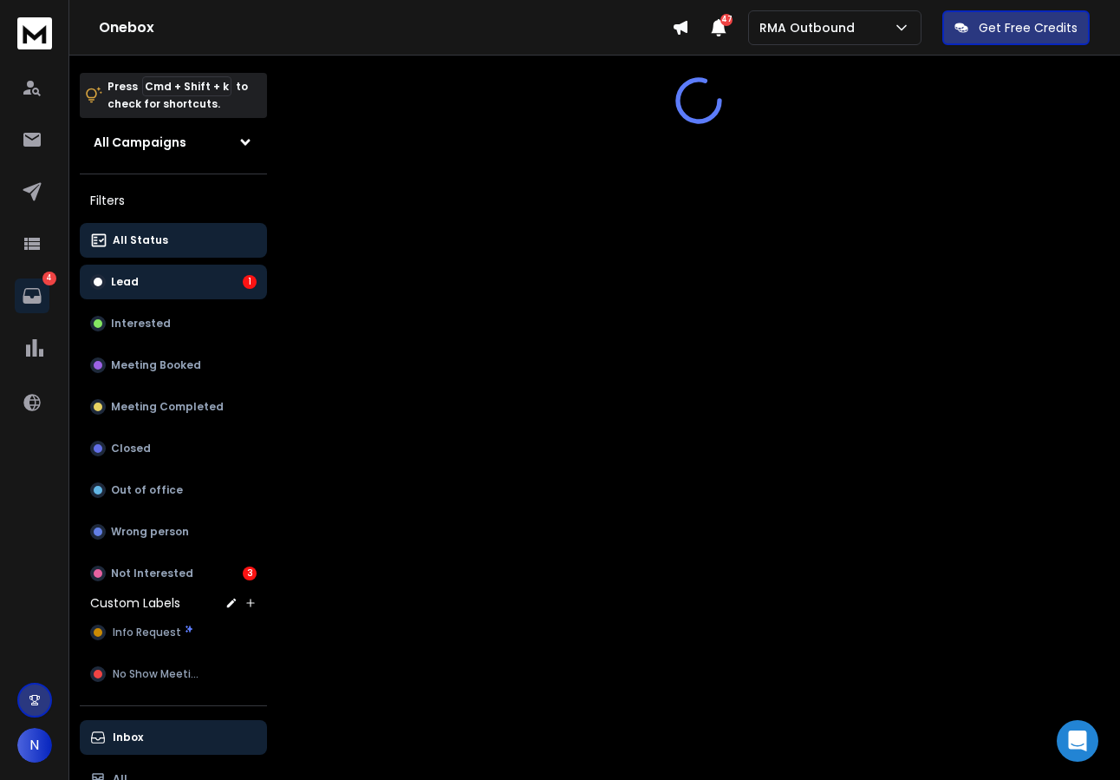
click at [225, 273] on button "Lead 1" at bounding box center [173, 282] width 187 height 35
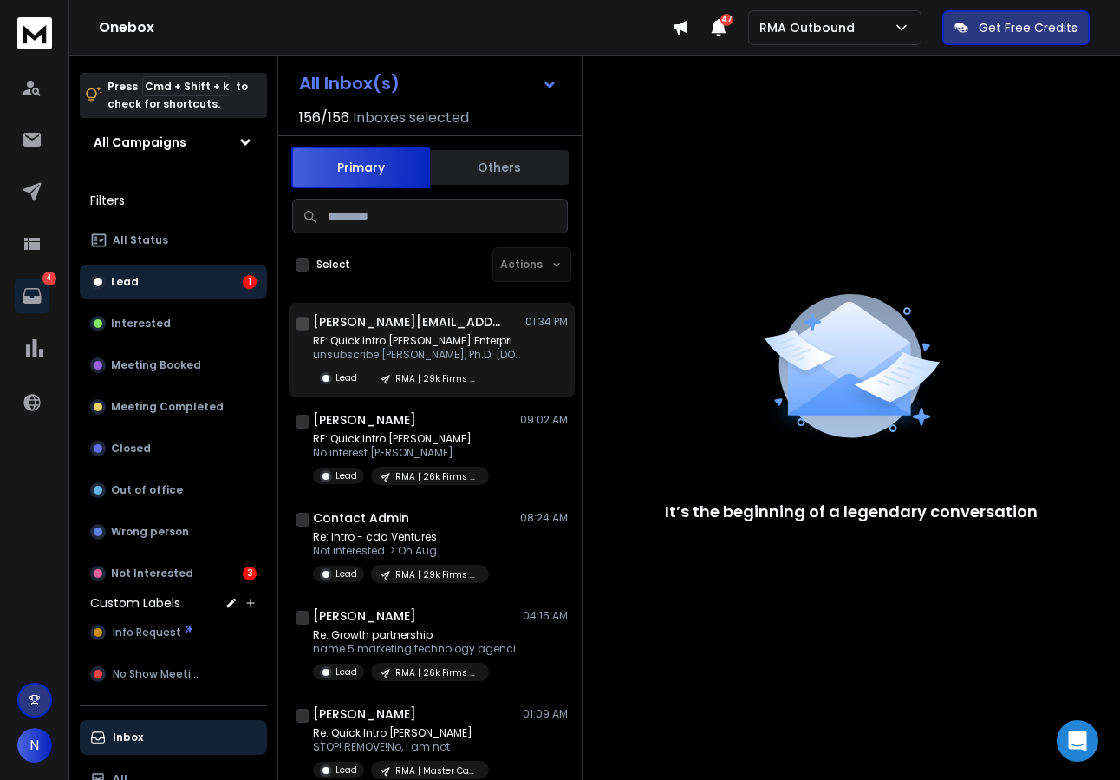
click at [511, 338] on p "RE: Quick Intro [PERSON_NAME] Enterprises" at bounding box center [417, 341] width 208 height 14
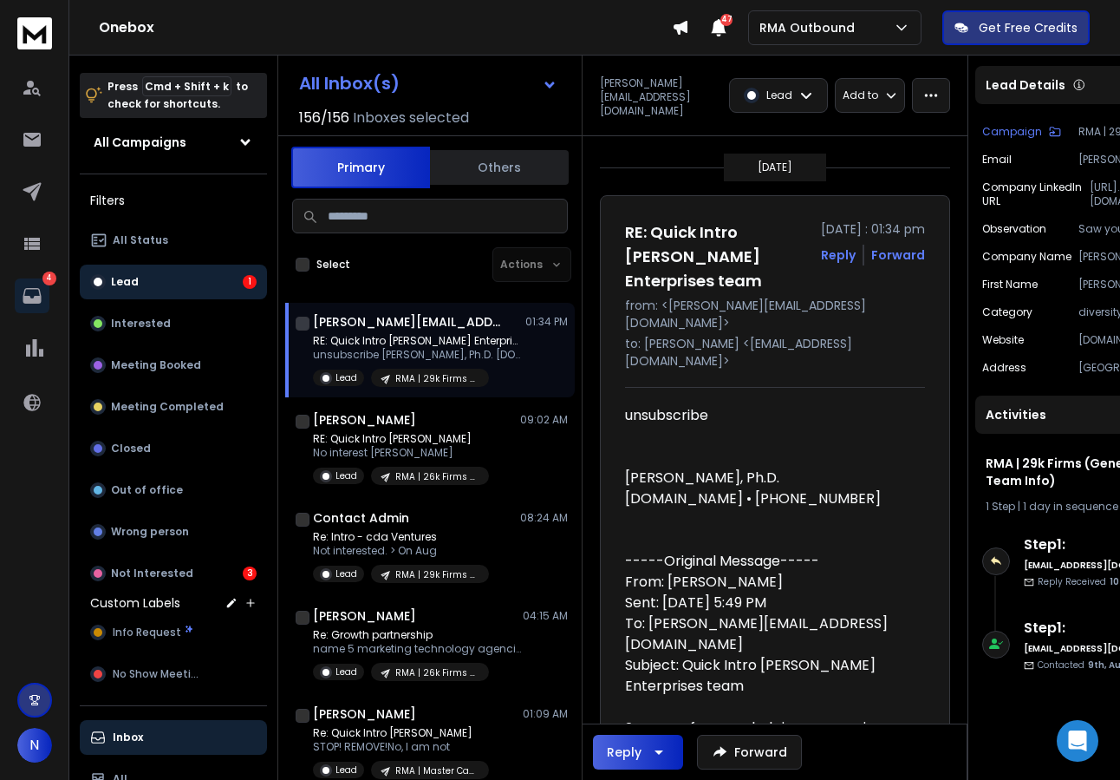
click at [793, 95] on p "Lead" at bounding box center [780, 95] width 26 height 14
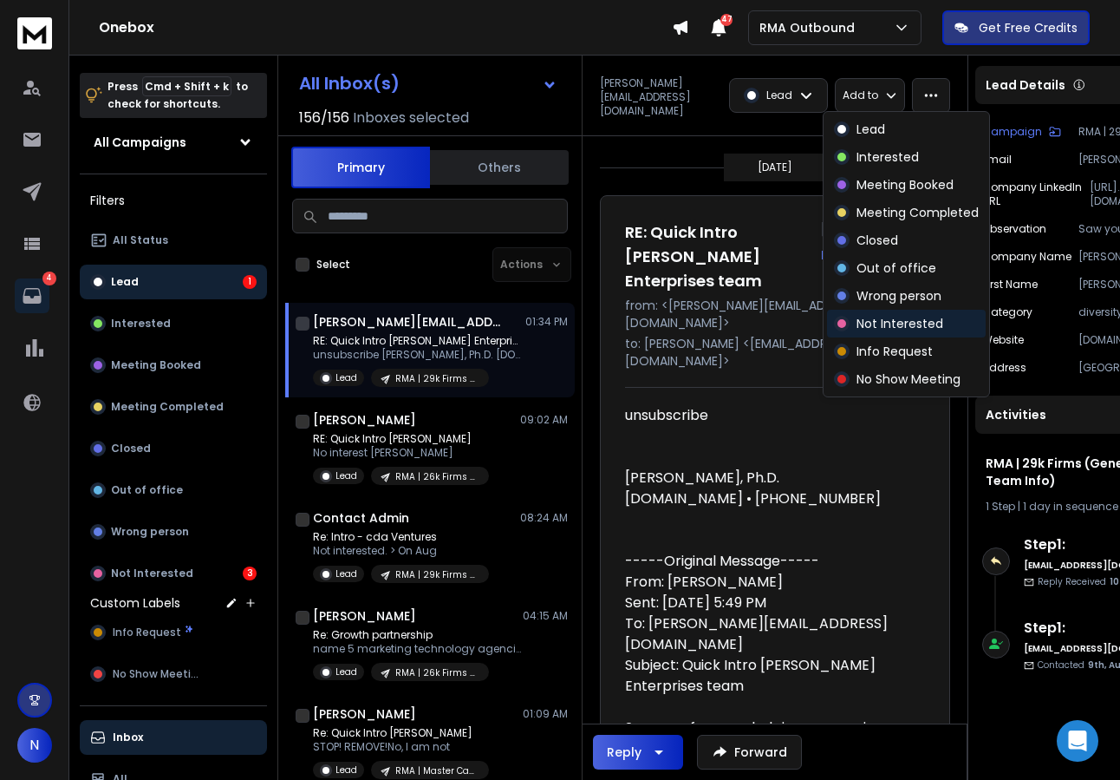
click at [885, 333] on div "Not Interested" at bounding box center [906, 324] width 159 height 28
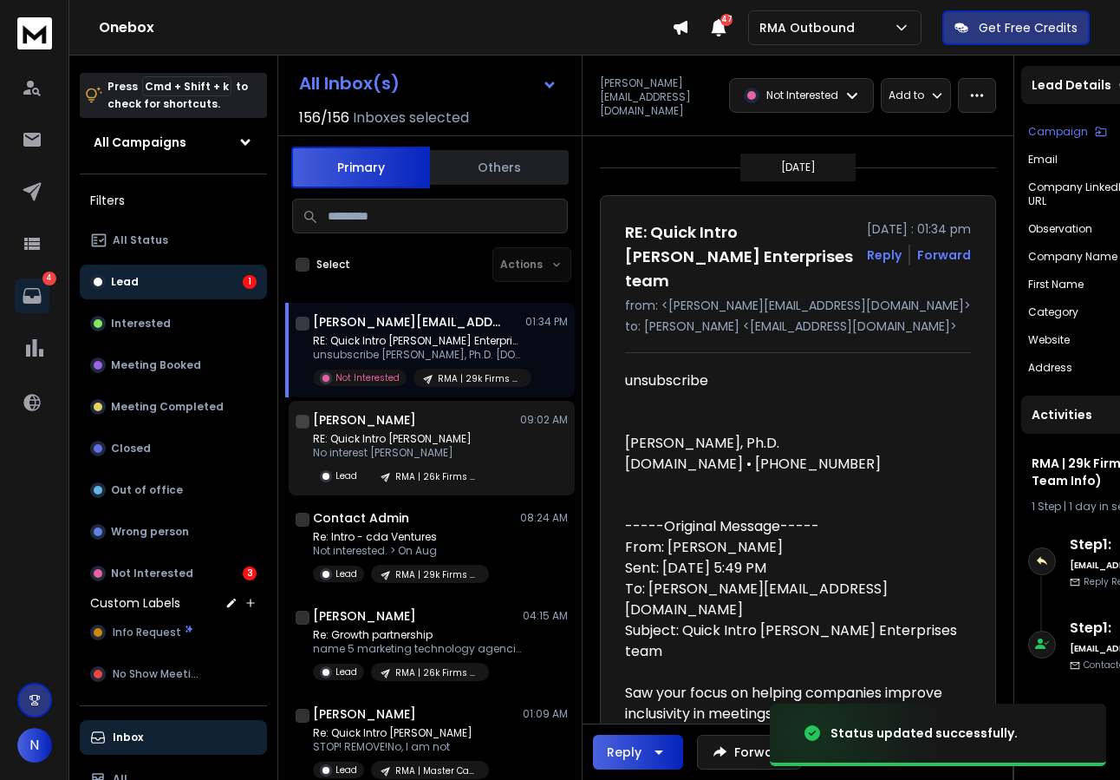
click at [505, 472] on div "RE: Quick Intro [PERSON_NAME] interest [PERSON_NAME] Lead RMA | 26k Firms (Spec…" at bounding box center [440, 458] width 255 height 53
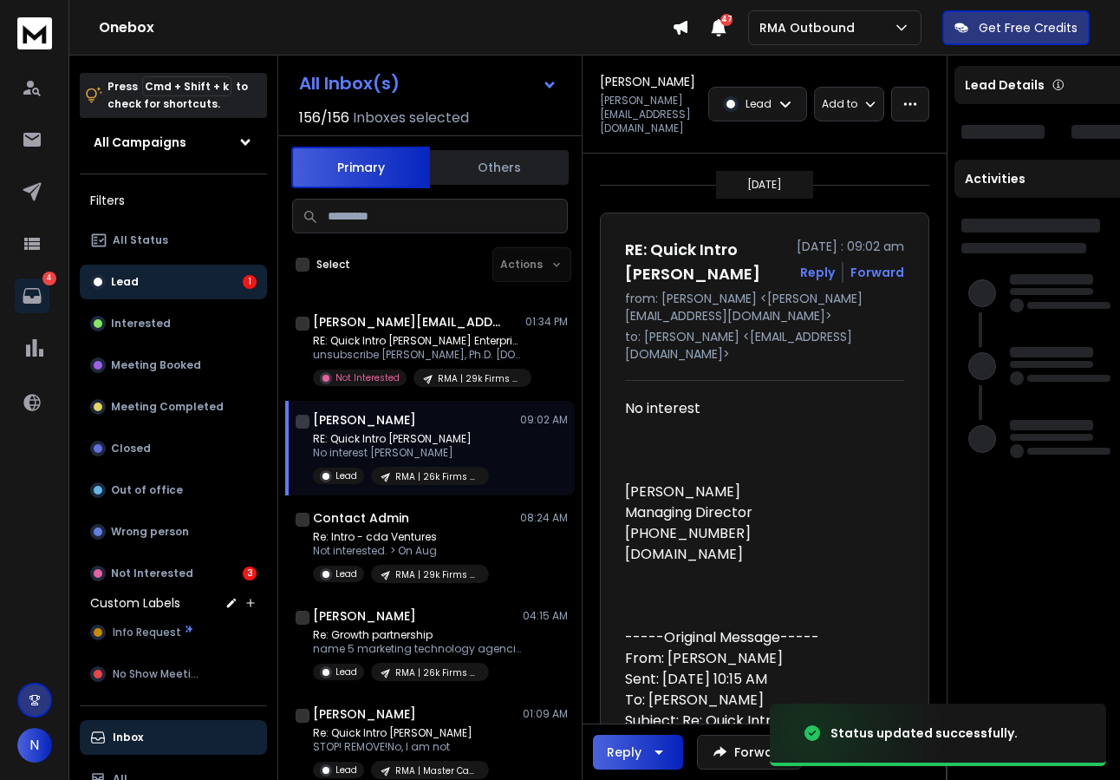
click at [807, 88] on div "Lead" at bounding box center [757, 104] width 97 height 33
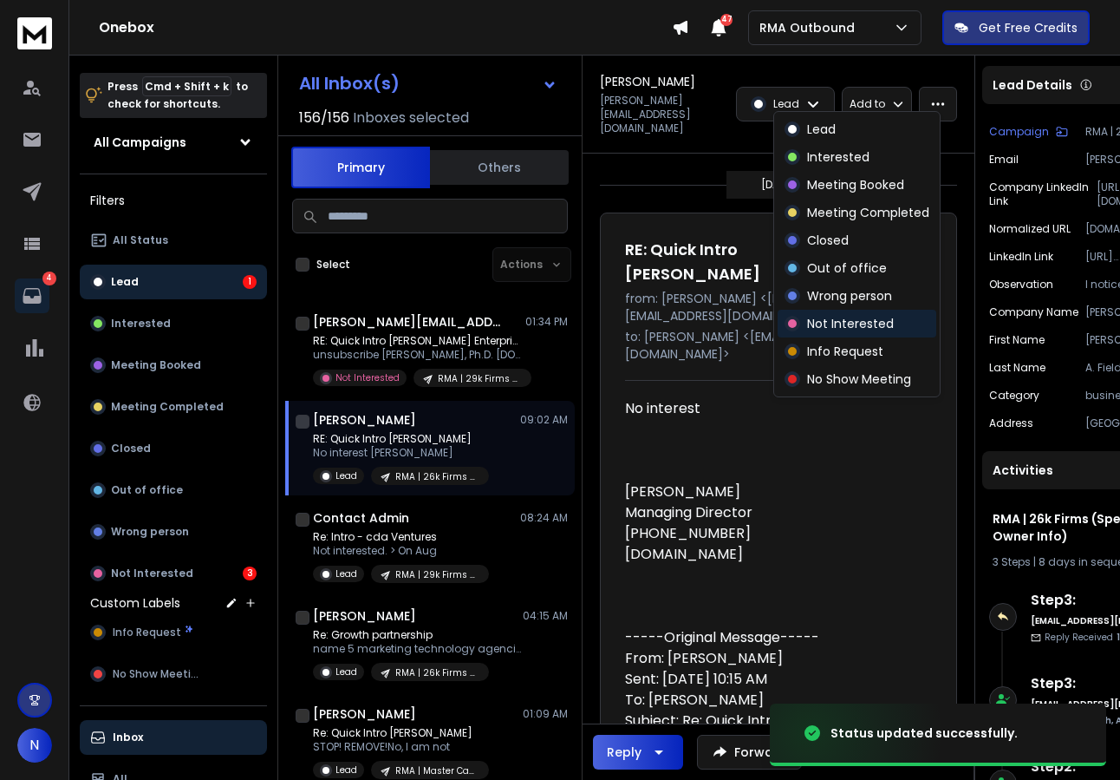
click at [823, 316] on p "Not Interested" at bounding box center [850, 323] width 87 height 17
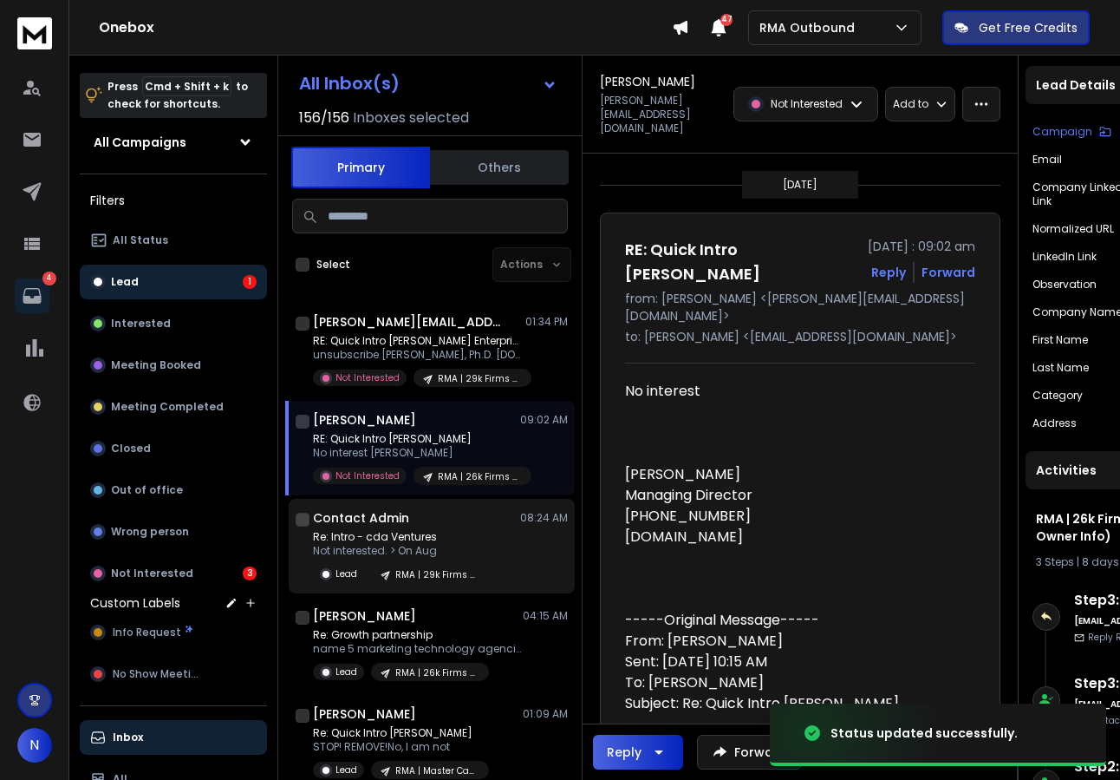
click at [514, 512] on div "Contact Admin 08:24 AM" at bounding box center [440, 517] width 255 height 17
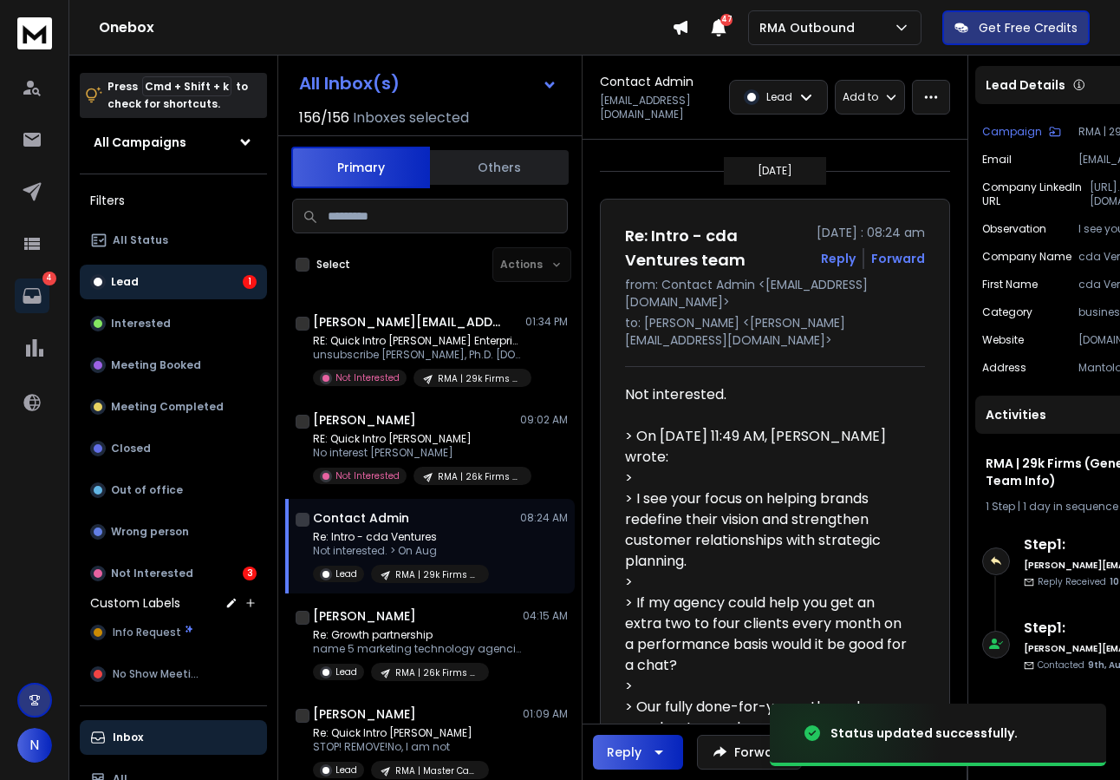
click at [793, 90] on p "Lead" at bounding box center [780, 97] width 26 height 14
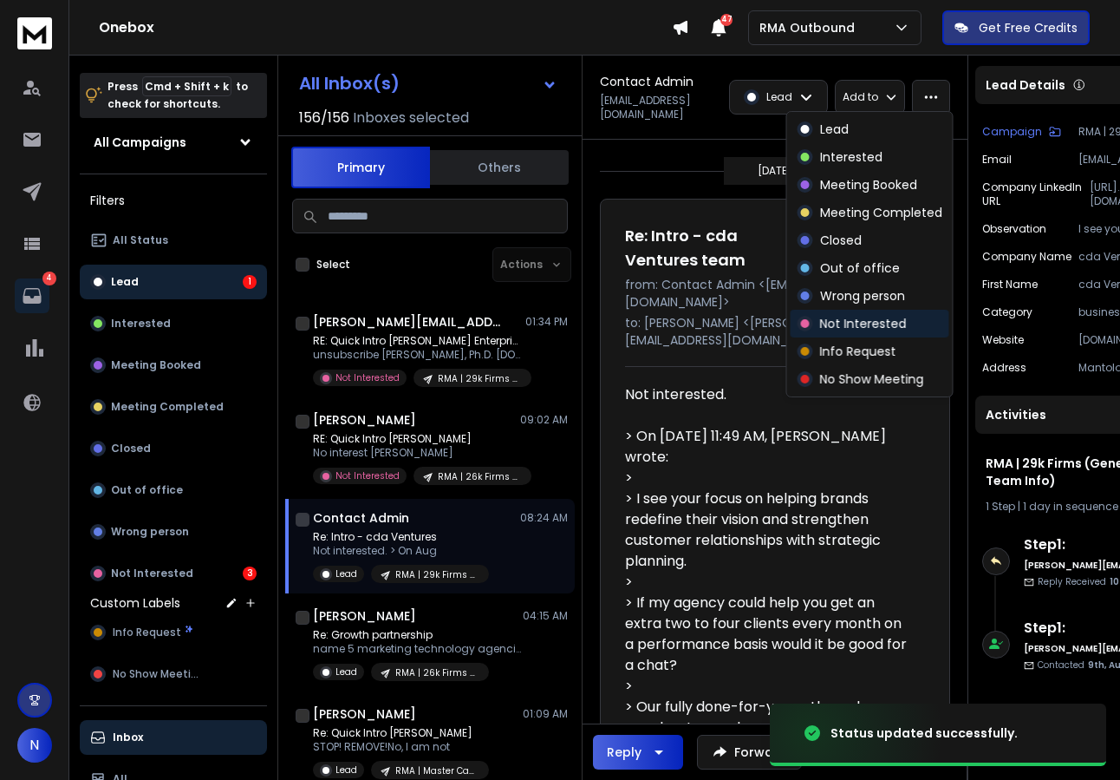
click at [850, 322] on p "Not Interested" at bounding box center [863, 323] width 87 height 17
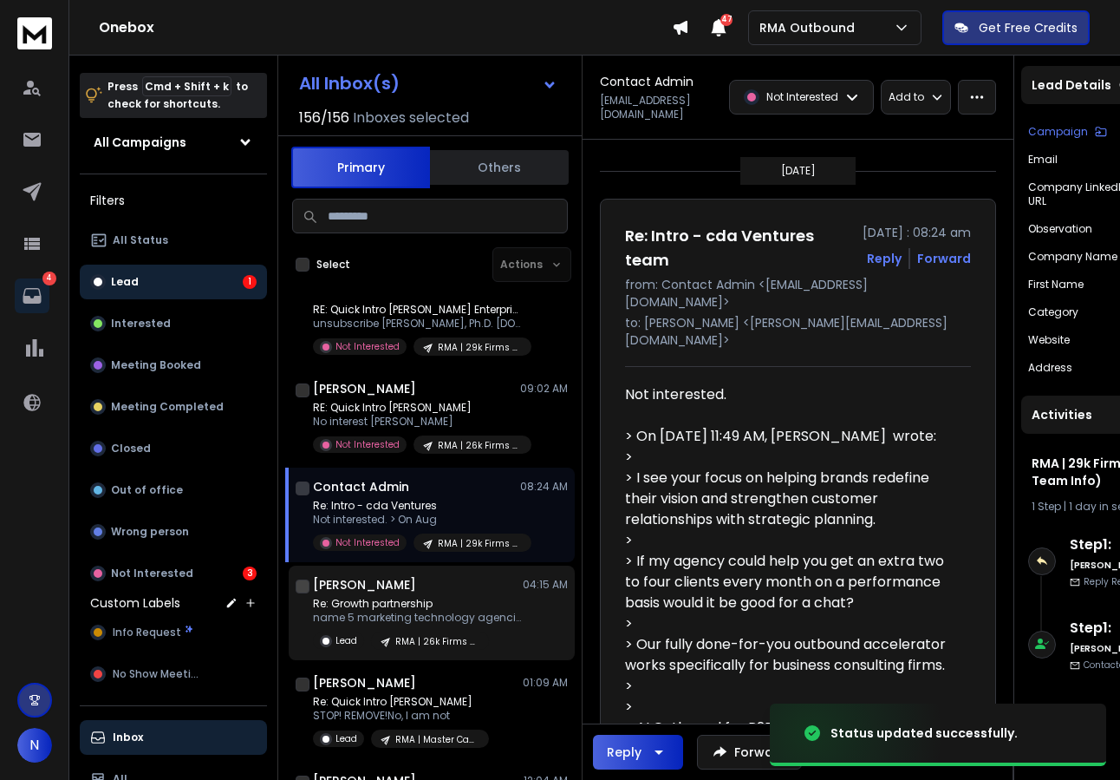
scroll to position [59, 0]
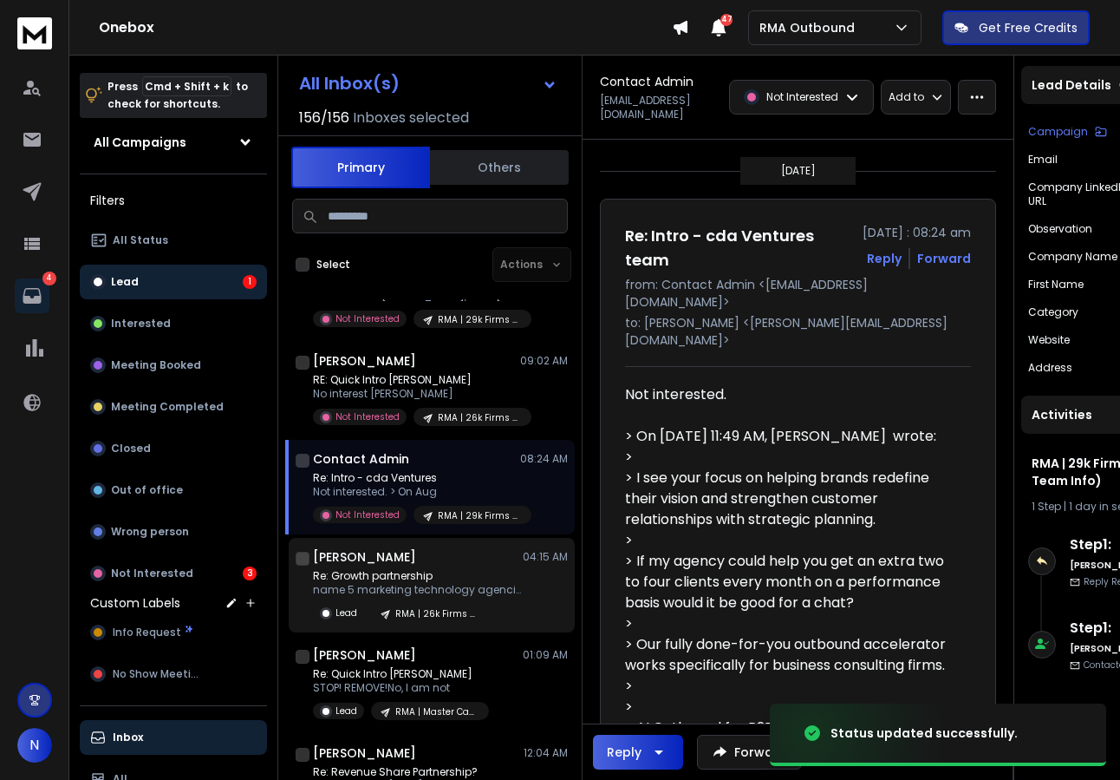
click at [499, 585] on p "name 5 marketing technology agencies" at bounding box center [417, 590] width 208 height 14
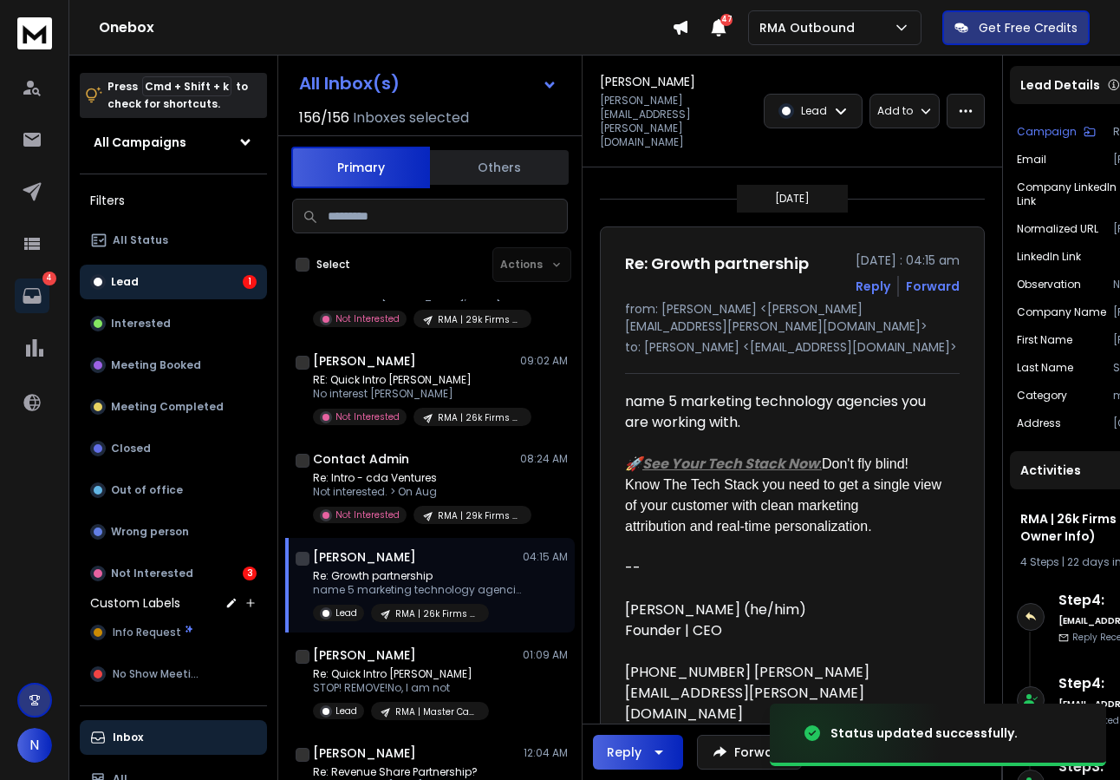
click at [867, 391] on div "name 5 marketing technology agencies you are working with. 🚀 See Your Tech Stac…" at bounding box center [785, 578] width 321 height 375
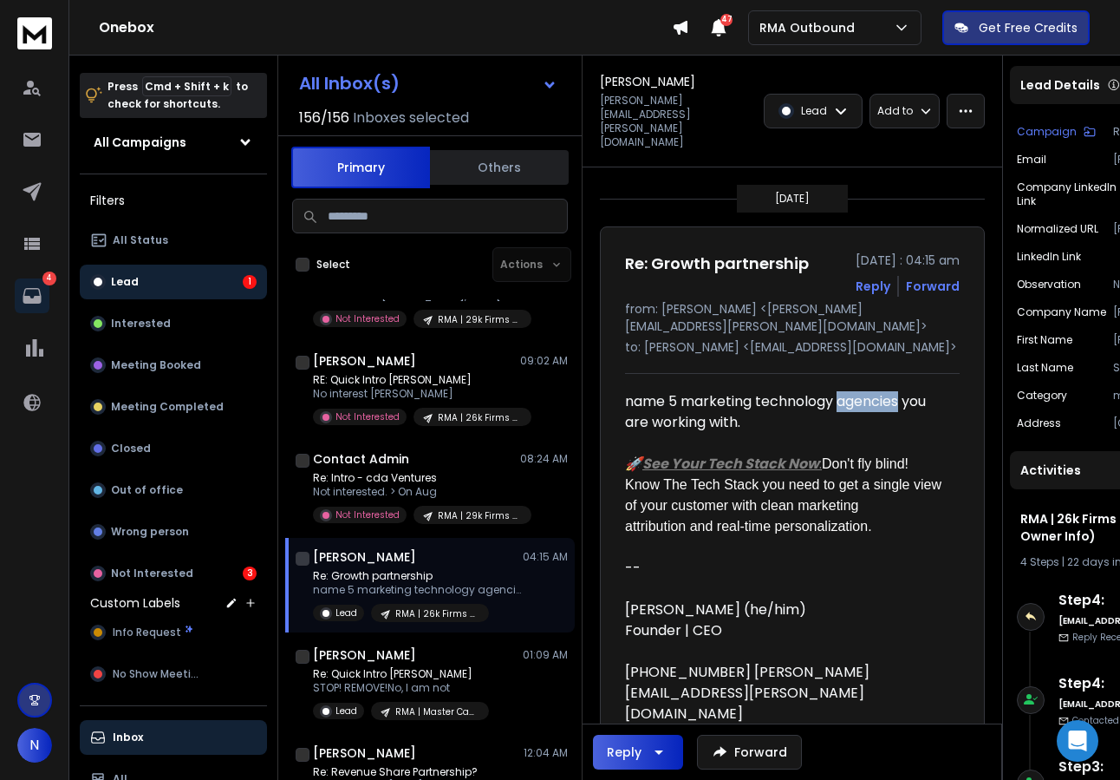
click at [867, 391] on div "name 5 marketing technology agencies you are working with. 🚀 See Your Tech Stac…" at bounding box center [785, 578] width 321 height 375
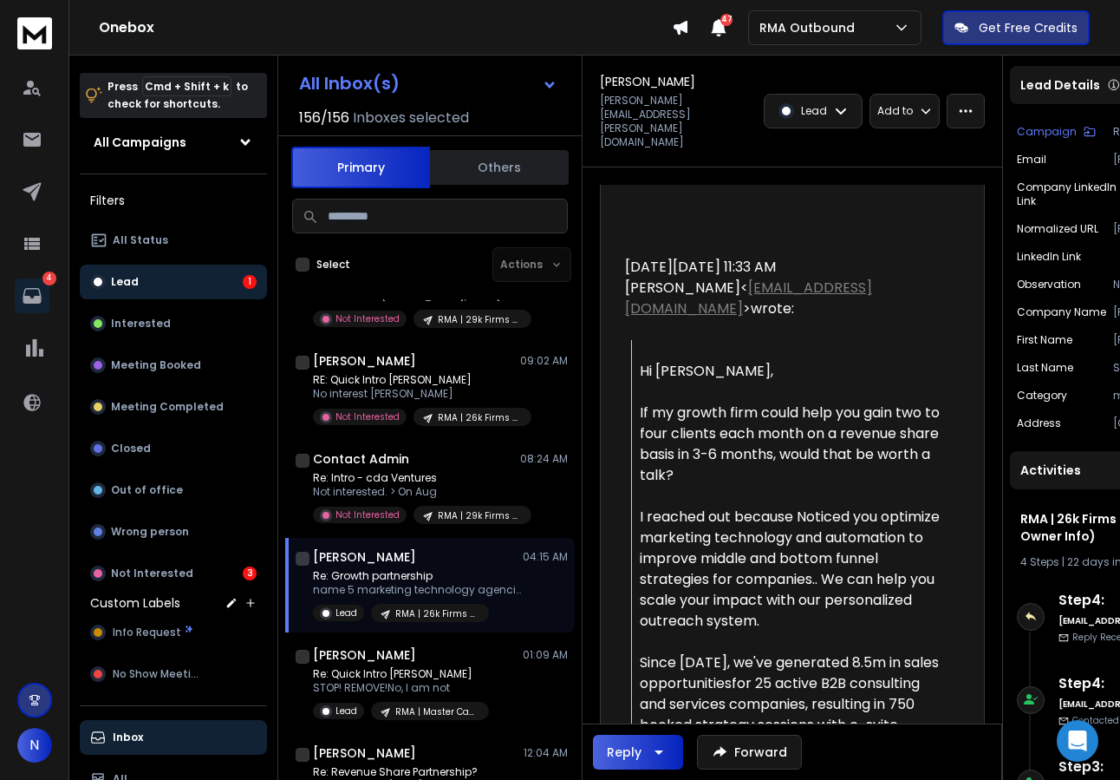
scroll to position [650, 0]
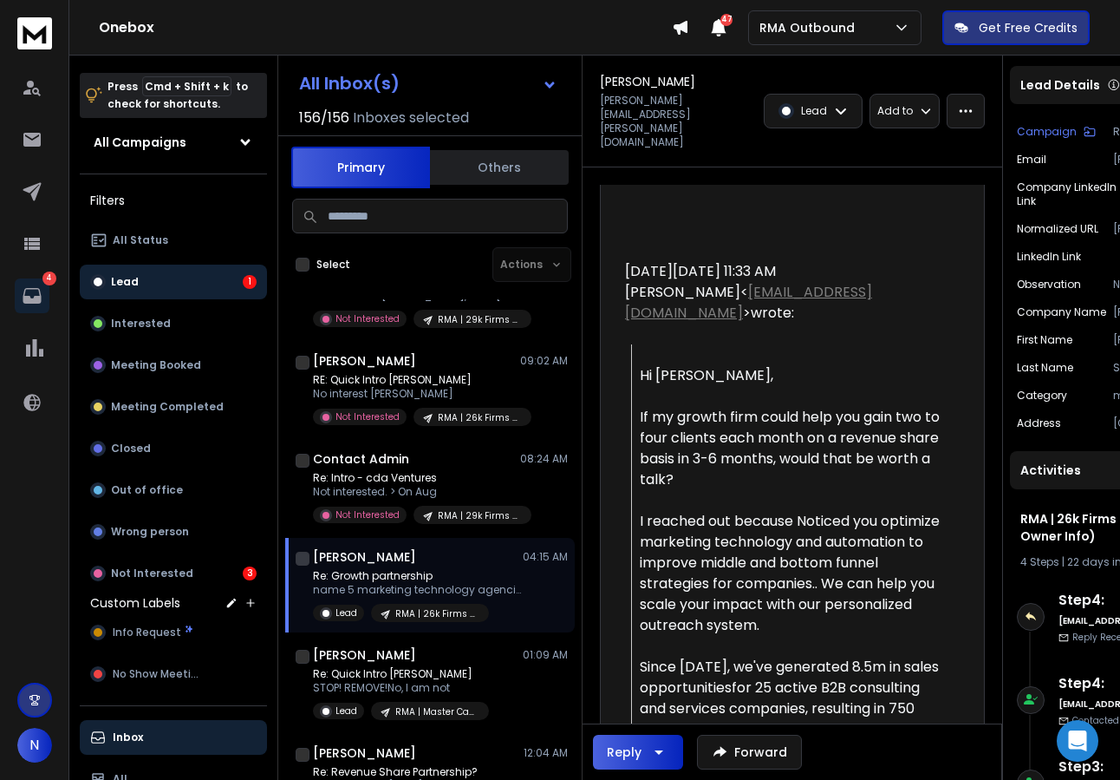
click at [807, 527] on p "I reached out because Noticed you optimize marketing technology and automation …" at bounding box center [793, 573] width 306 height 125
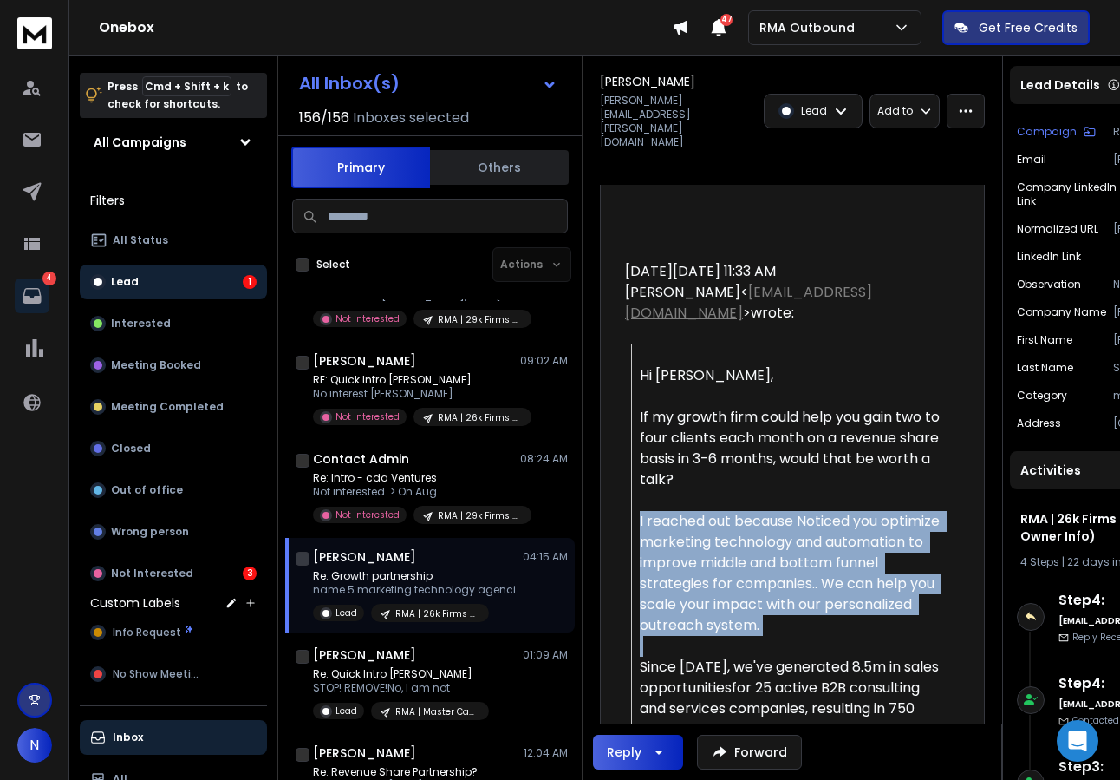
click at [807, 527] on p "I reached out because Noticed you optimize marketing technology and automation …" at bounding box center [793, 573] width 306 height 125
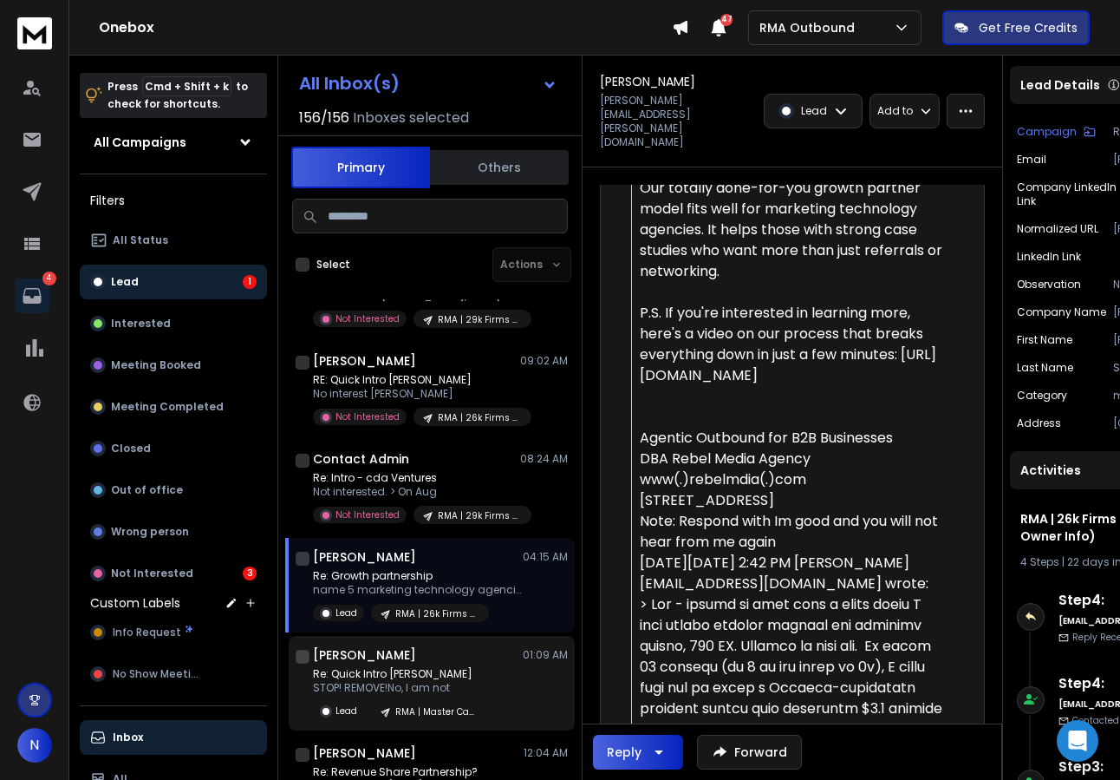
scroll to position [1305, 0]
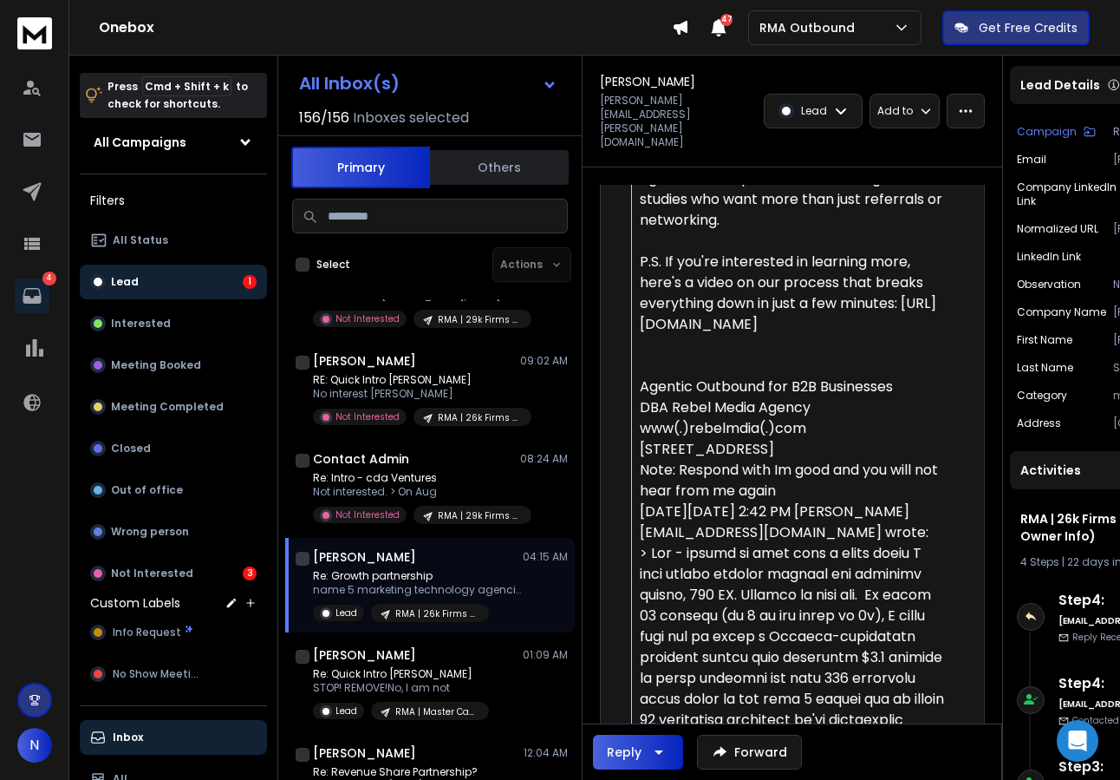
click at [429, 566] on div "[PERSON_NAME] 04:15 AM Re: Growth partnership name 5 marketing technology agenc…" at bounding box center [440, 585] width 255 height 74
click at [837, 72] on div "[PERSON_NAME] [PERSON_NAME] [PERSON_NAME][EMAIL_ADDRESS][PERSON_NAME][DOMAIN_NA…" at bounding box center [793, 112] width 420 height 112
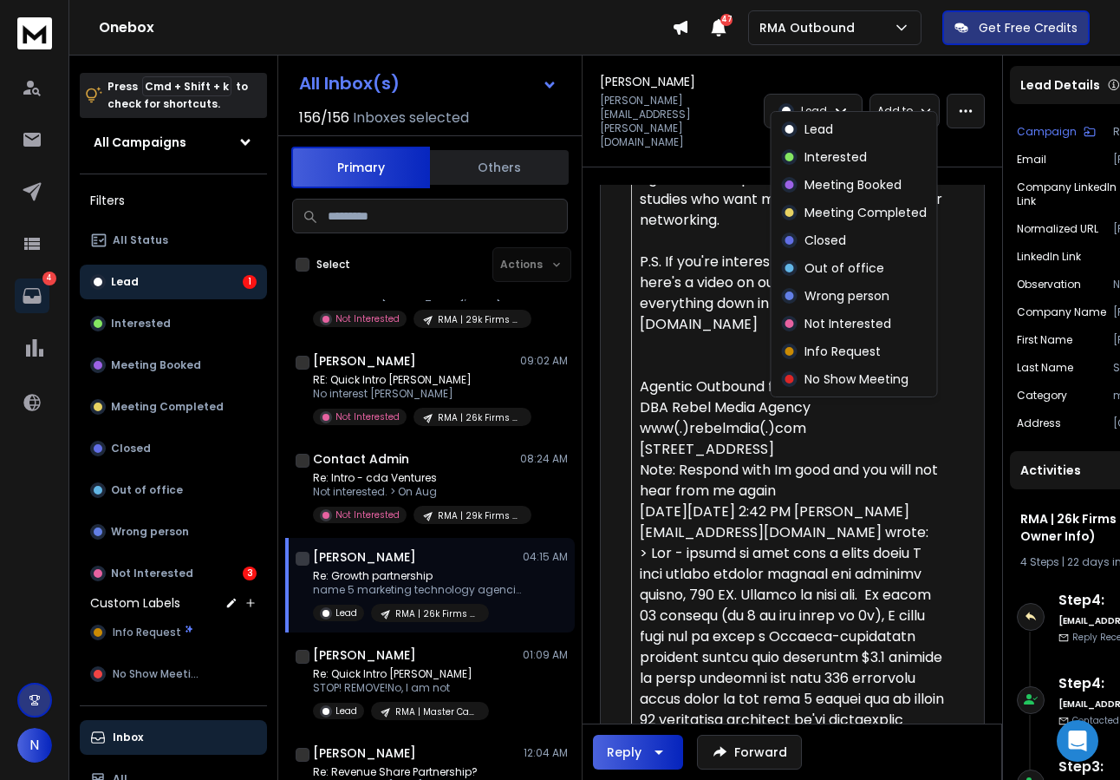
click at [836, 95] on div "Lead" at bounding box center [813, 111] width 97 height 33
click at [728, 439] on p "[STREET_ADDRESS]" at bounding box center [793, 449] width 306 height 21
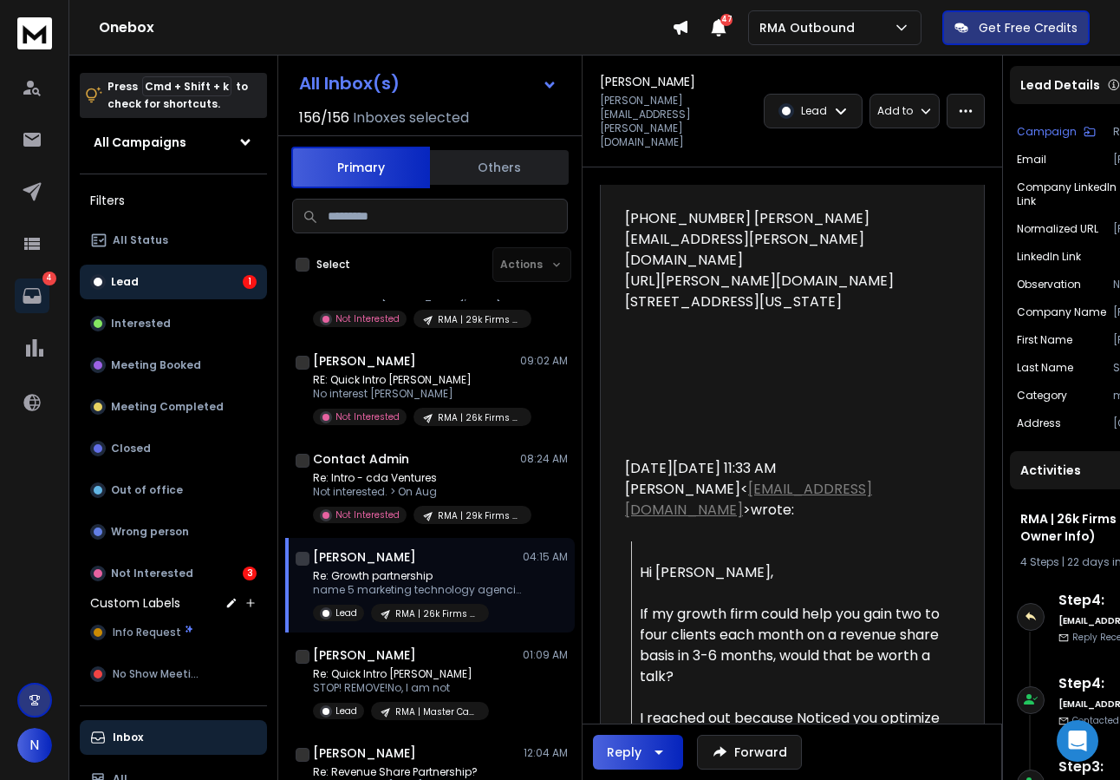
scroll to position [0, 0]
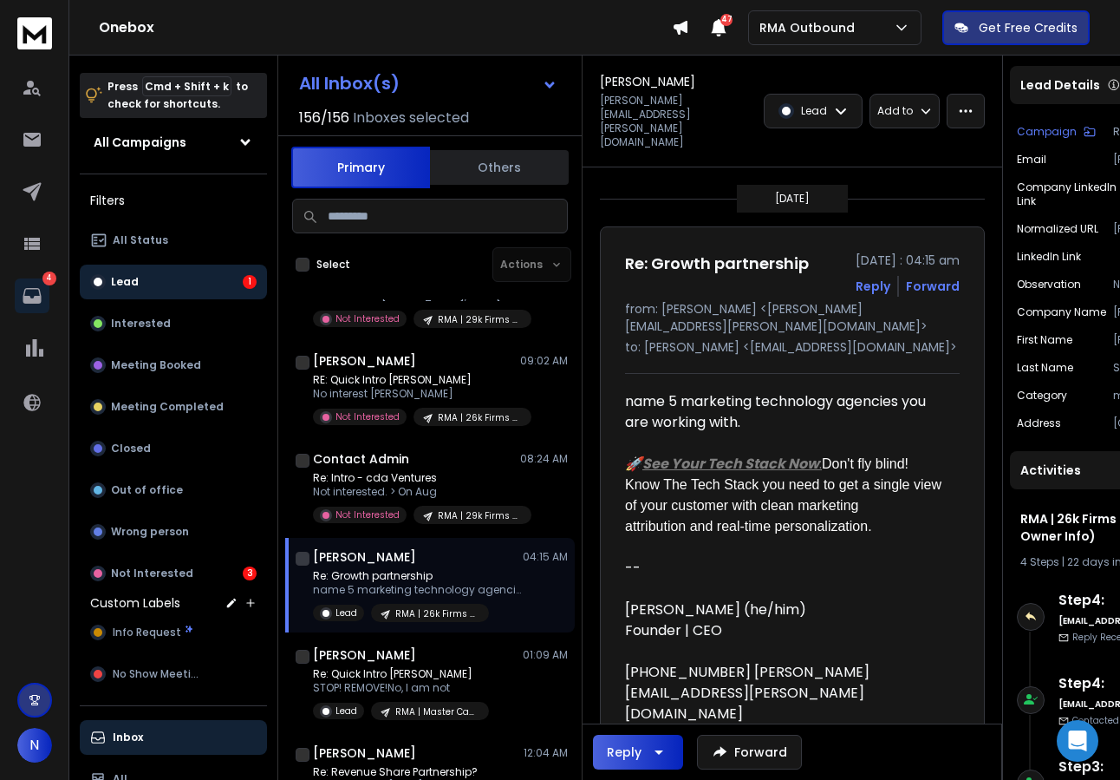
click at [733, 391] on div "name 5 marketing technology agencies you are working with. 🚀 See Your Tech Stac…" at bounding box center [785, 578] width 321 height 375
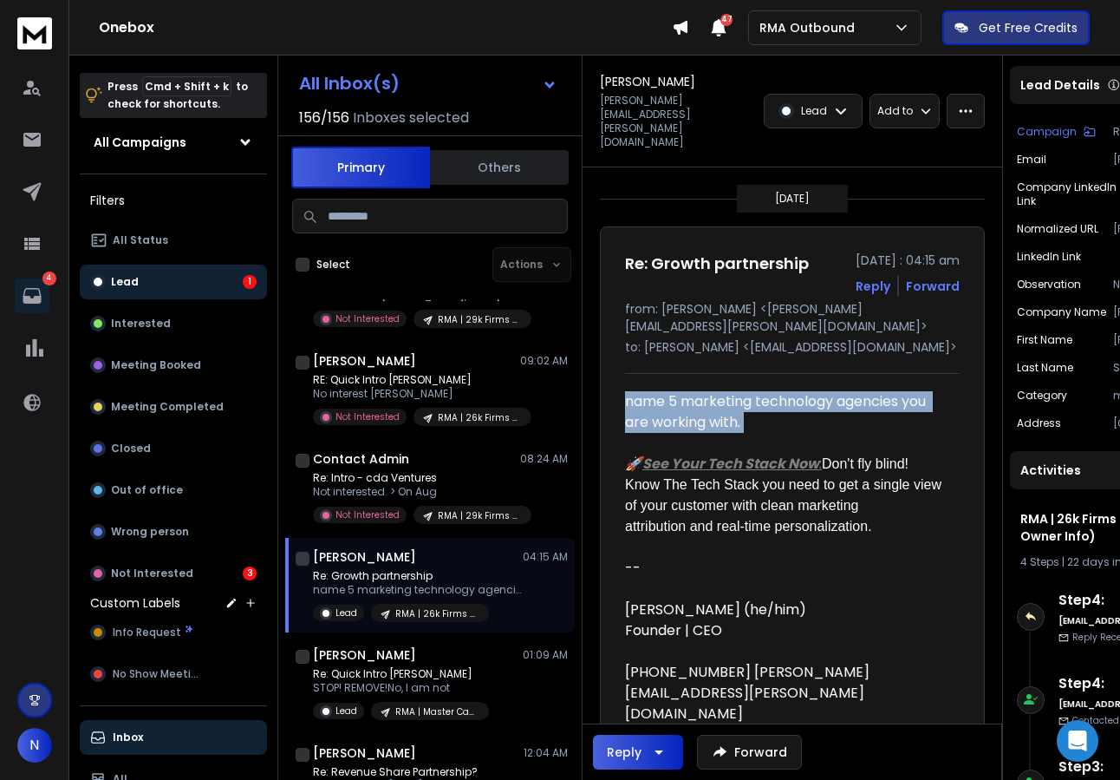
click at [733, 391] on div "name 5 marketing technology agencies you are working with. 🚀 See Your Tech Stac…" at bounding box center [785, 578] width 321 height 375
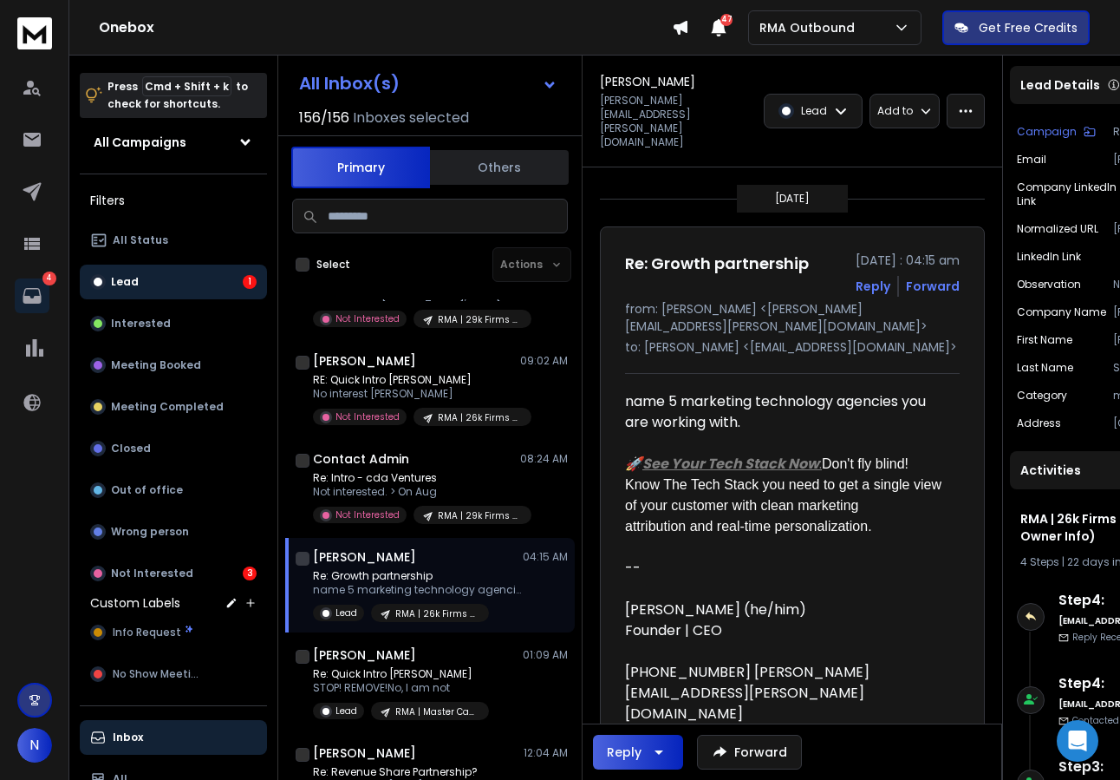
click at [678, 724] on div "[URL][PERSON_NAME][DOMAIN_NAME]" at bounding box center [785, 734] width 321 height 21
click at [604, 750] on button "Reply" at bounding box center [638, 752] width 90 height 35
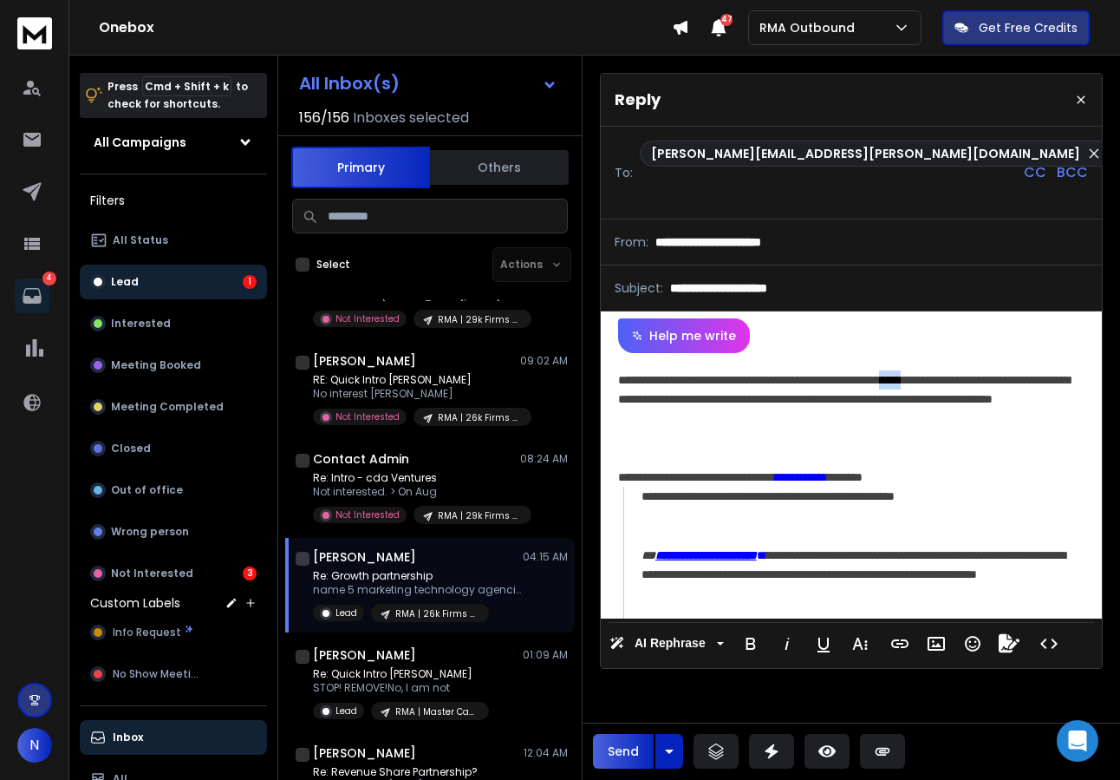
drag, startPoint x: 926, startPoint y: 345, endPoint x: 946, endPoint y: 354, distance: 21.7
click at [946, 370] on div "**********" at bounding box center [848, 399] width 461 height 58
drag, startPoint x: 948, startPoint y: 355, endPoint x: 983, endPoint y: 355, distance: 35.6
click at [983, 370] on div "**********" at bounding box center [848, 399] width 461 height 58
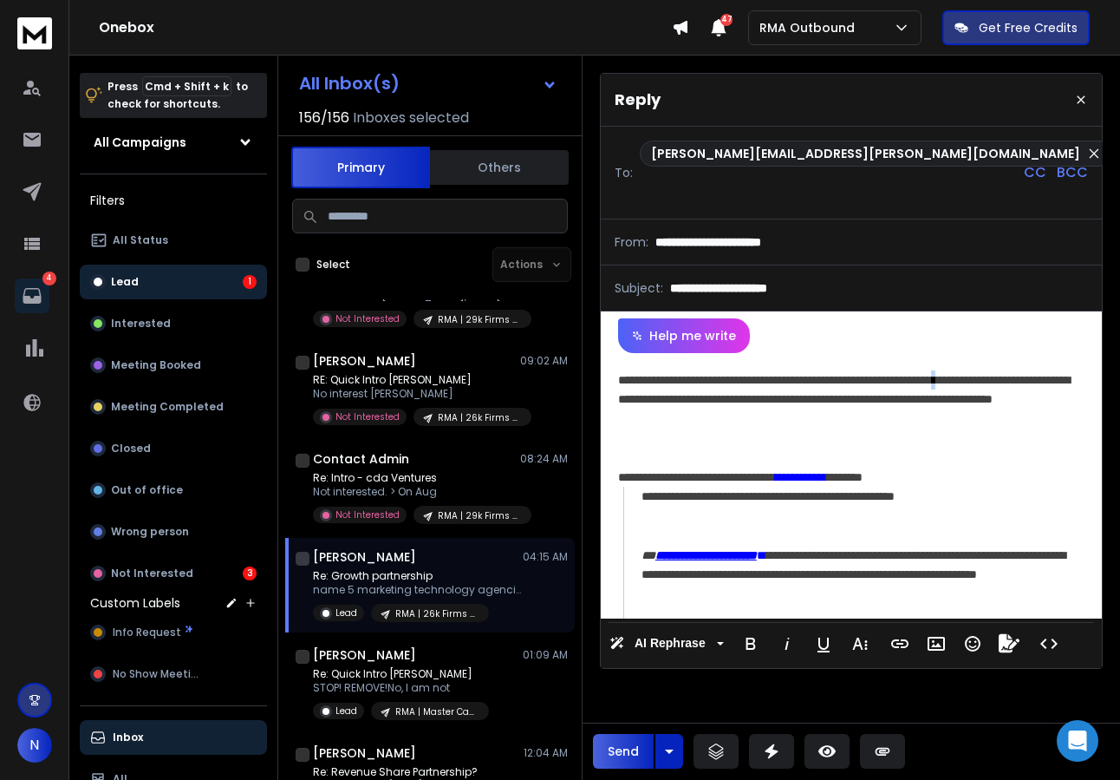
click at [983, 370] on div "**********" at bounding box center [848, 399] width 461 height 58
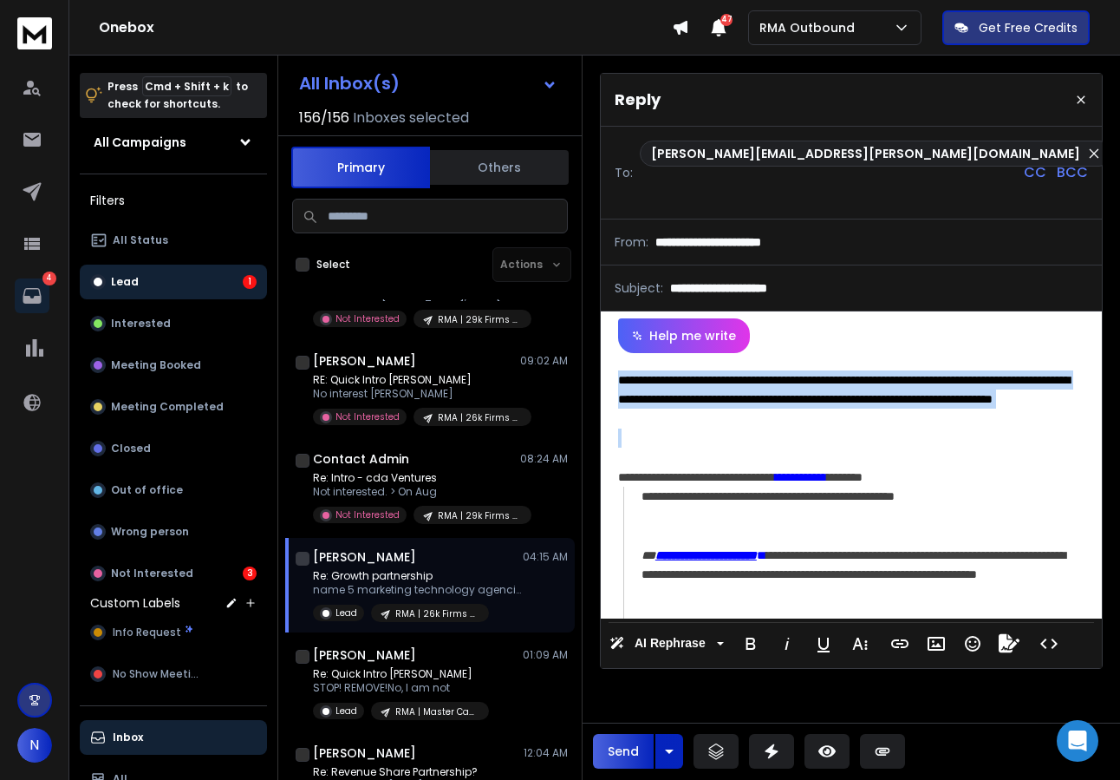
click at [983, 370] on div "**********" at bounding box center [848, 399] width 461 height 58
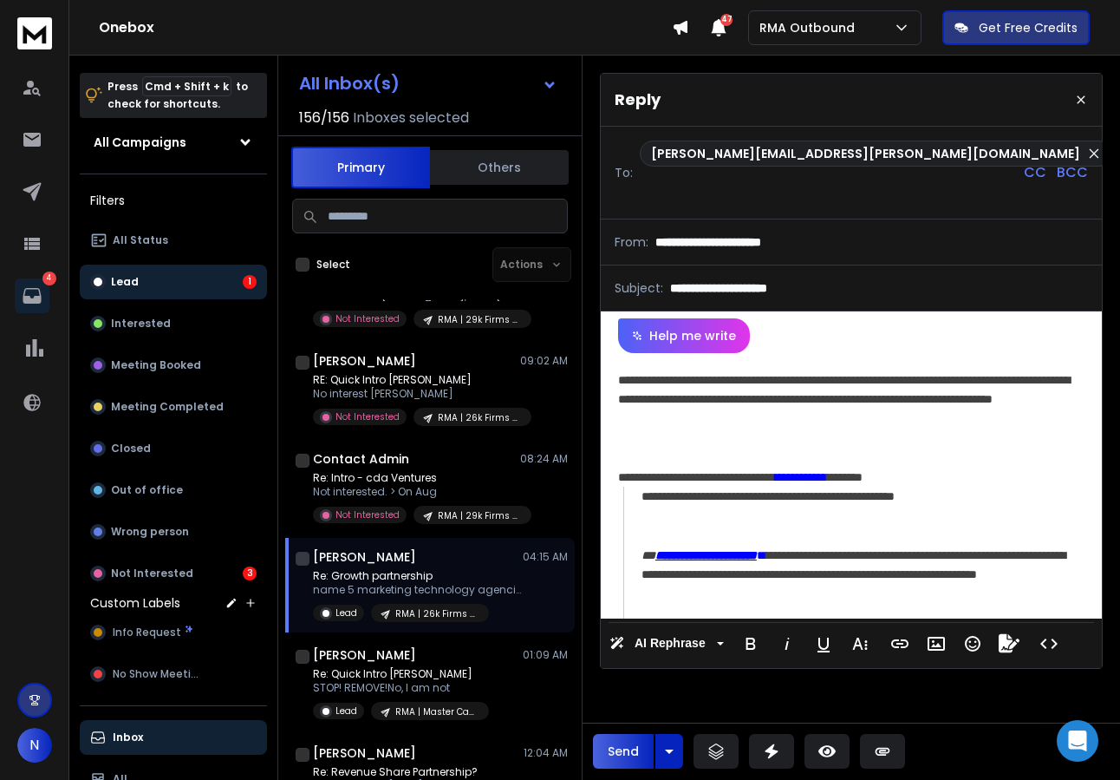
click at [795, 370] on div "**********" at bounding box center [848, 399] width 461 height 58
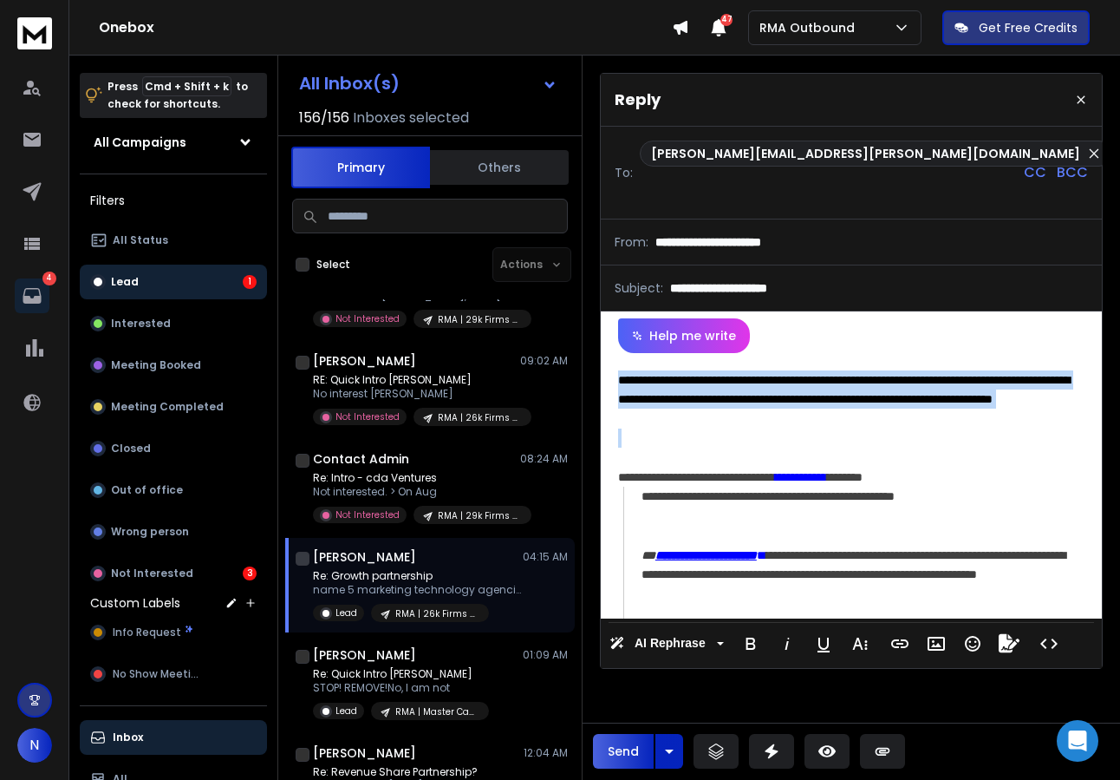
click at [795, 370] on div "**********" at bounding box center [848, 399] width 461 height 58
click at [937, 370] on div "**********" at bounding box center [848, 399] width 461 height 58
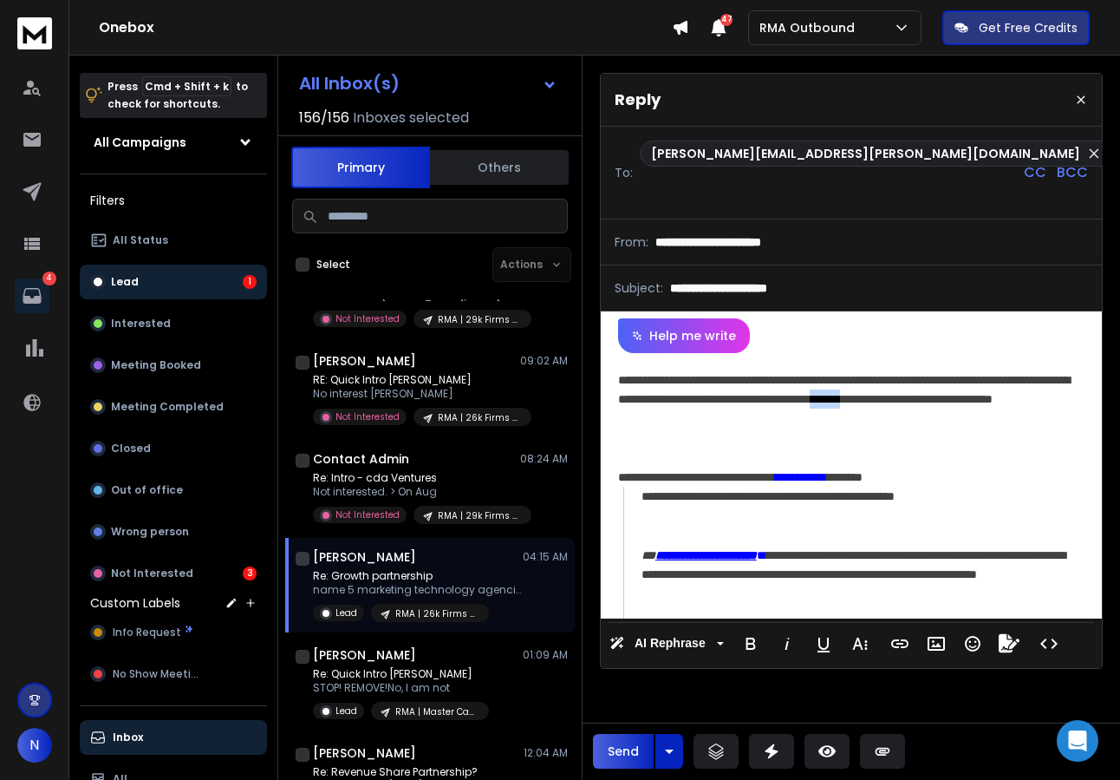
click at [937, 370] on div "**********" at bounding box center [848, 399] width 461 height 58
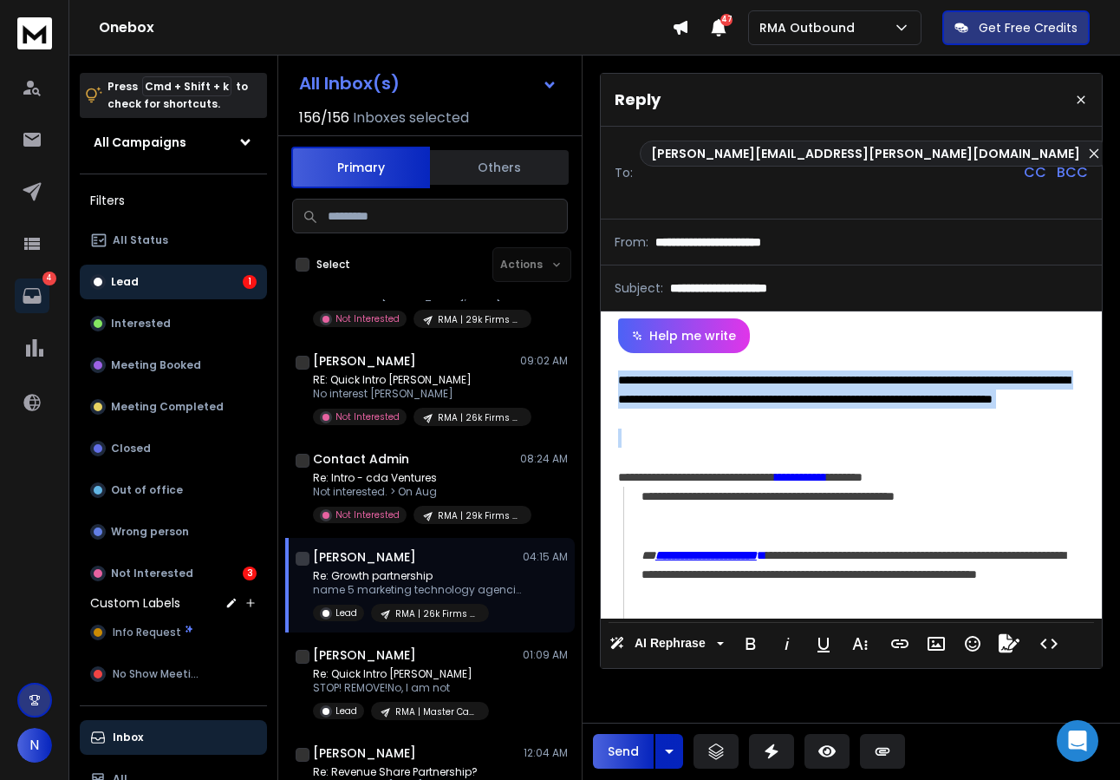
click at [937, 370] on div "**********" at bounding box center [848, 399] width 461 height 58
click at [742, 389] on div "**********" at bounding box center [848, 399] width 461 height 58
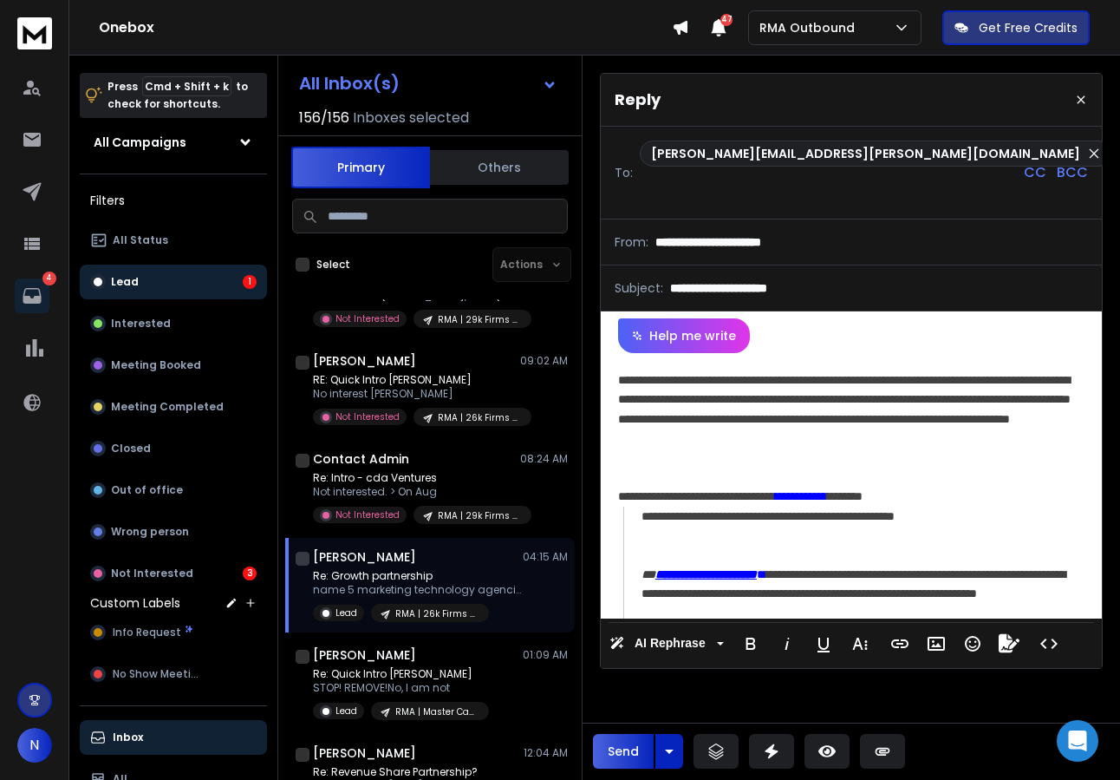
click at [814, 407] on div "**********" at bounding box center [848, 409] width 461 height 78
drag, startPoint x: 814, startPoint y: 407, endPoint x: 872, endPoint y: 407, distance: 58.1
click at [872, 407] on div "**********" at bounding box center [848, 409] width 461 height 78
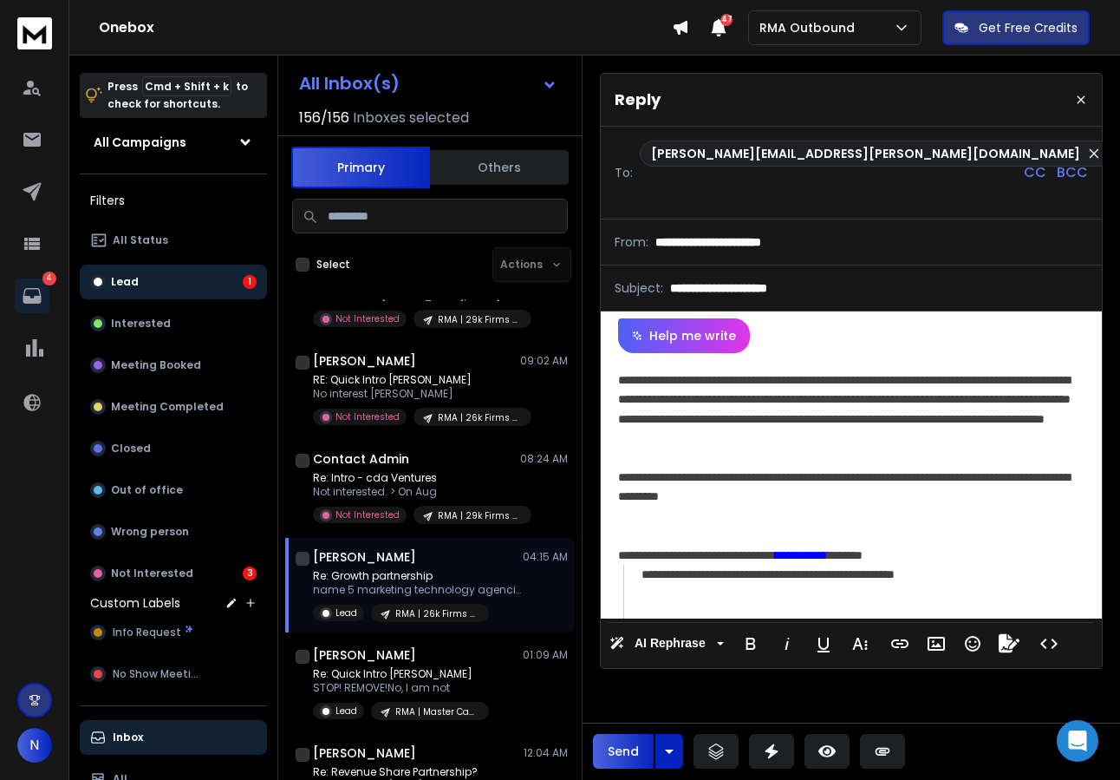
click at [628, 745] on button "Send" at bounding box center [623, 751] width 61 height 35
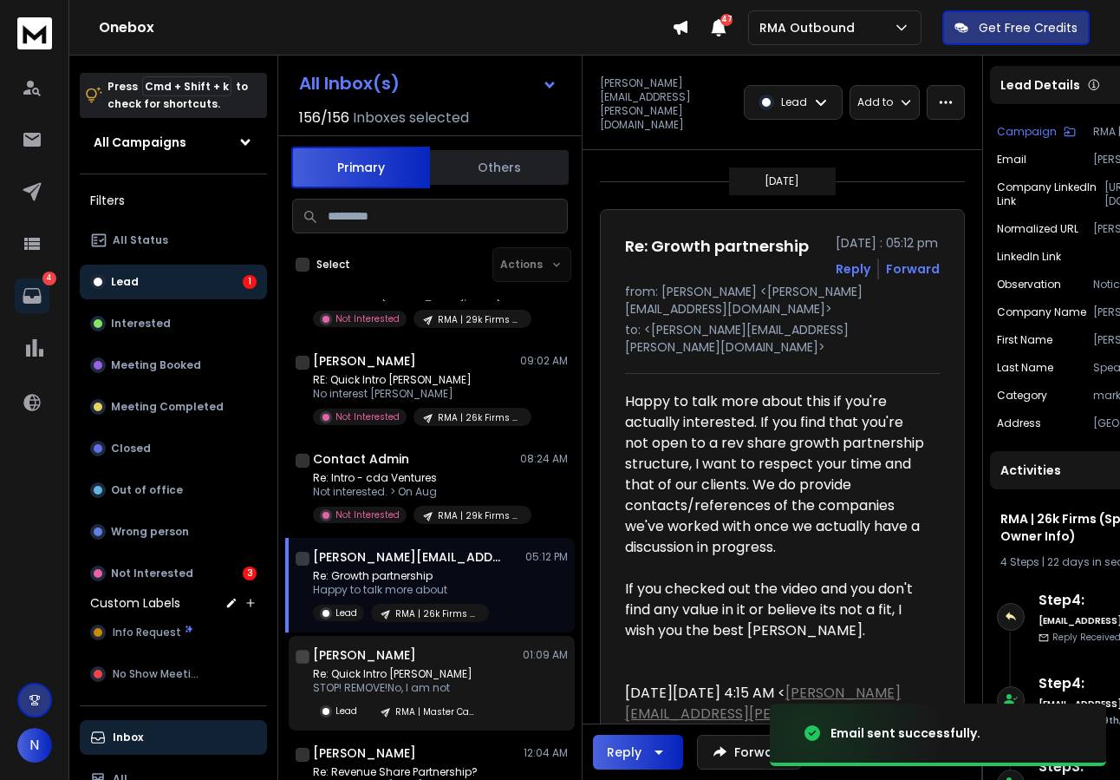
click at [403, 680] on div "Re: Quick Intro [PERSON_NAME] STOP! REMOVE!No, I am not Lead RMA | Master Campa…" at bounding box center [401, 693] width 176 height 53
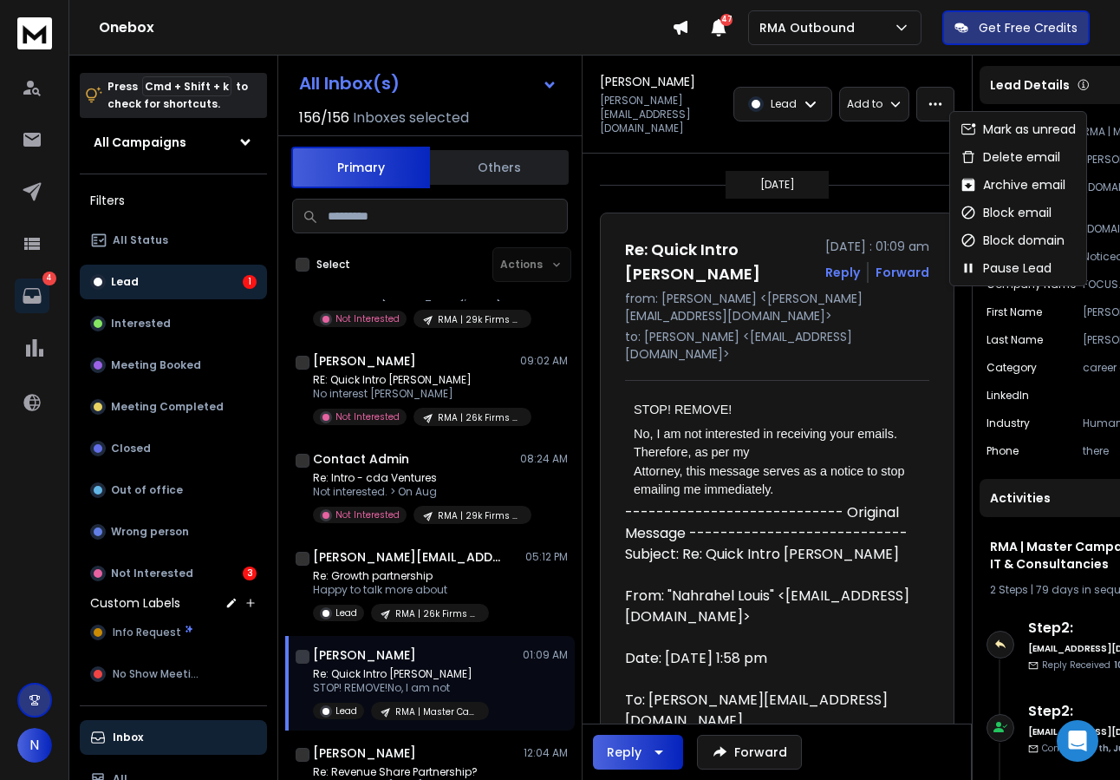
click at [944, 97] on icon "button" at bounding box center [936, 104] width 16 height 16
click at [1015, 212] on div "Block email" at bounding box center [1006, 212] width 91 height 17
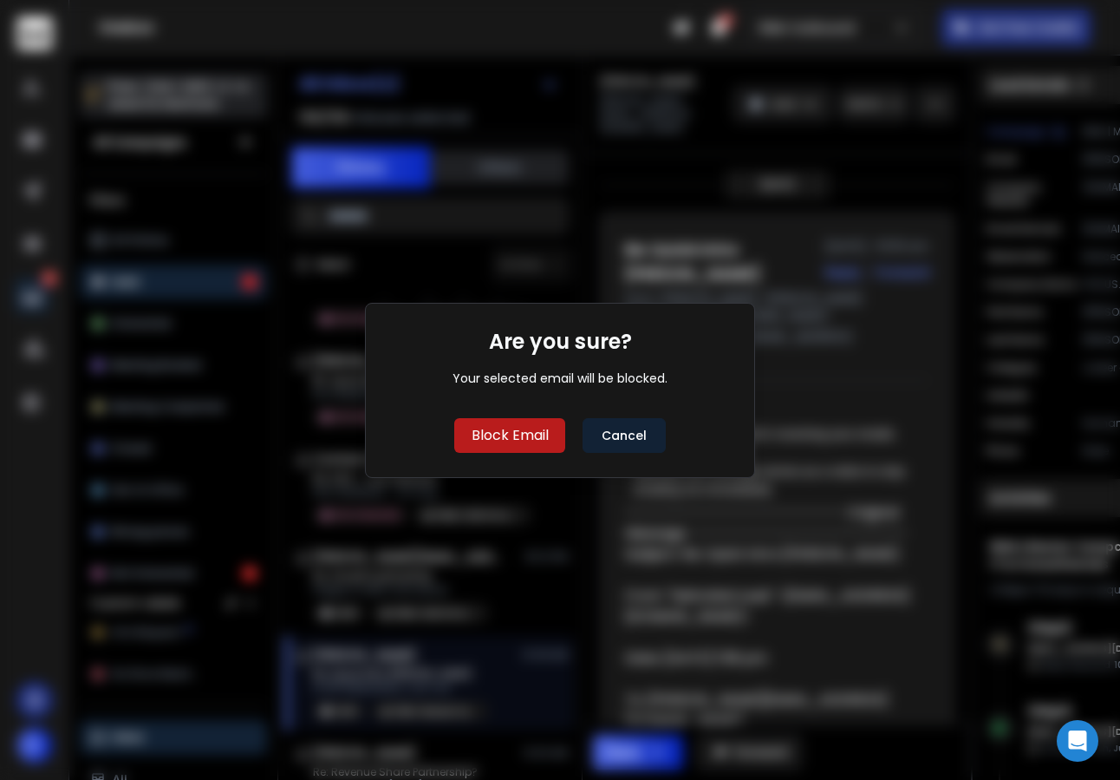
click at [533, 428] on button "Block Email" at bounding box center [509, 435] width 111 height 35
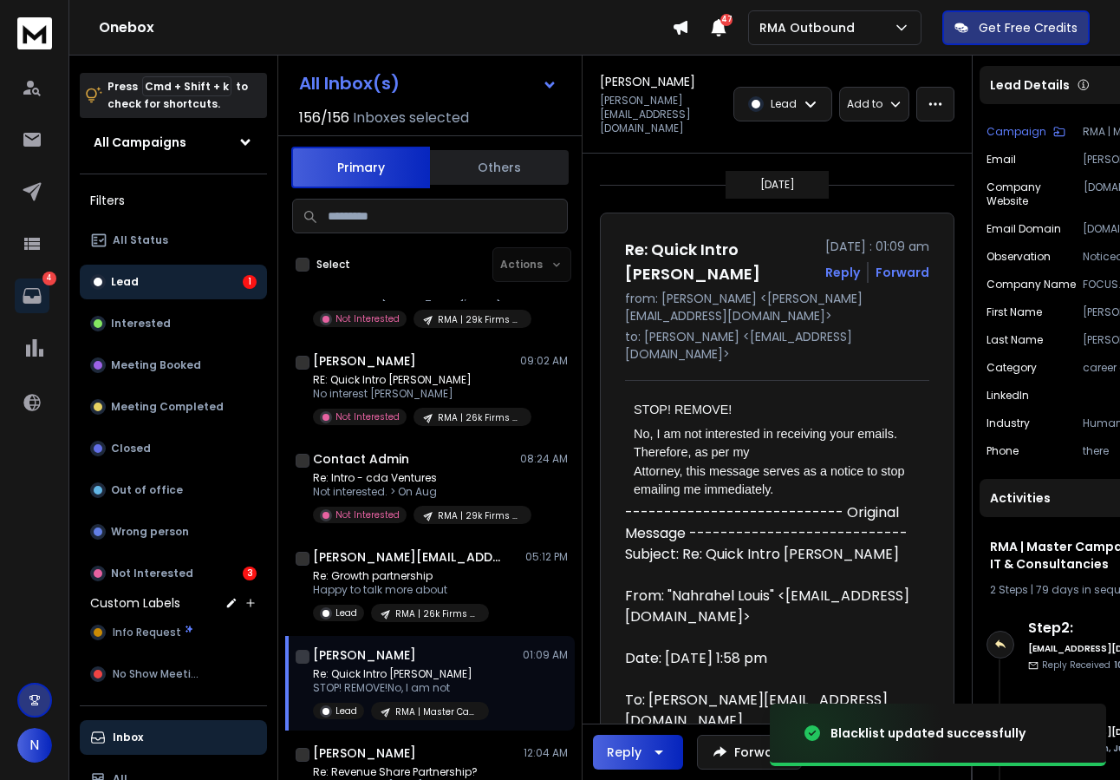
click at [955, 87] on button "button" at bounding box center [936, 104] width 38 height 35
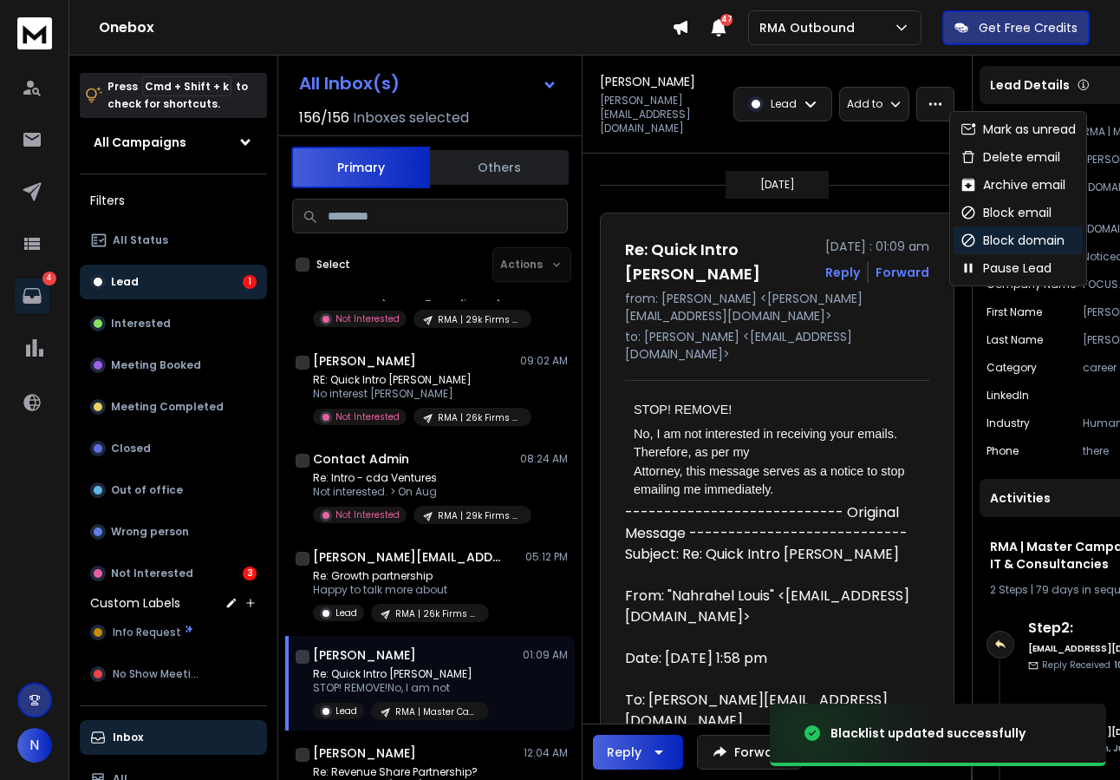
click at [1020, 236] on div "Block domain" at bounding box center [1013, 240] width 104 height 17
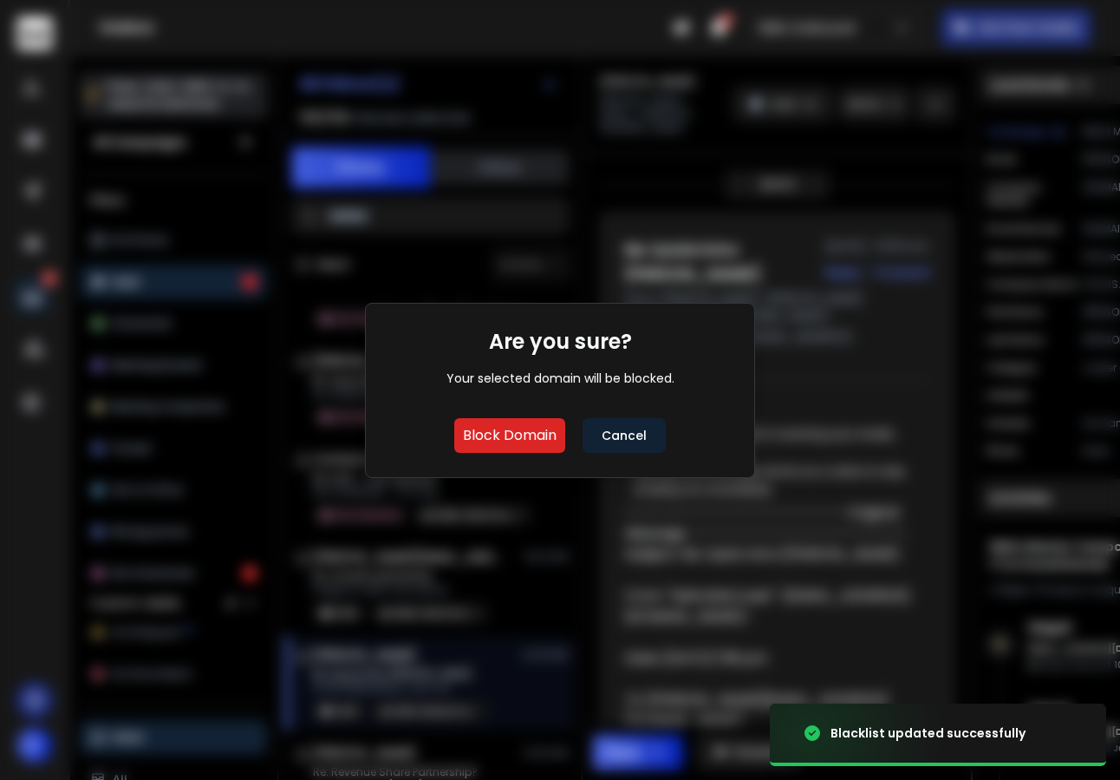
click at [519, 461] on div "Are you sure? Your selected domain will be blocked. Block Domain Cancel" at bounding box center [560, 390] width 390 height 175
click at [519, 429] on button "Block Domain" at bounding box center [509, 435] width 111 height 35
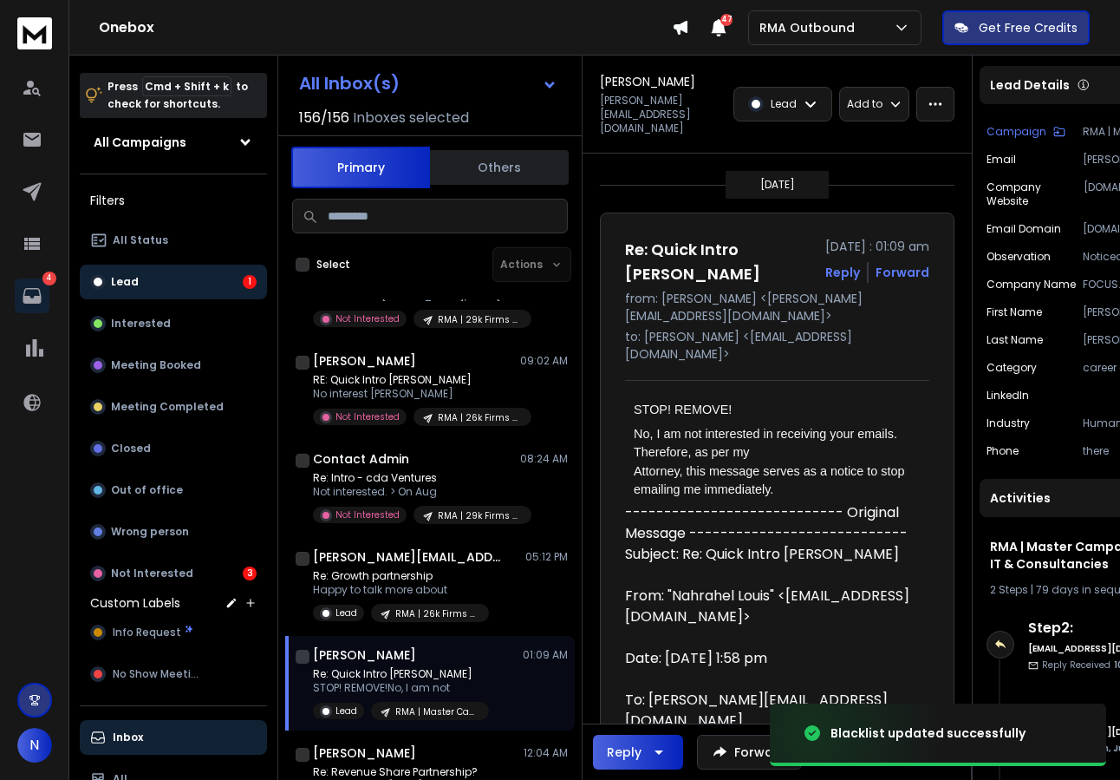
click at [972, 69] on div "constance constance [EMAIL_ADDRESS][DOMAIN_NAME] Lead Add to Lead Add to" at bounding box center [777, 105] width 389 height 98
click at [944, 96] on icon "button" at bounding box center [936, 104] width 16 height 16
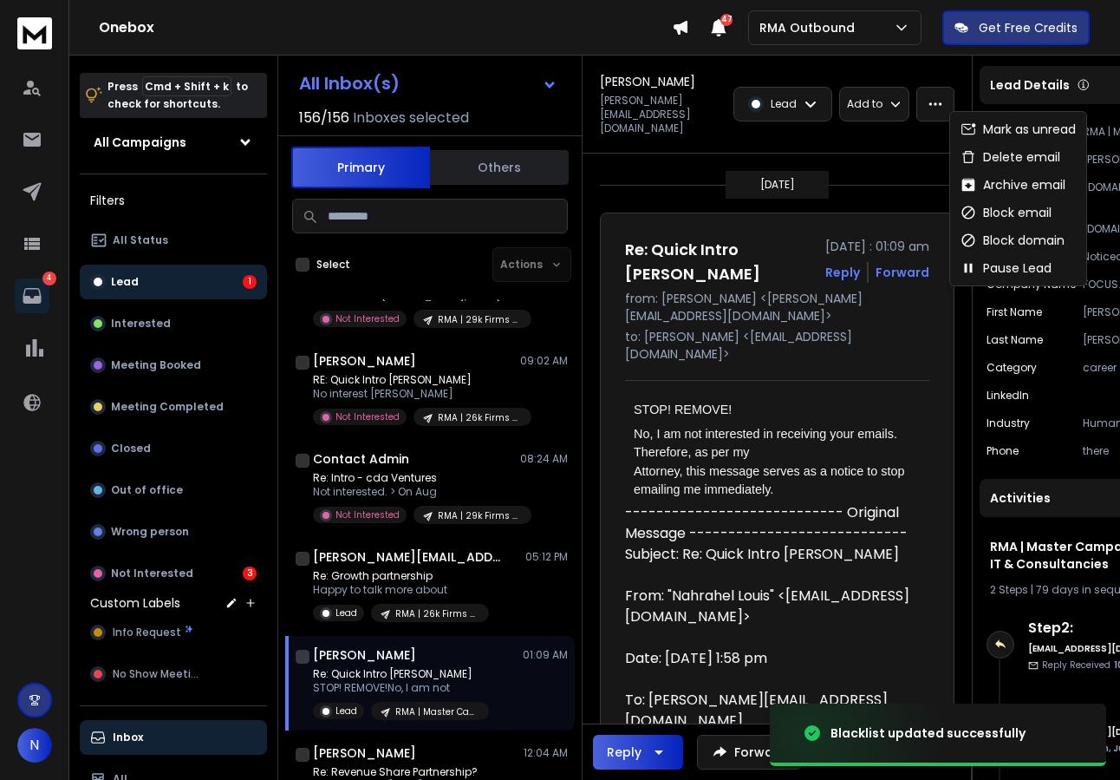
click at [832, 99] on div "Lead" at bounding box center [783, 104] width 97 height 33
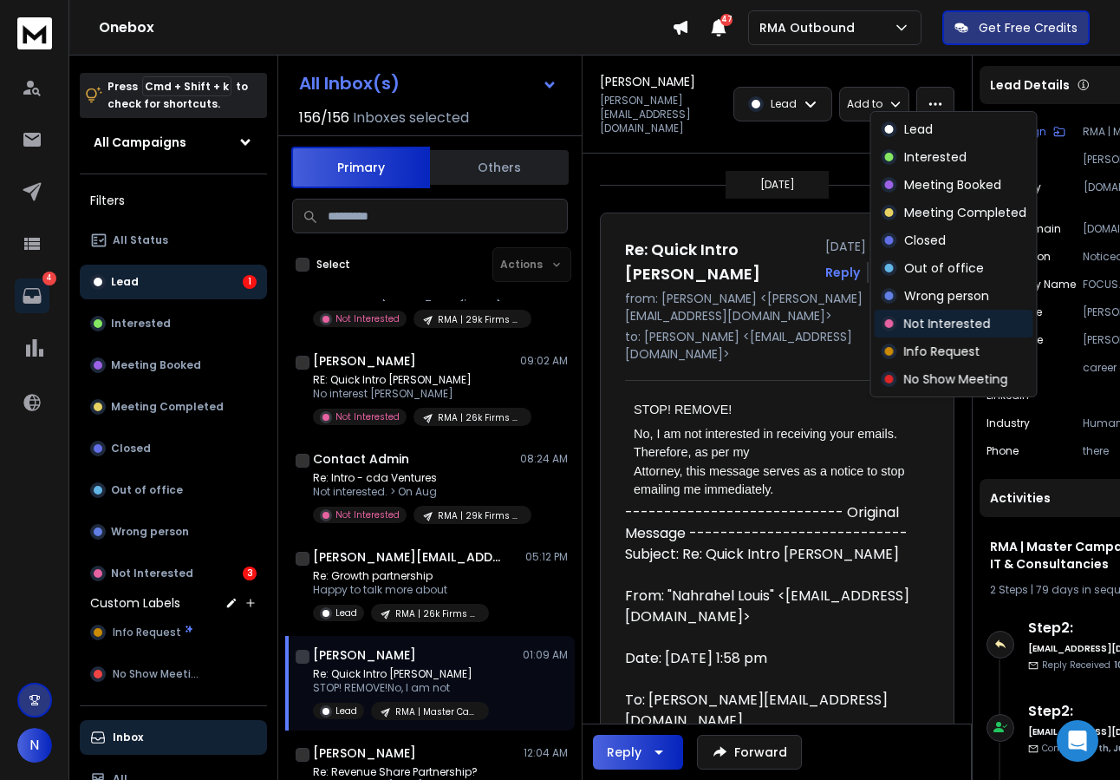
click at [906, 318] on p "Not Interested" at bounding box center [948, 323] width 87 height 17
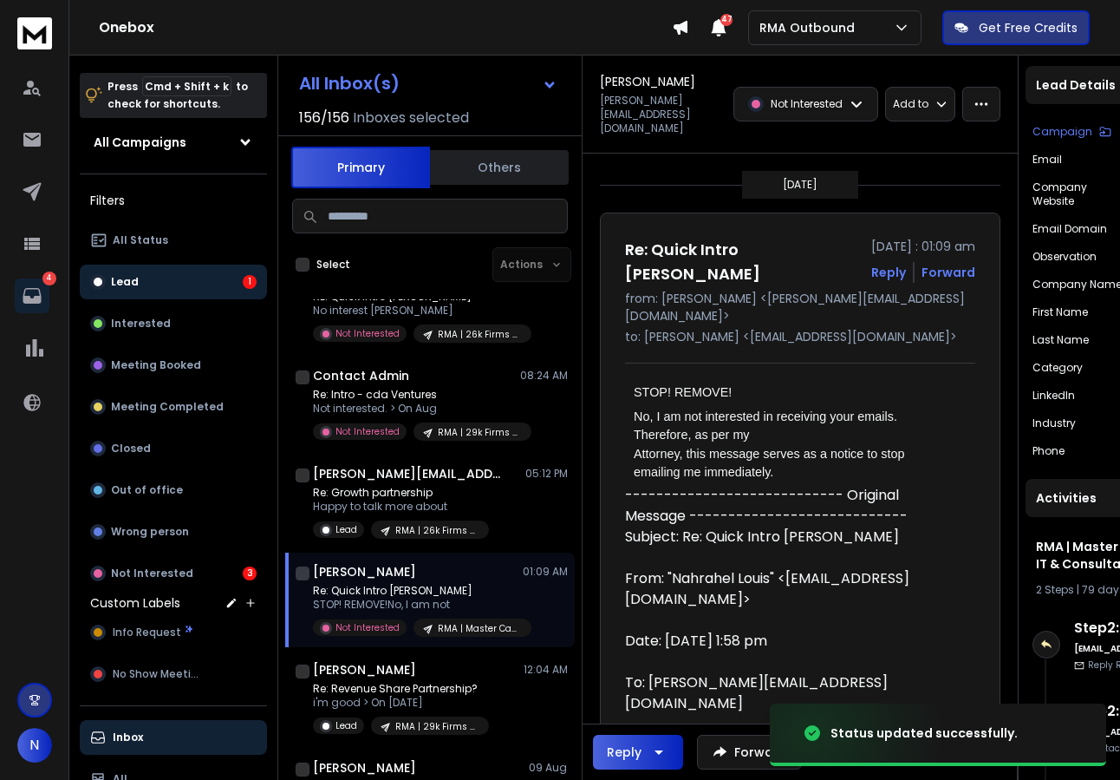
scroll to position [163, 0]
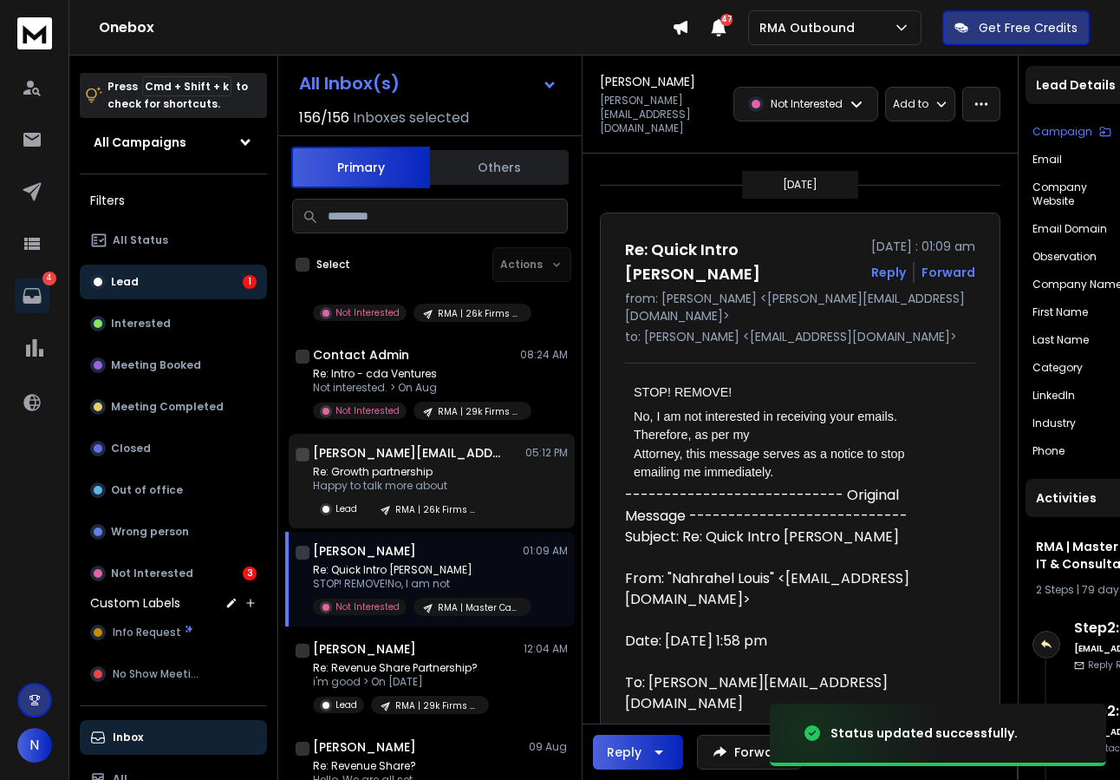
click at [392, 497] on div "Re: Growth partnership Happy to talk more about Lead RMA | 26k Firms (Specific …" at bounding box center [401, 491] width 176 height 53
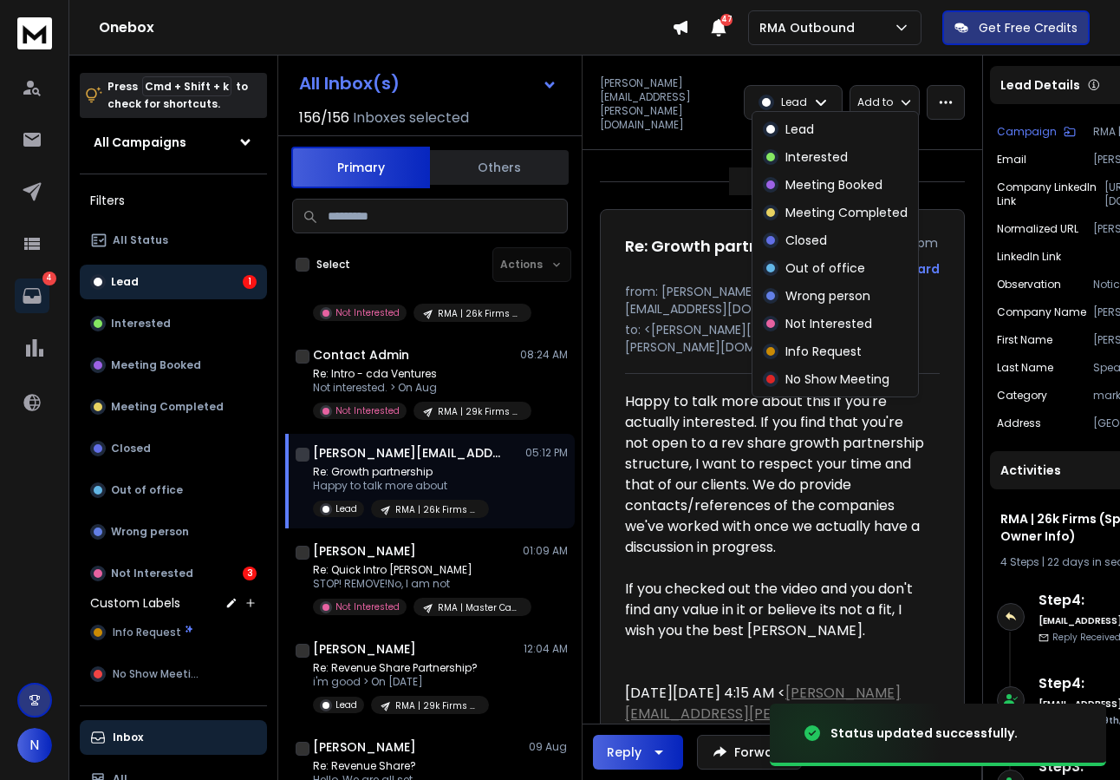
click at [806, 101] on div "Lead" at bounding box center [793, 102] width 97 height 33
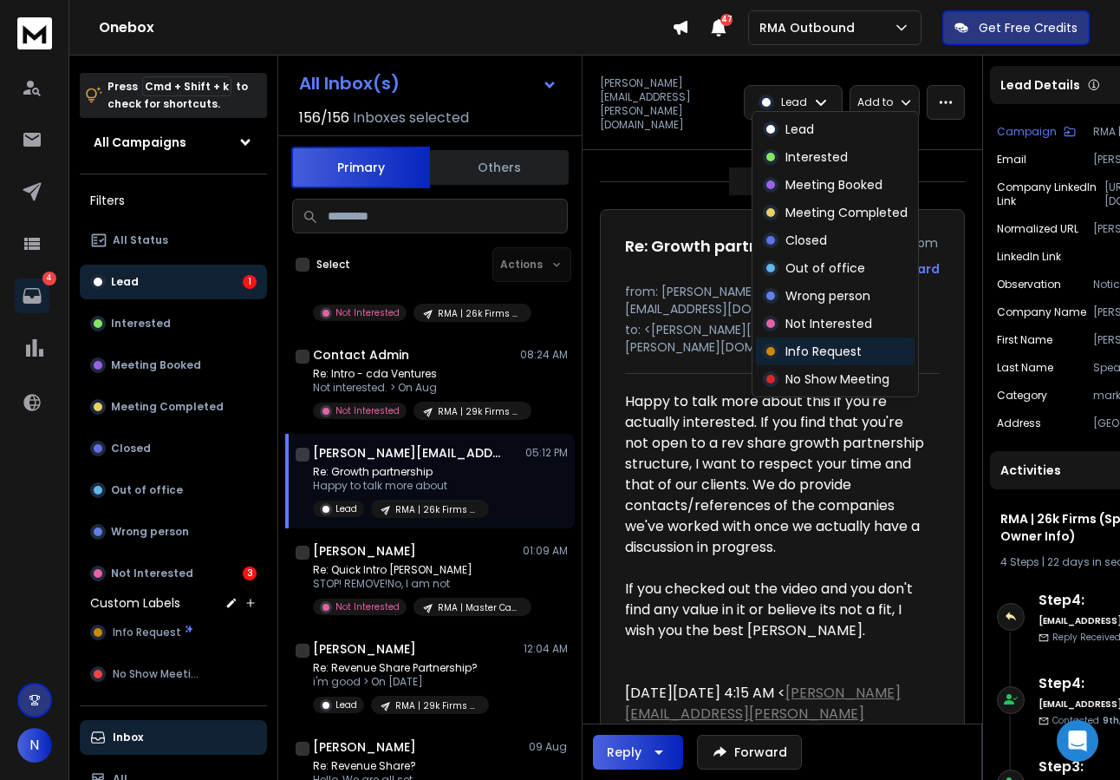
click at [809, 353] on p "Info Request" at bounding box center [824, 351] width 76 height 17
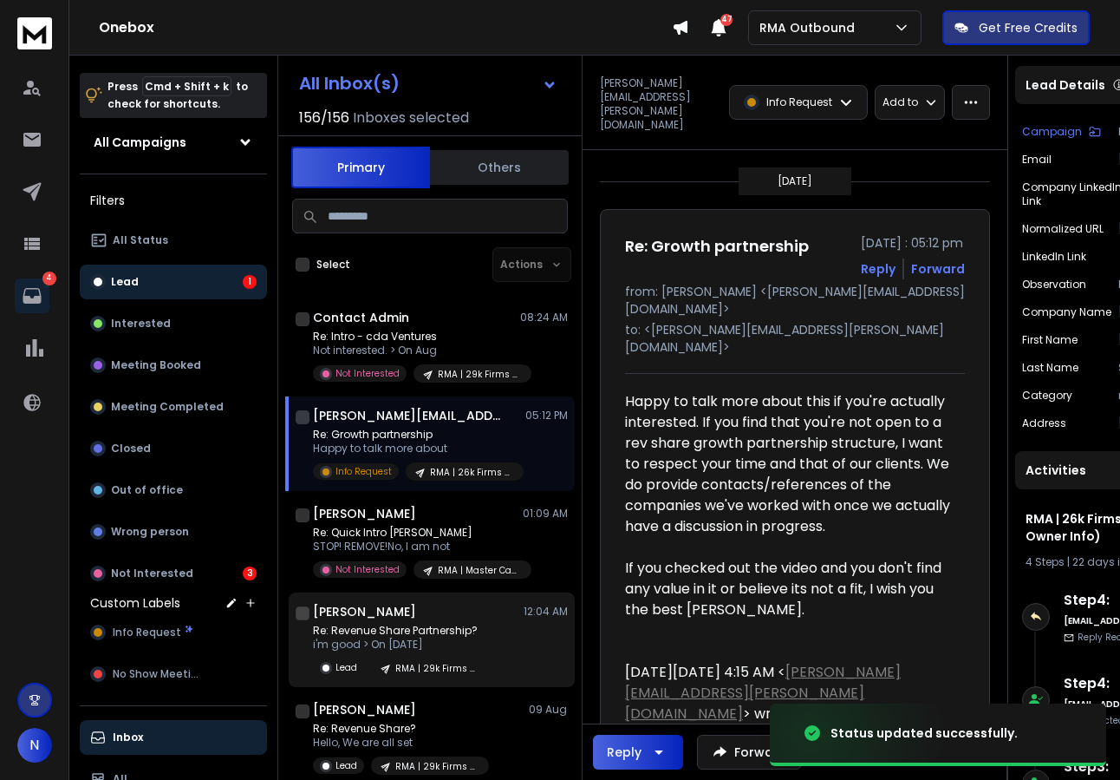
scroll to position [229, 0]
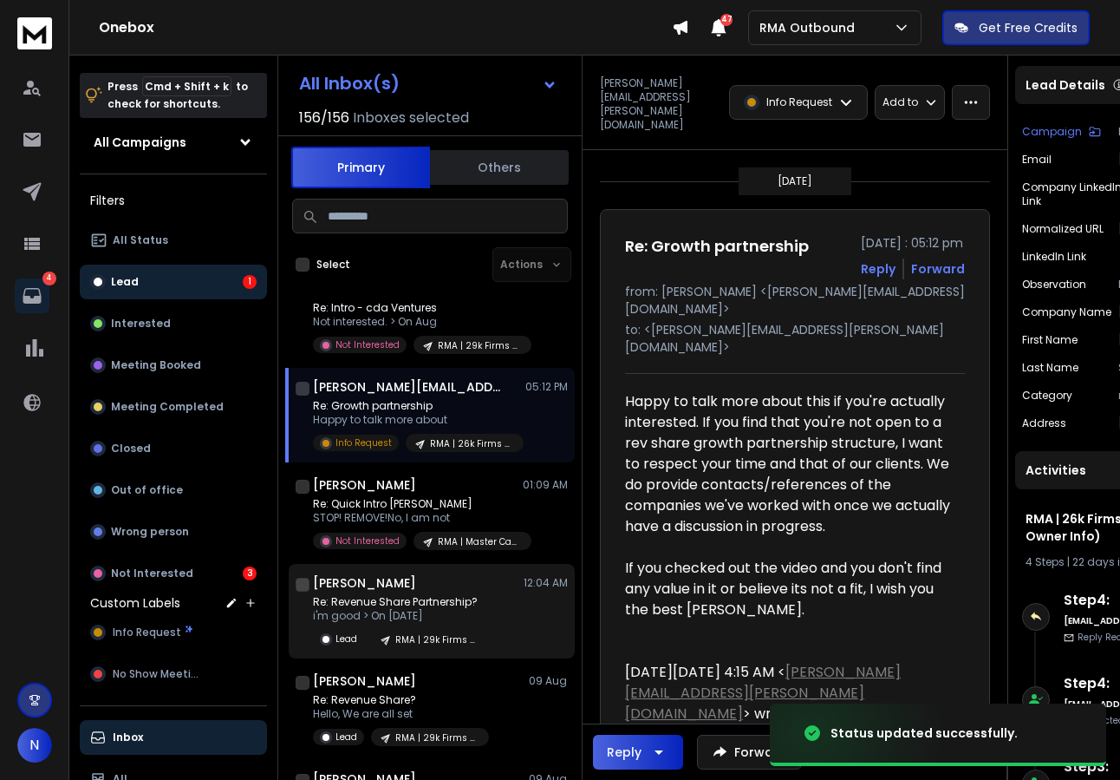
click at [455, 646] on div "RMA | 29k Firms (General Team Info)" at bounding box center [430, 639] width 118 height 18
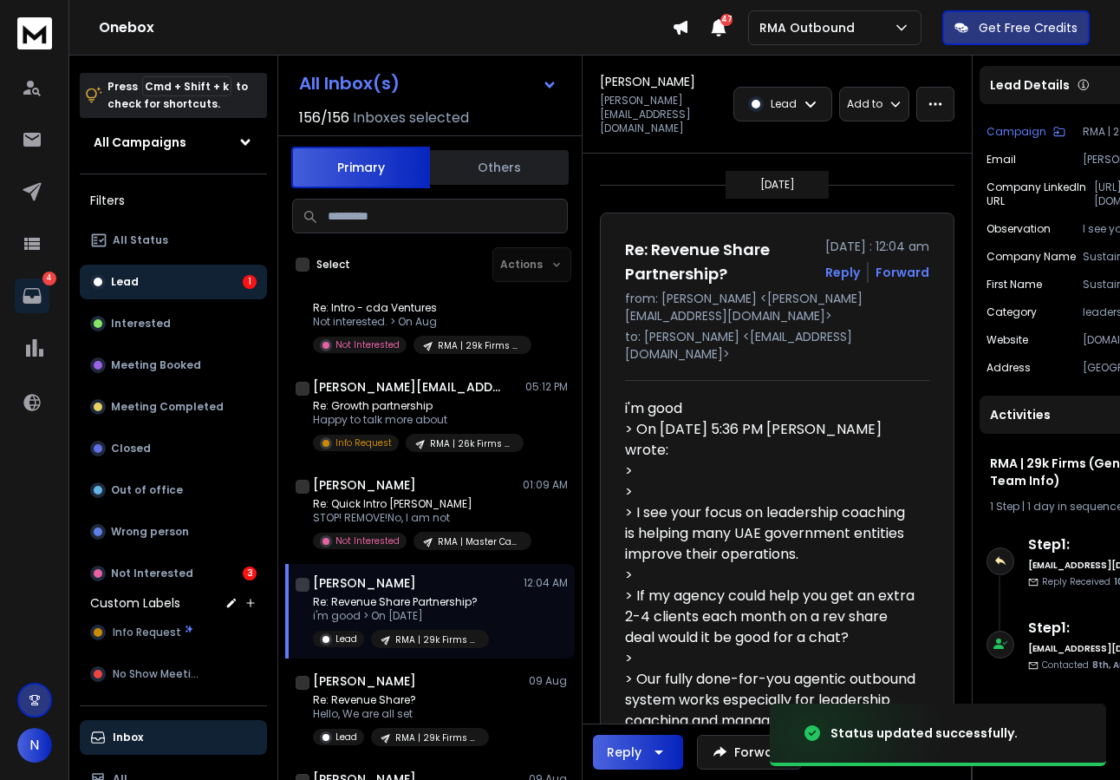
click at [829, 93] on div "Lead" at bounding box center [783, 104] width 97 height 33
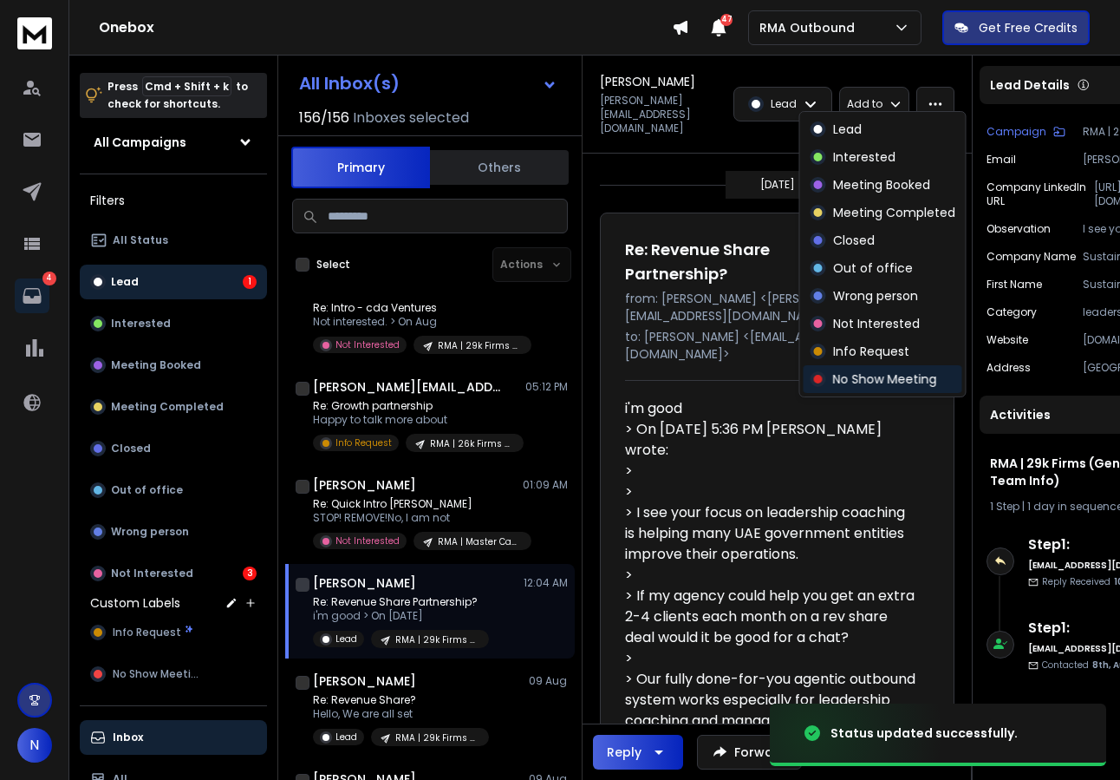
click at [836, 383] on p "No Show Meeting" at bounding box center [885, 378] width 104 height 17
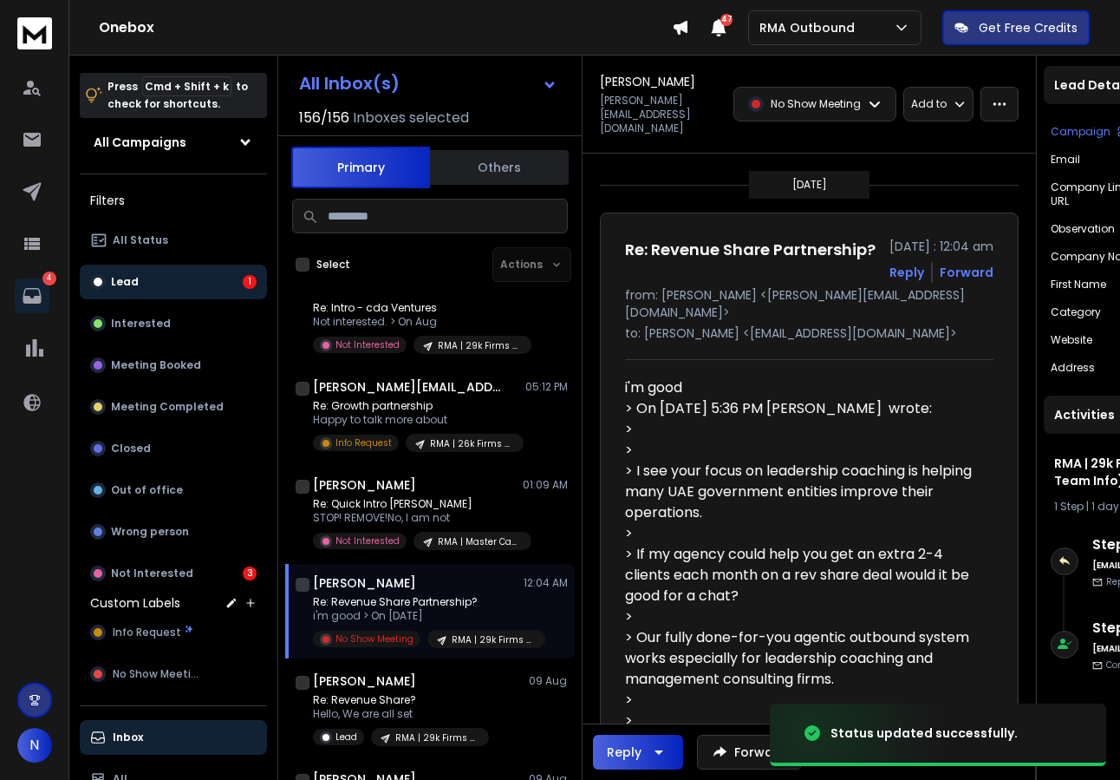
click at [861, 97] on p "No Show Meeting" at bounding box center [816, 104] width 90 height 14
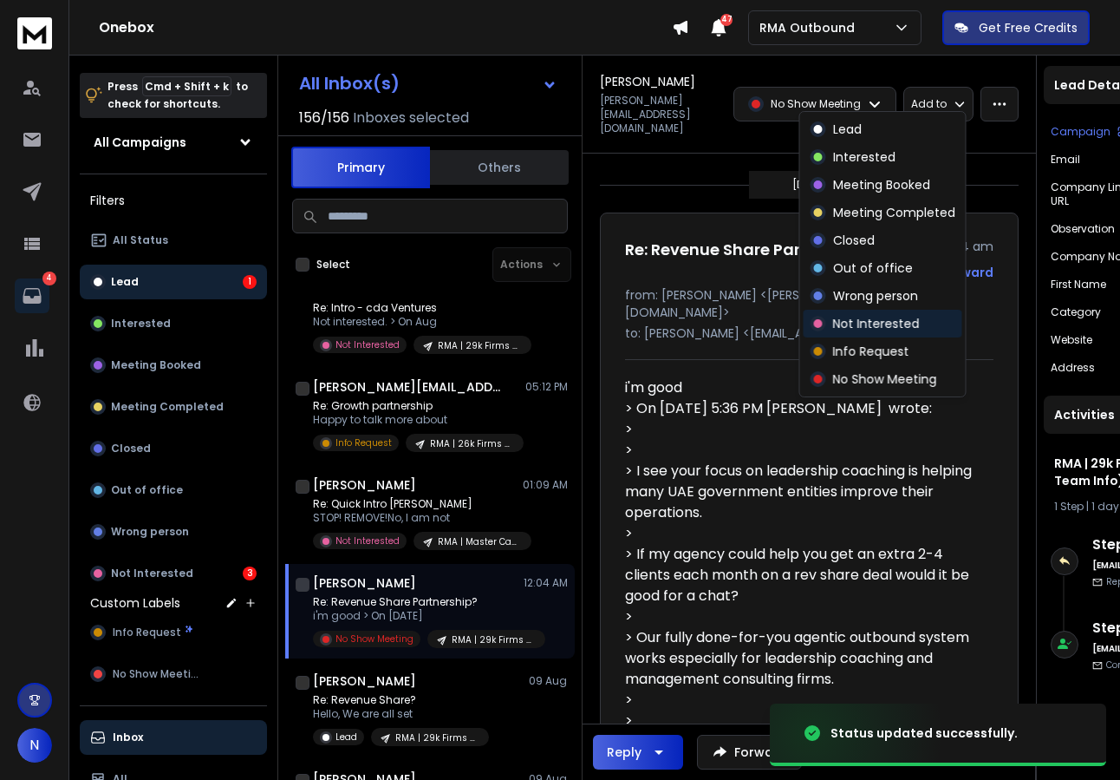
click at [855, 323] on p "Not Interested" at bounding box center [876, 323] width 87 height 17
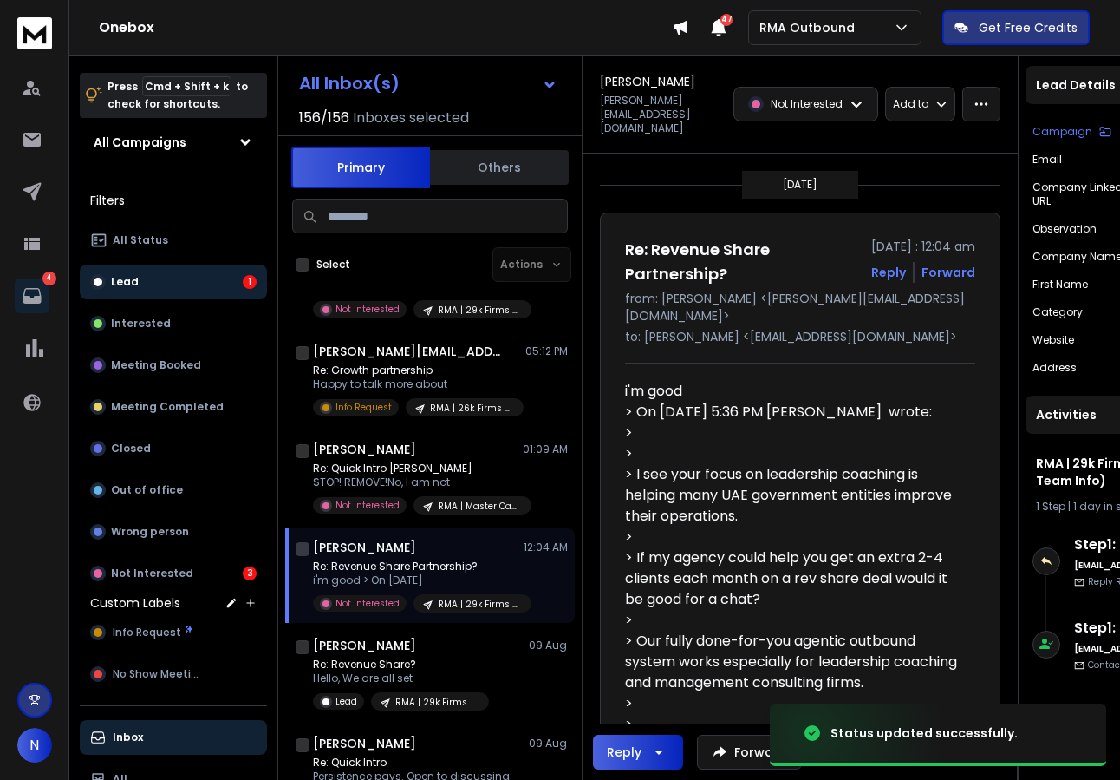
scroll to position [274, 0]
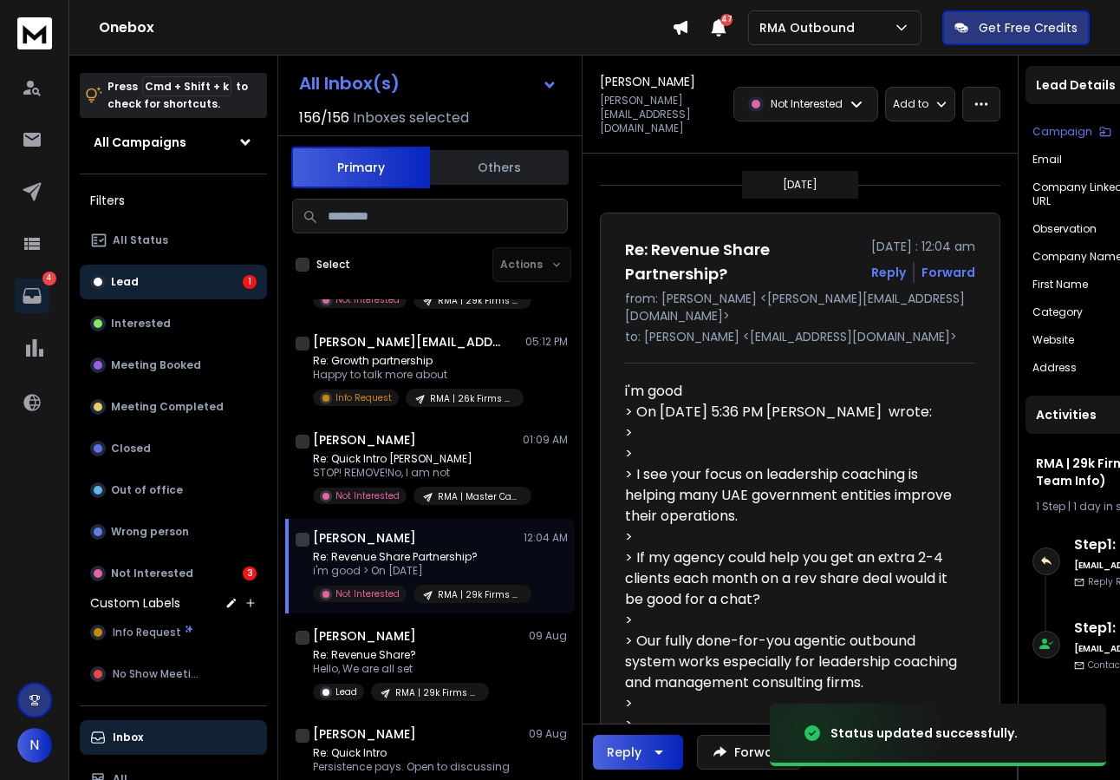
click at [475, 632] on div "[PERSON_NAME] [DATE]" at bounding box center [440, 635] width 255 height 17
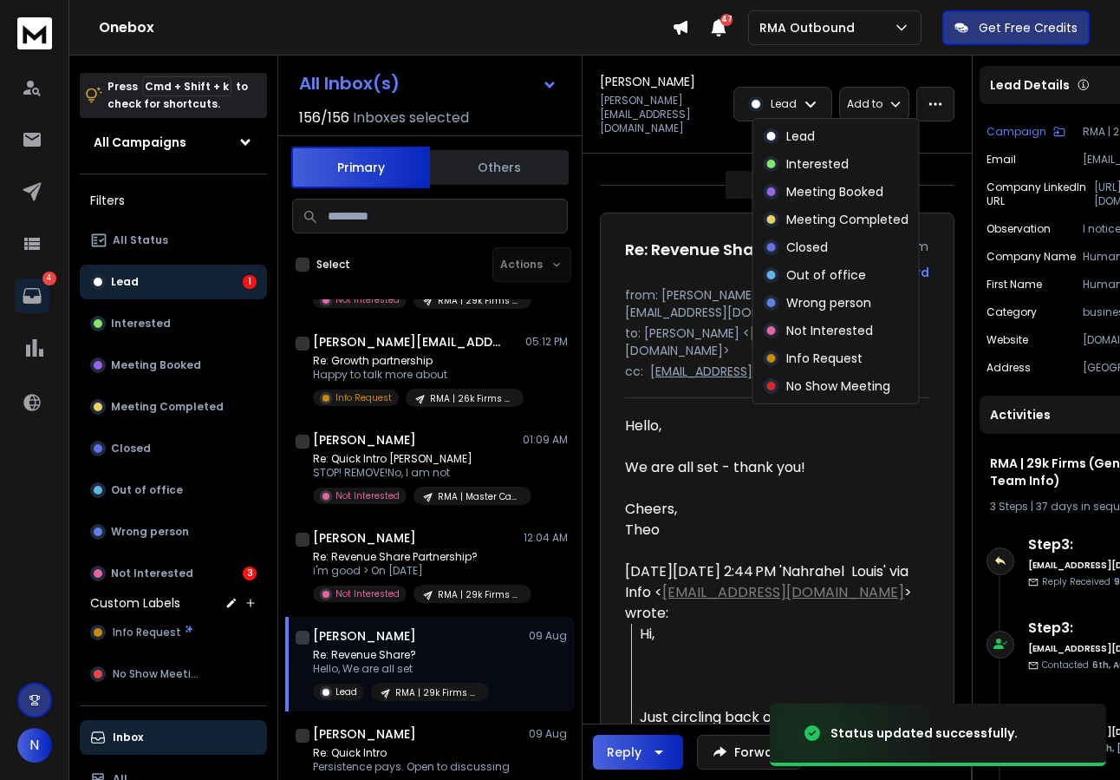
click at [818, 97] on icon at bounding box center [811, 104] width 14 height 14
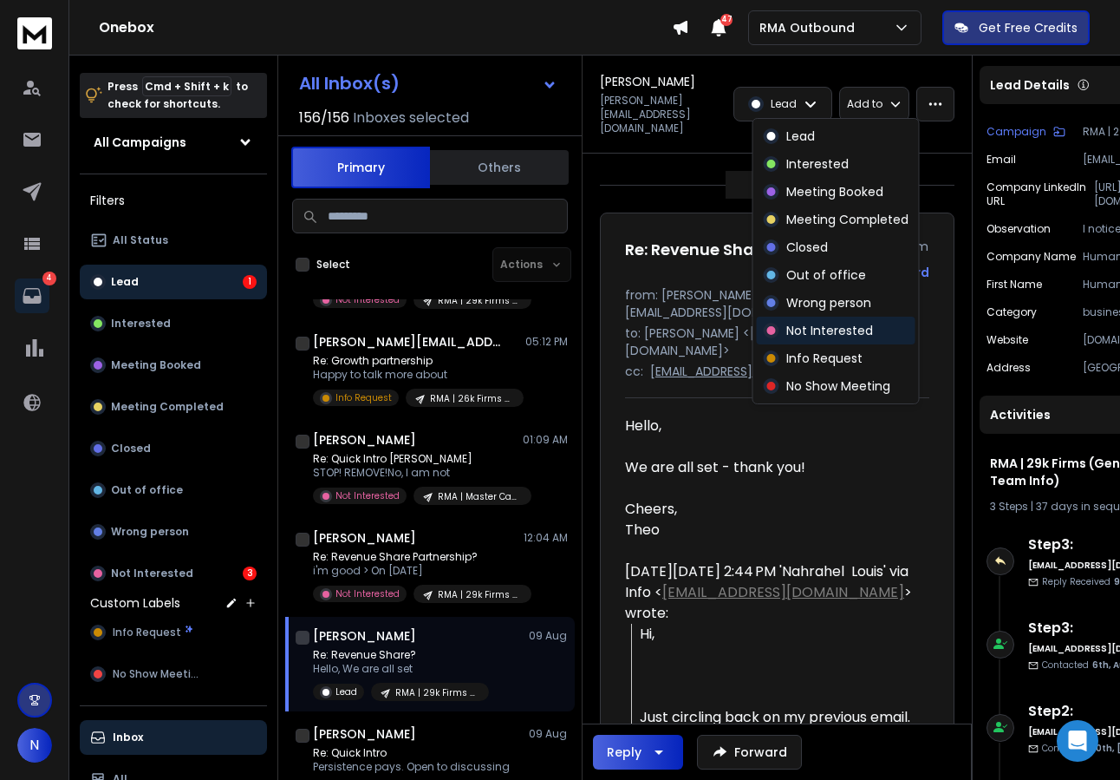
click at [815, 330] on p "Not Interested" at bounding box center [830, 330] width 87 height 17
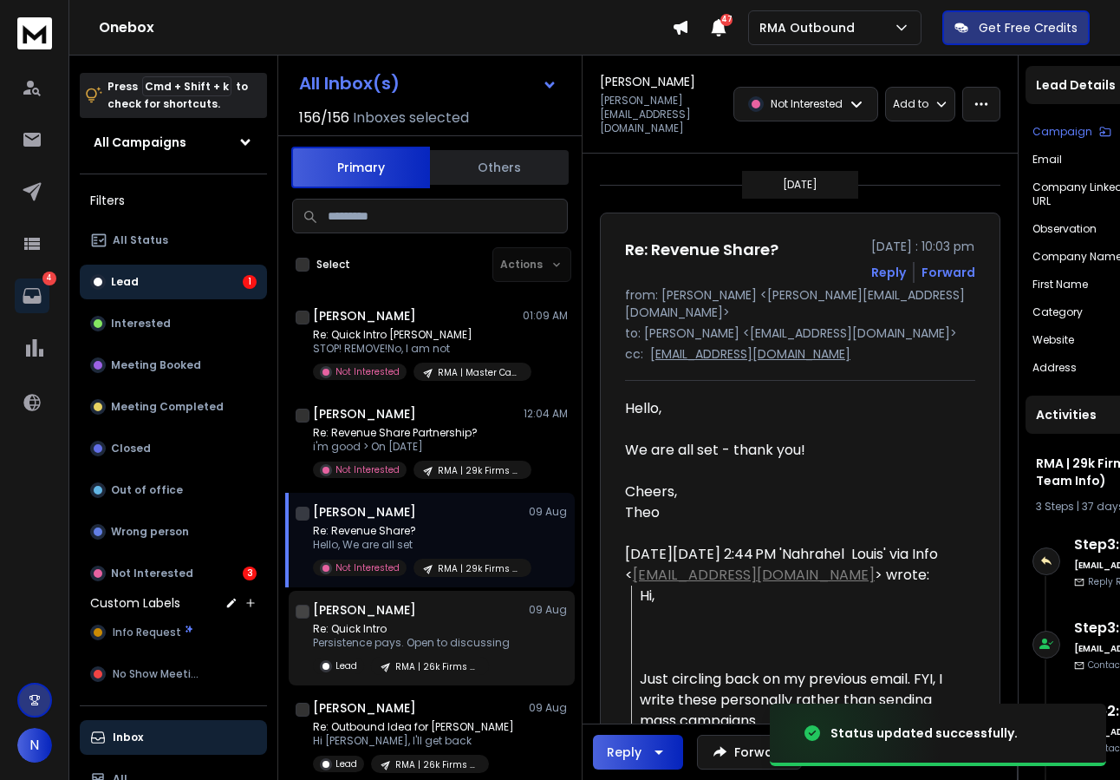
scroll to position [489, 0]
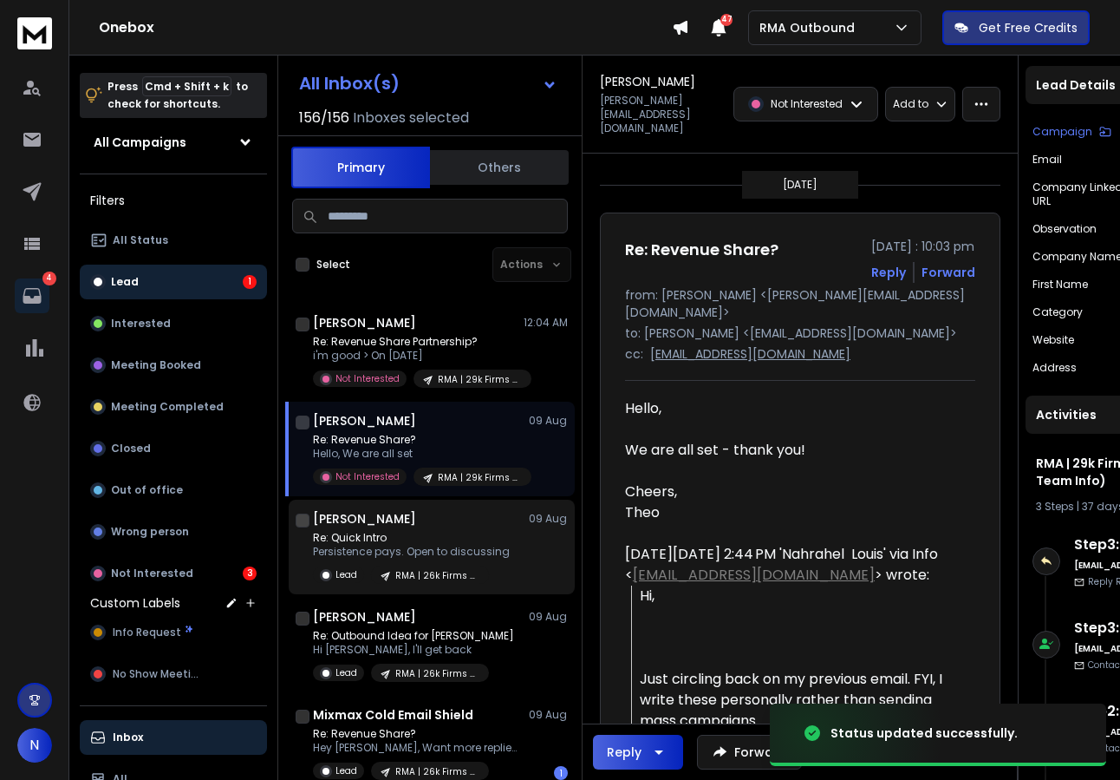
click at [382, 588] on div "[PERSON_NAME] [DATE] Re: Quick Intro Persistence pays. Open to discussing Lead …" at bounding box center [432, 547] width 286 height 95
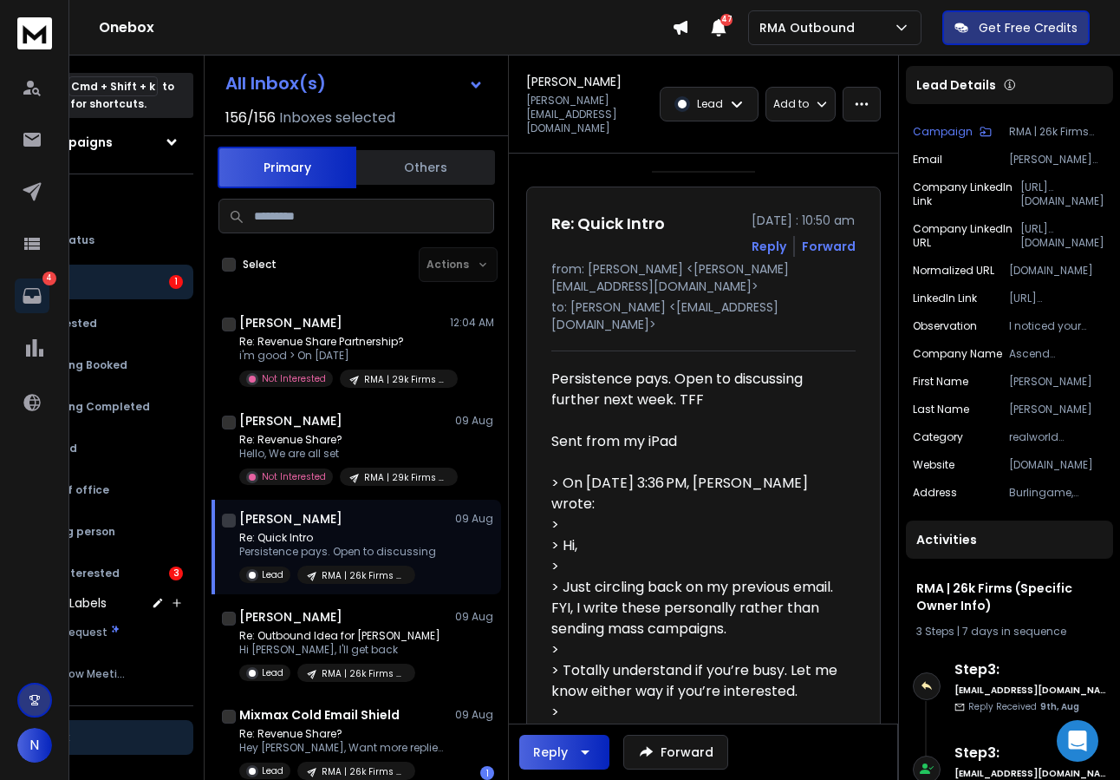
scroll to position [42, 0]
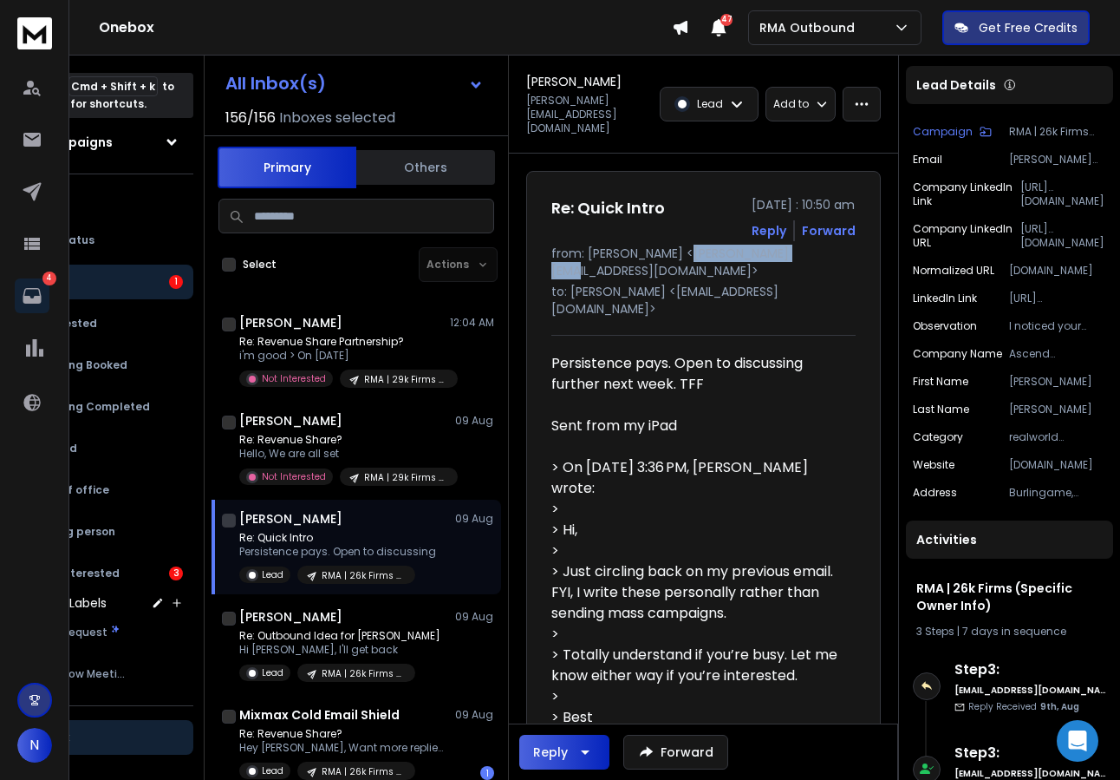
drag, startPoint x: 683, startPoint y: 228, endPoint x: 812, endPoint y: 225, distance: 128.4
click at [812, 245] on p "from: [PERSON_NAME] <[PERSON_NAME][EMAIL_ADDRESS][DOMAIN_NAME]>" at bounding box center [704, 262] width 304 height 35
copy p "[DOMAIN_NAME]"
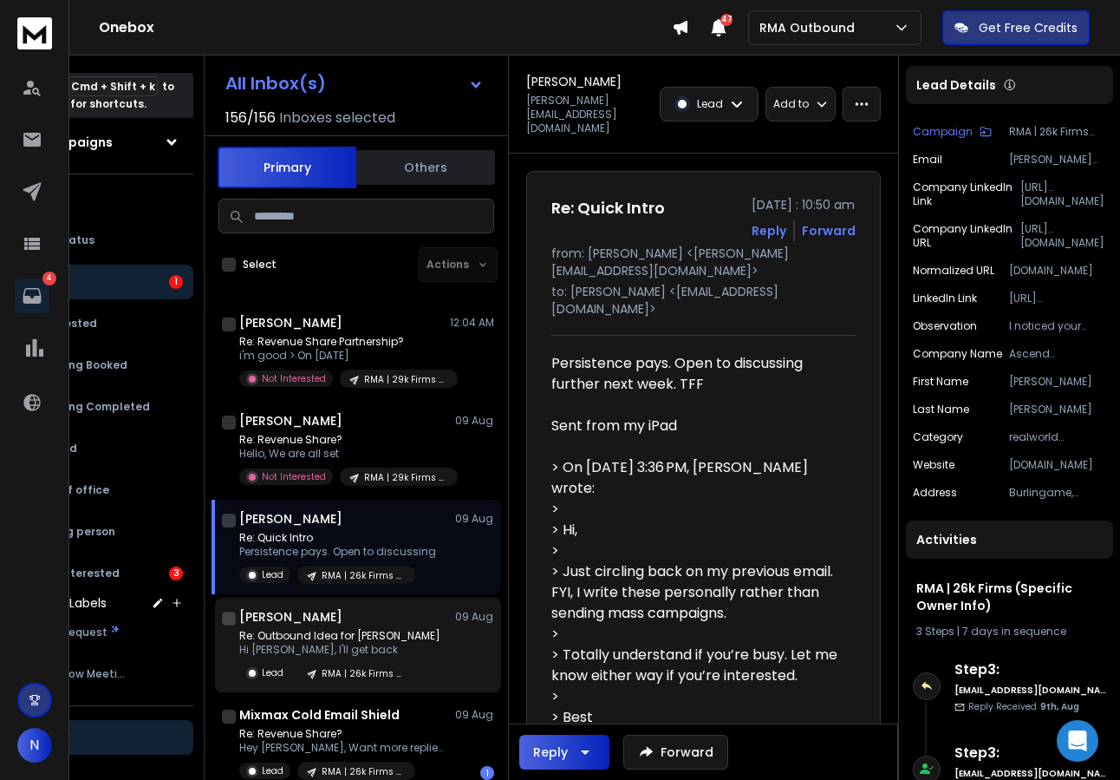
click at [349, 629] on p "Re: Outbound Idea for [PERSON_NAME]" at bounding box center [339, 636] width 201 height 14
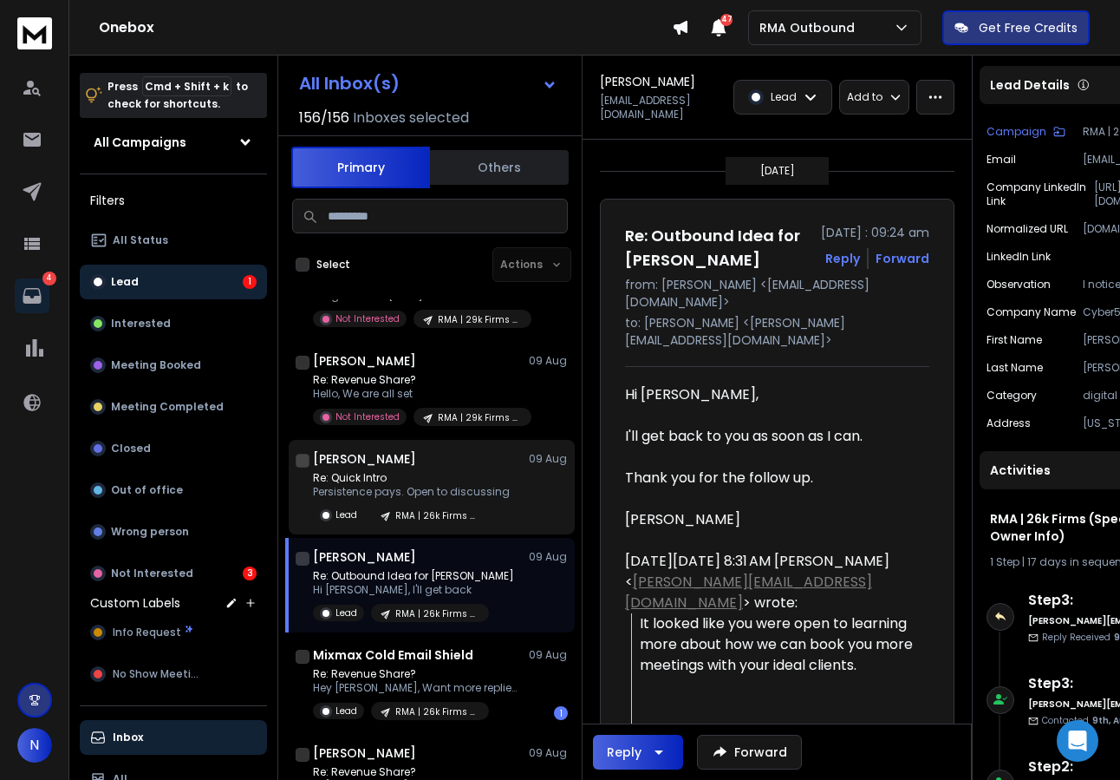
scroll to position [552, 0]
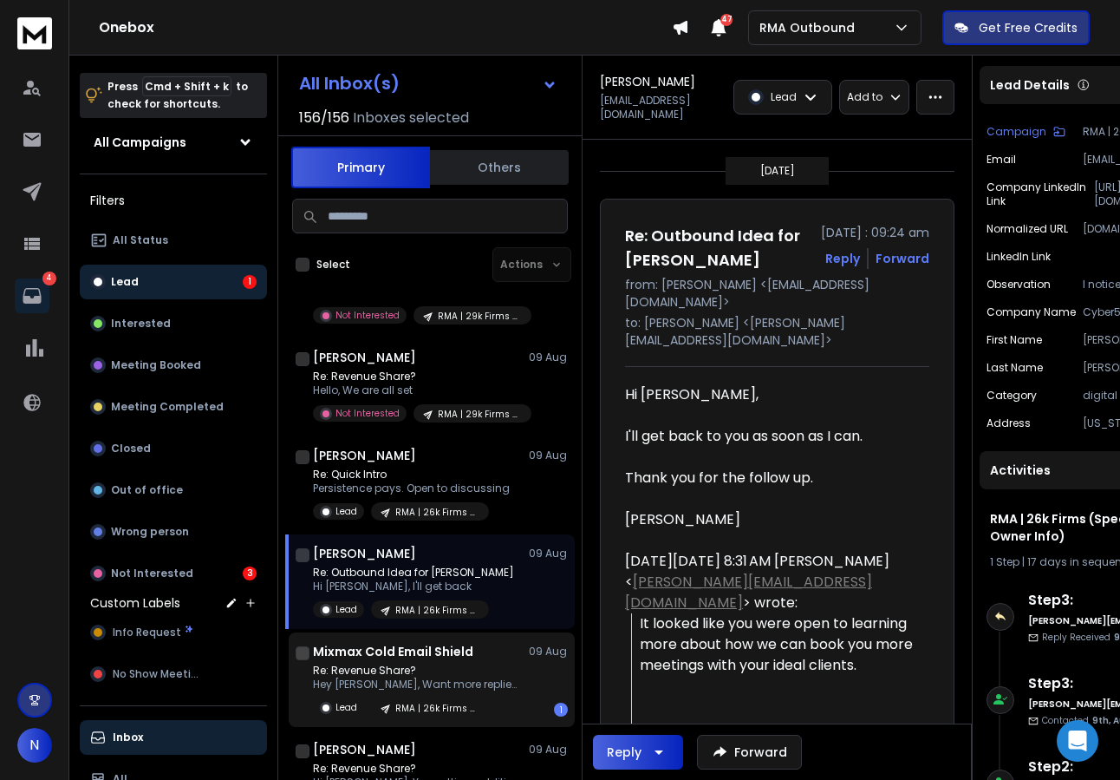
click at [418, 708] on p "RMA | 26k Firms (Specific Owner Info)" at bounding box center [436, 708] width 83 height 13
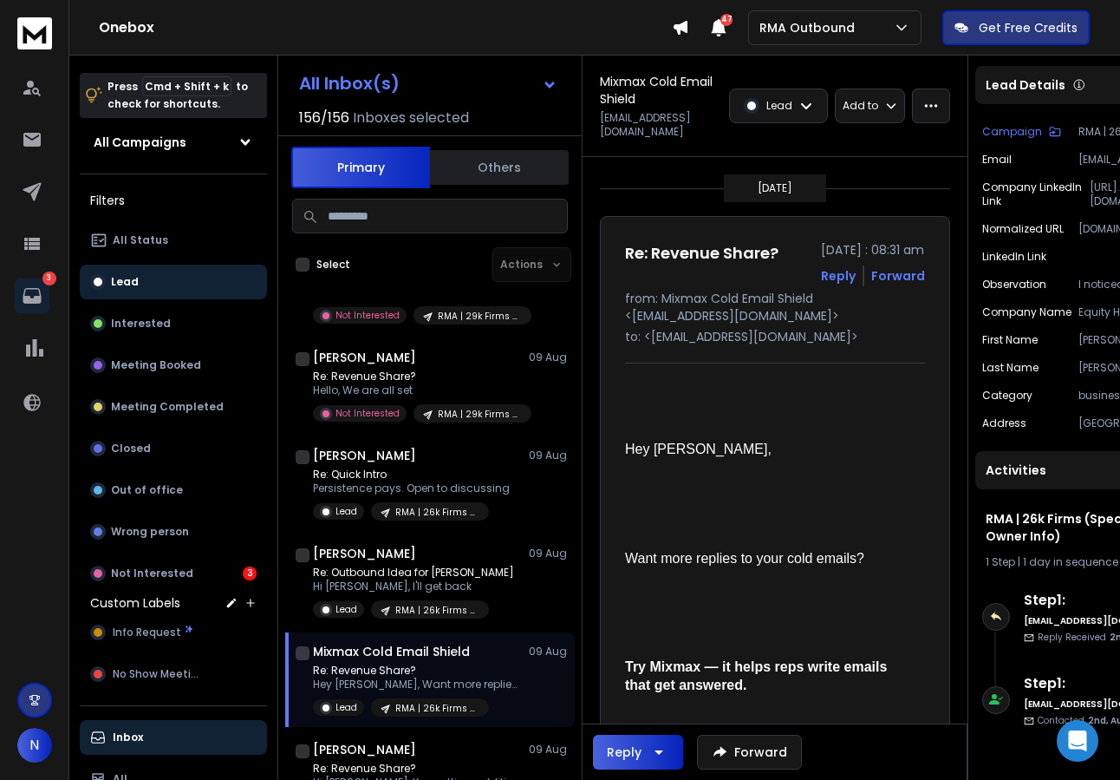
click at [807, 114] on div "Lead" at bounding box center [778, 105] width 97 height 33
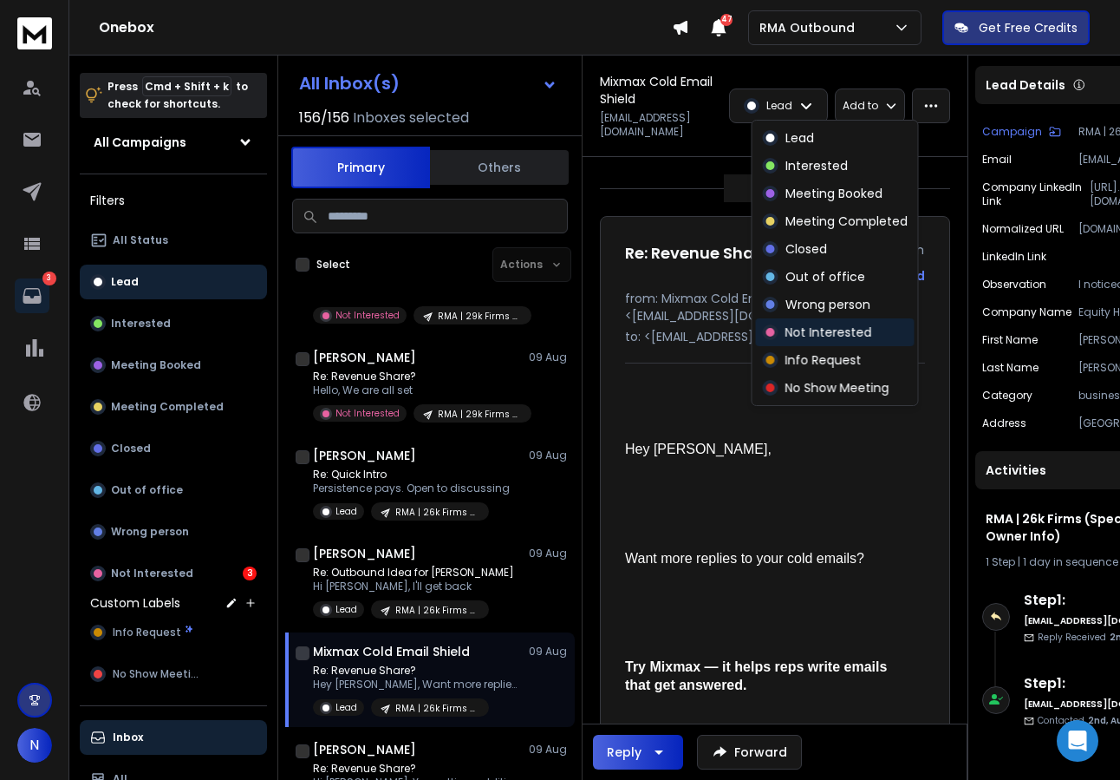
click at [801, 323] on div "Not Interested" at bounding box center [835, 332] width 159 height 28
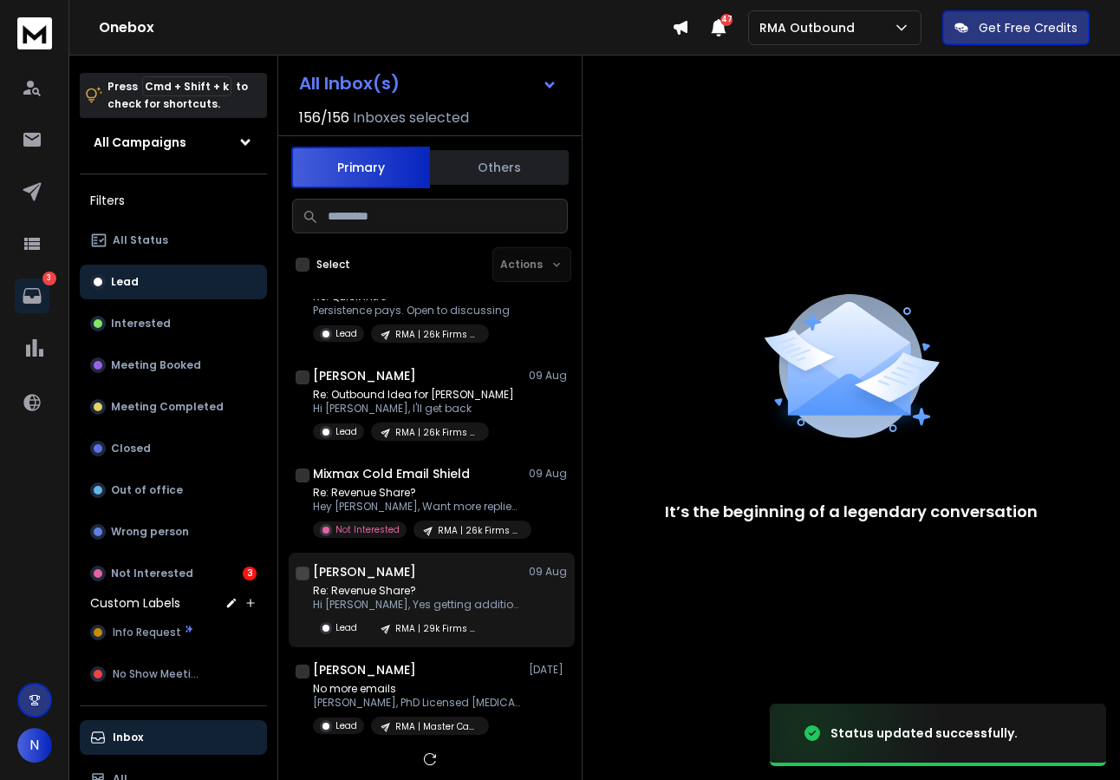
scroll to position [713, 0]
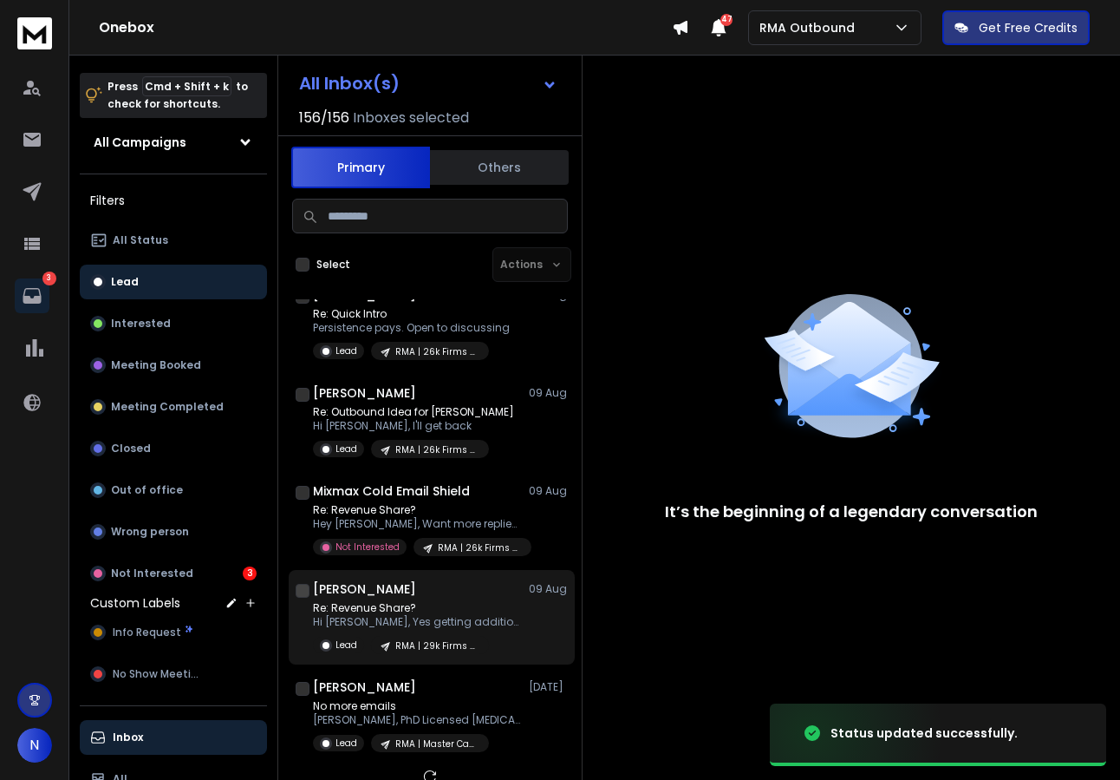
click at [461, 587] on div "[PERSON_NAME] [DATE]" at bounding box center [440, 588] width 255 height 17
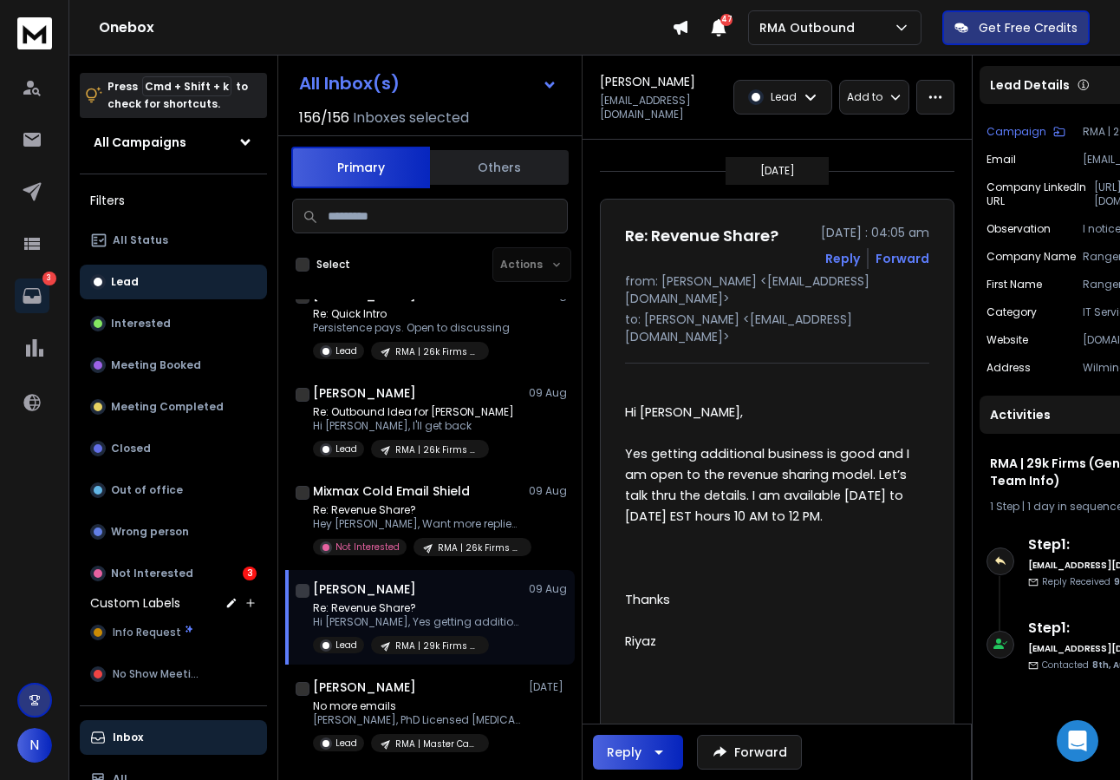
click at [789, 453] on p "Yes getting additional business is good and I am open to the revenue sharing mo…" at bounding box center [770, 484] width 291 height 83
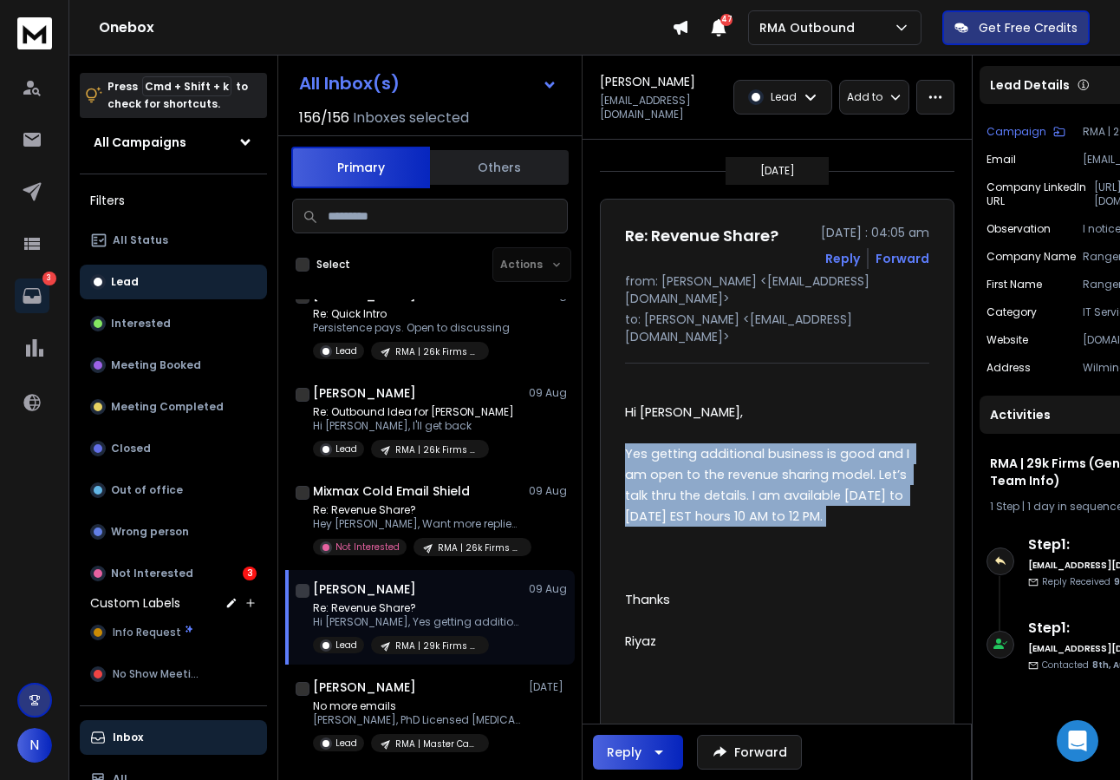
click at [789, 453] on p "Yes getting additional business is good and I am open to the revenue sharing mo…" at bounding box center [770, 484] width 291 height 83
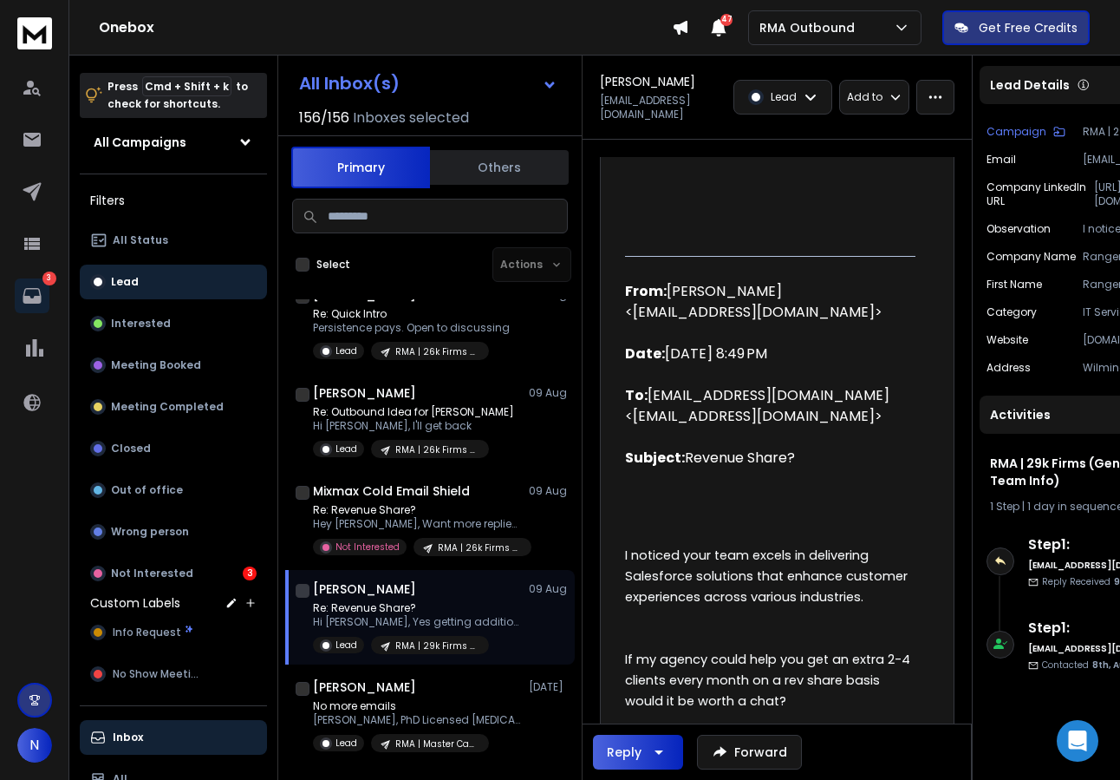
scroll to position [0, 0]
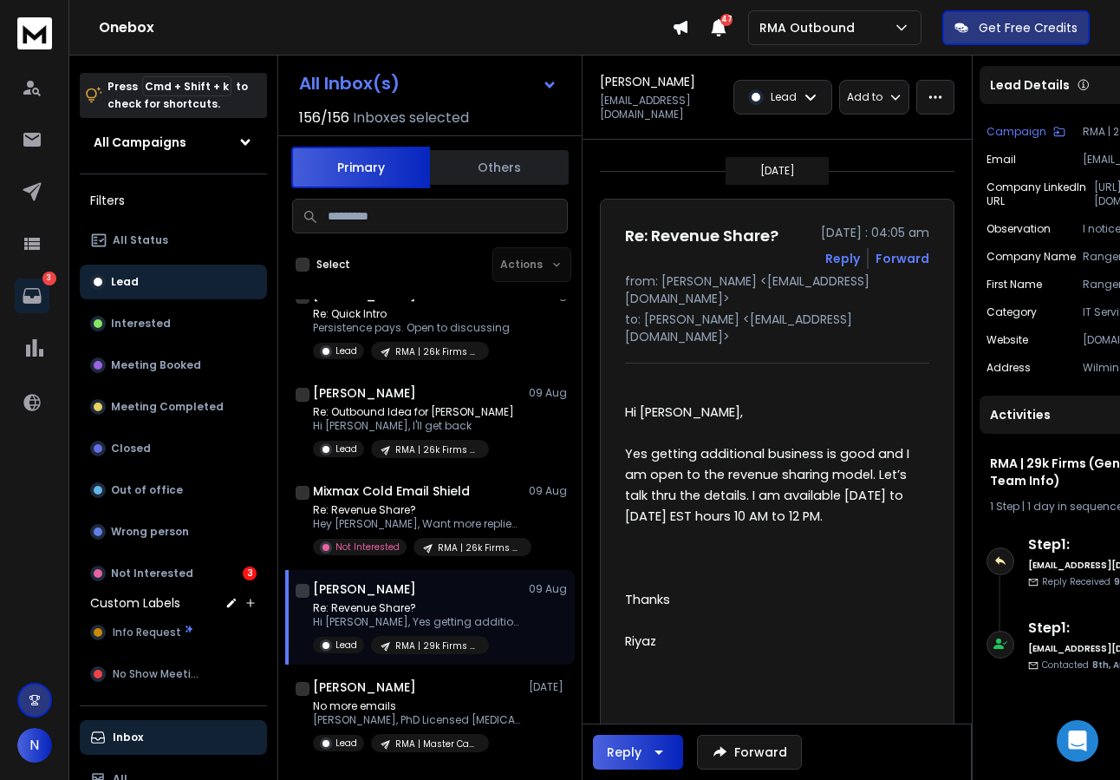
scroll to position [0, 95]
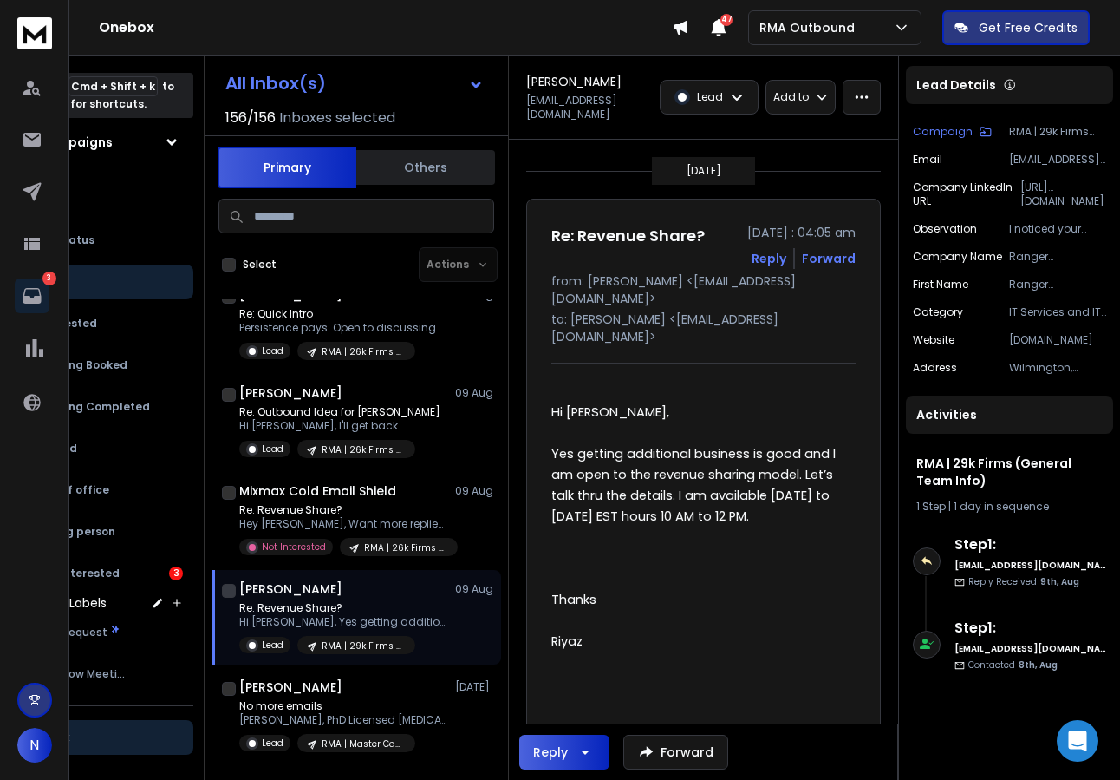
click at [670, 491] on span "Yes getting additional business is good and I am open to the revenue sharing mo…" at bounding box center [696, 485] width 288 height 80
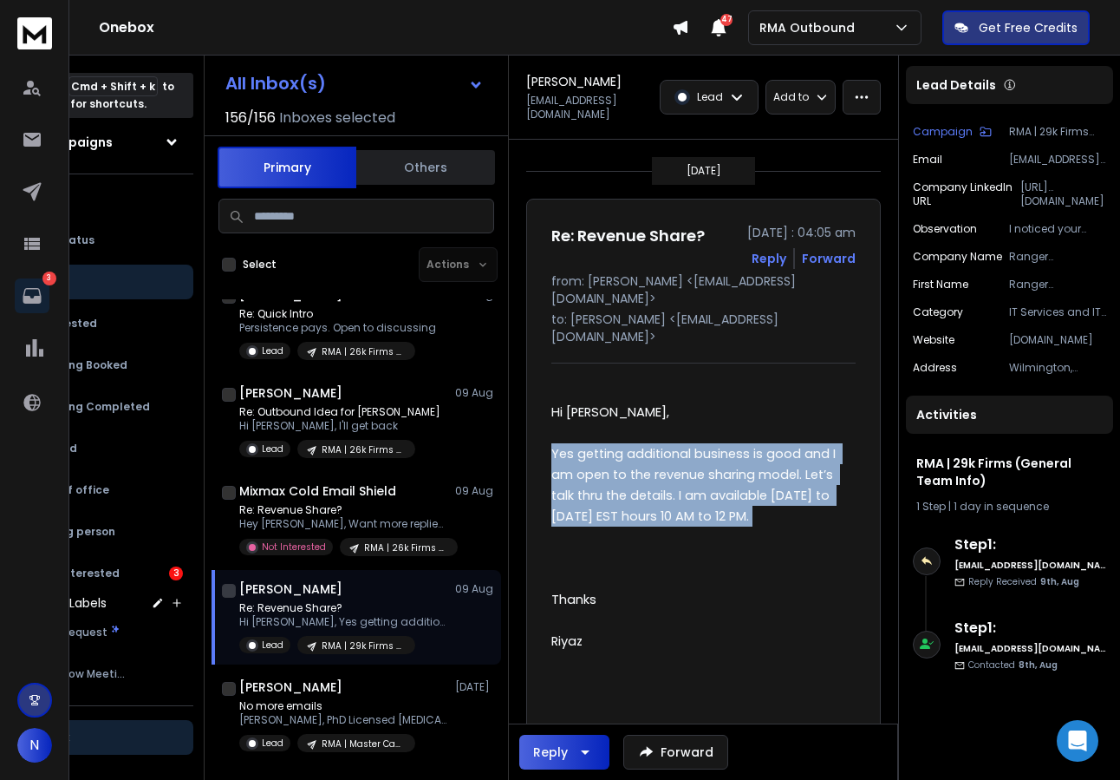
click at [670, 491] on span "Yes getting additional business is good and I am open to the revenue sharing mo…" at bounding box center [696, 485] width 288 height 80
click at [660, 491] on span "Yes getting additional business is good and I am open to the revenue sharing mo…" at bounding box center [696, 485] width 288 height 80
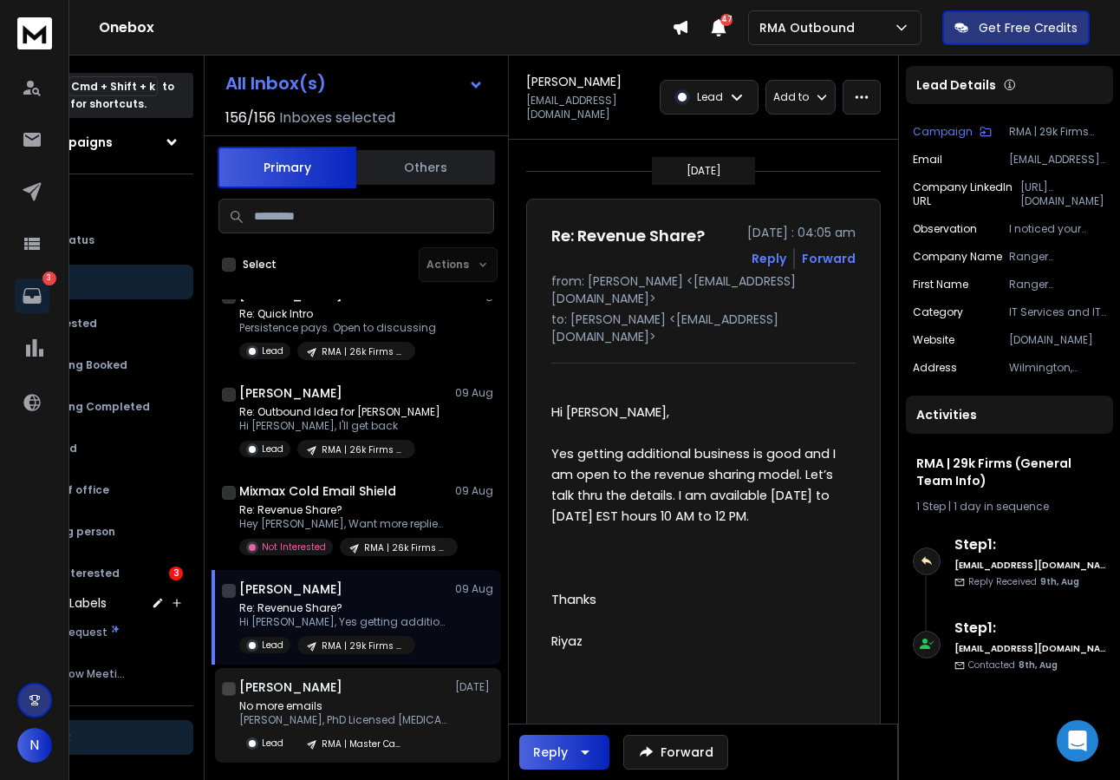
click at [332, 693] on div "[PERSON_NAME] [DATE]" at bounding box center [366, 686] width 255 height 17
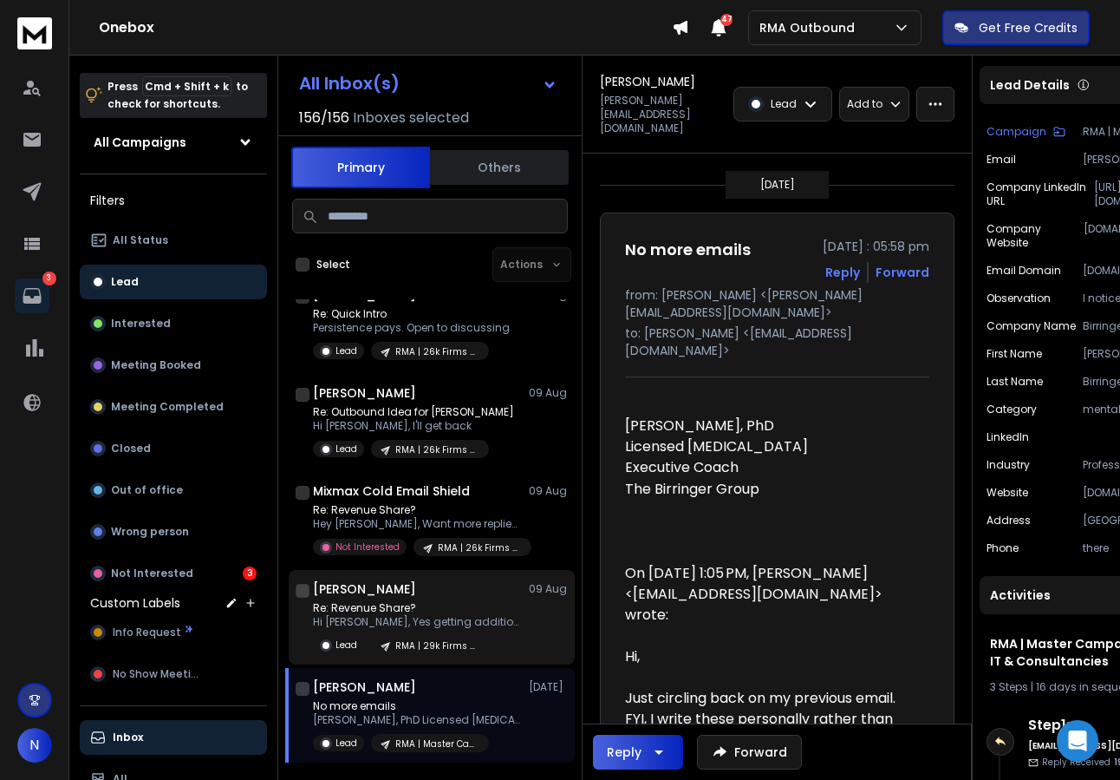
click at [362, 634] on div "Re: Revenue Share? Hi [PERSON_NAME], Yes getting additional Lead RMA | 29k Firm…" at bounding box center [417, 627] width 208 height 53
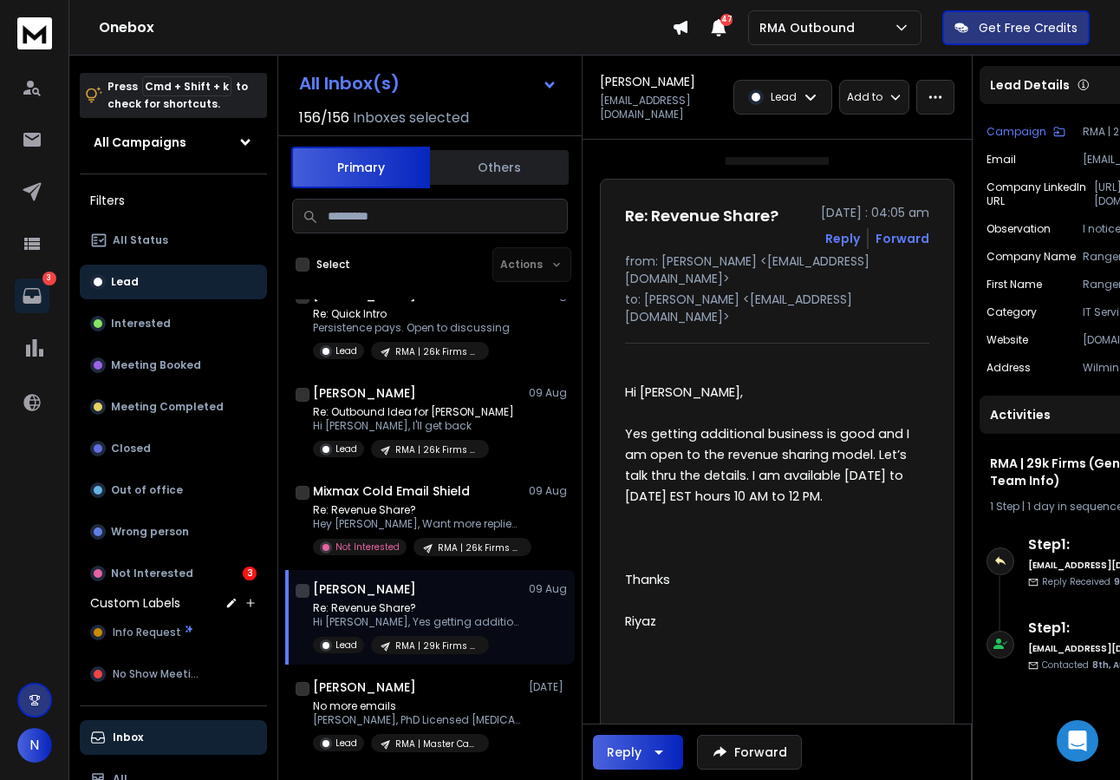
scroll to position [138, 0]
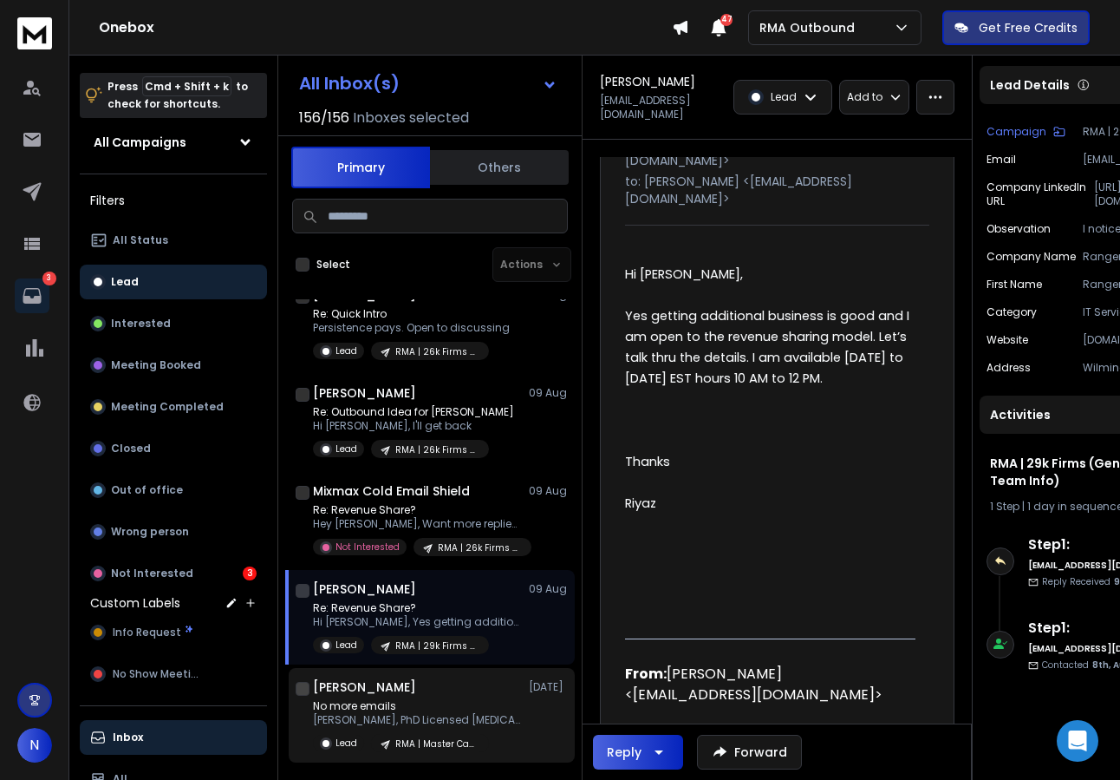
click at [487, 680] on div "[PERSON_NAME] [DATE]" at bounding box center [440, 686] width 255 height 17
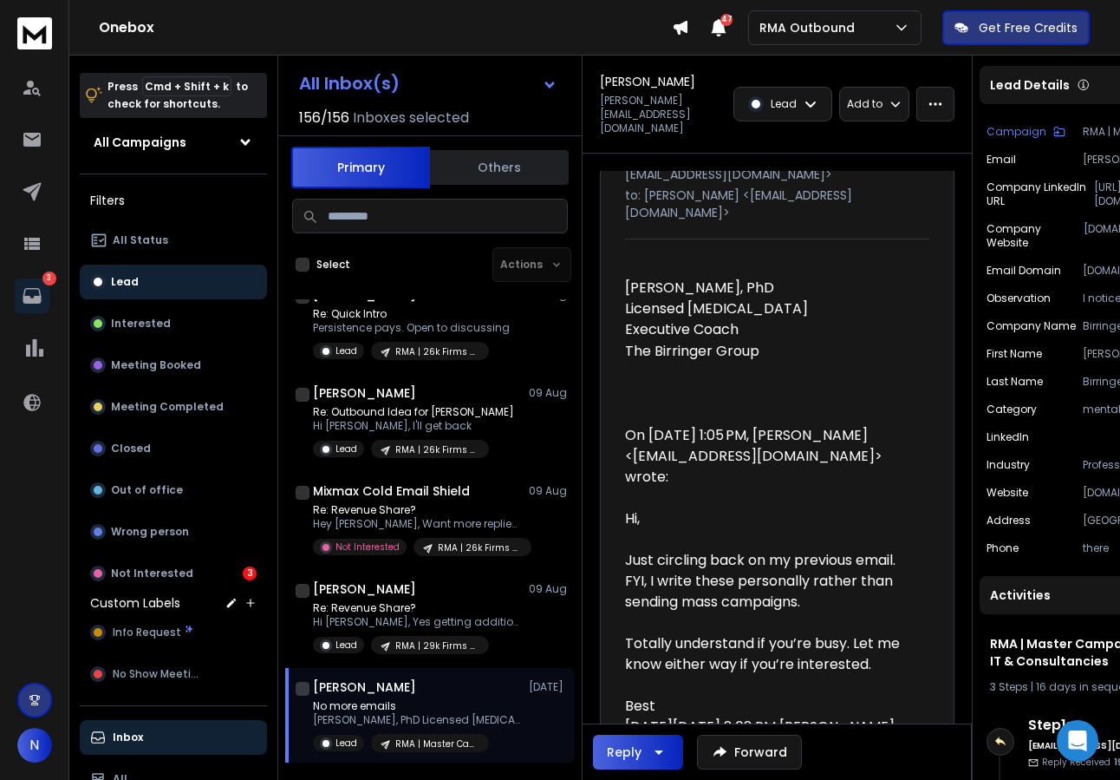
scroll to position [0, 0]
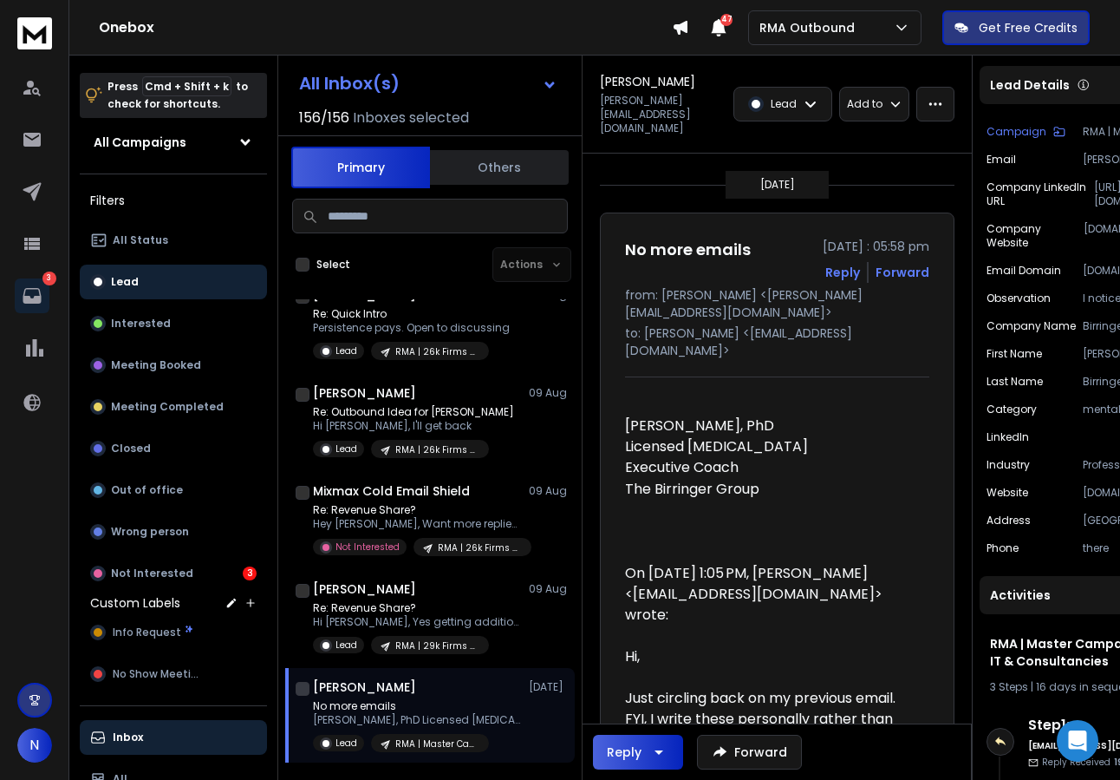
click at [818, 97] on icon at bounding box center [811, 104] width 14 height 14
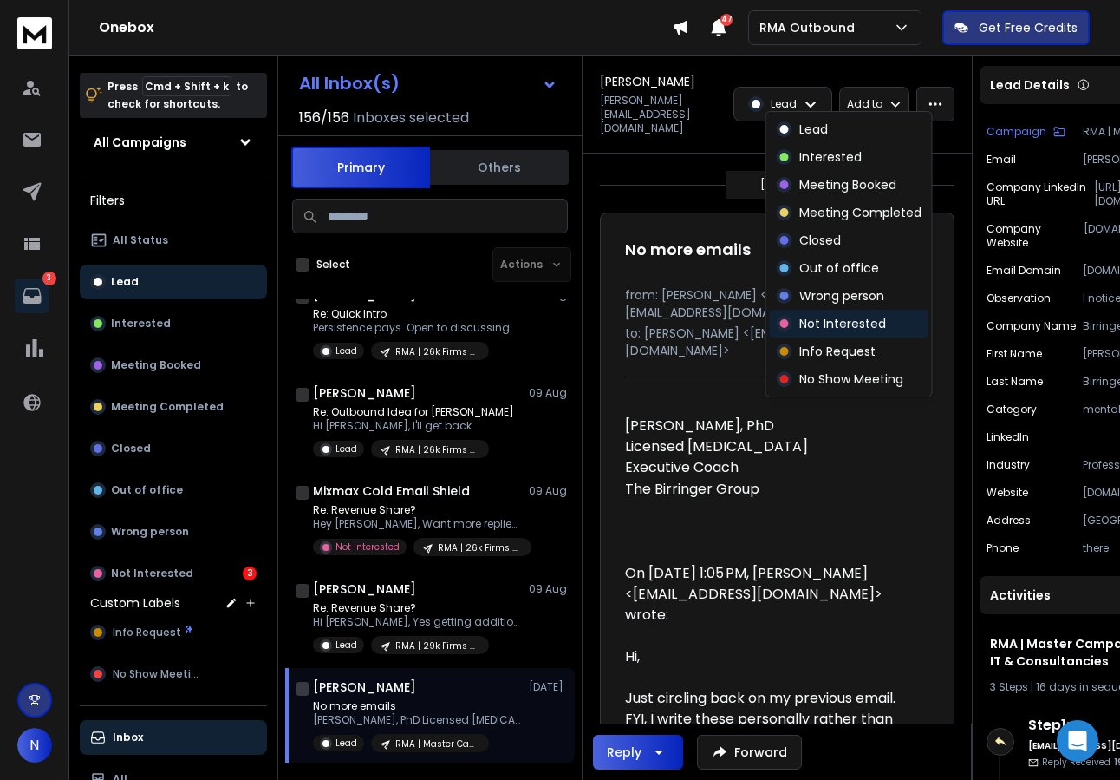
click at [822, 320] on p "Not Interested" at bounding box center [843, 323] width 87 height 17
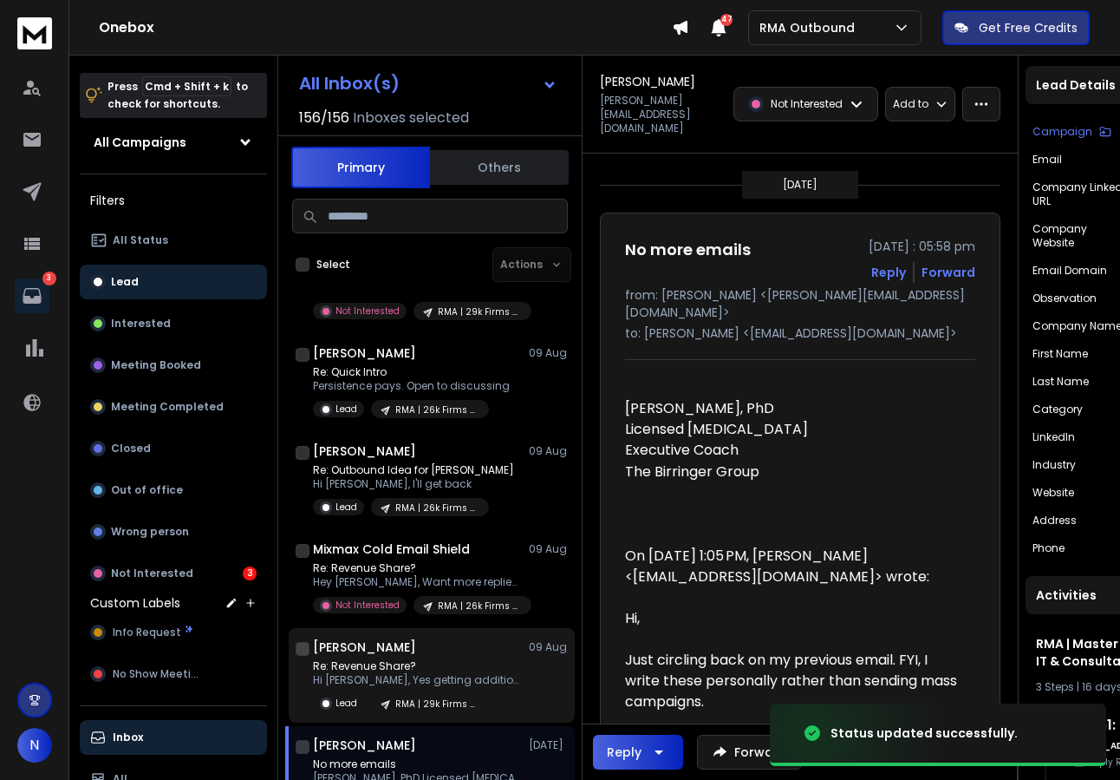
scroll to position [649, 0]
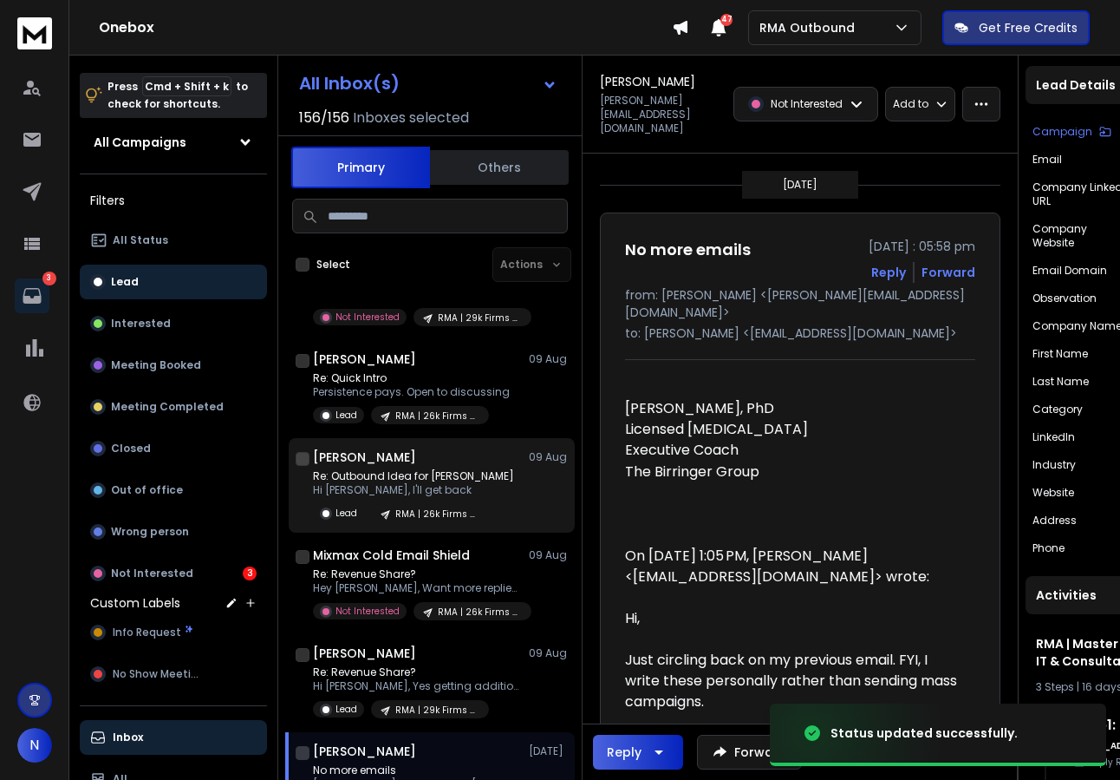
click at [442, 454] on div "[PERSON_NAME] [DATE]" at bounding box center [440, 456] width 255 height 17
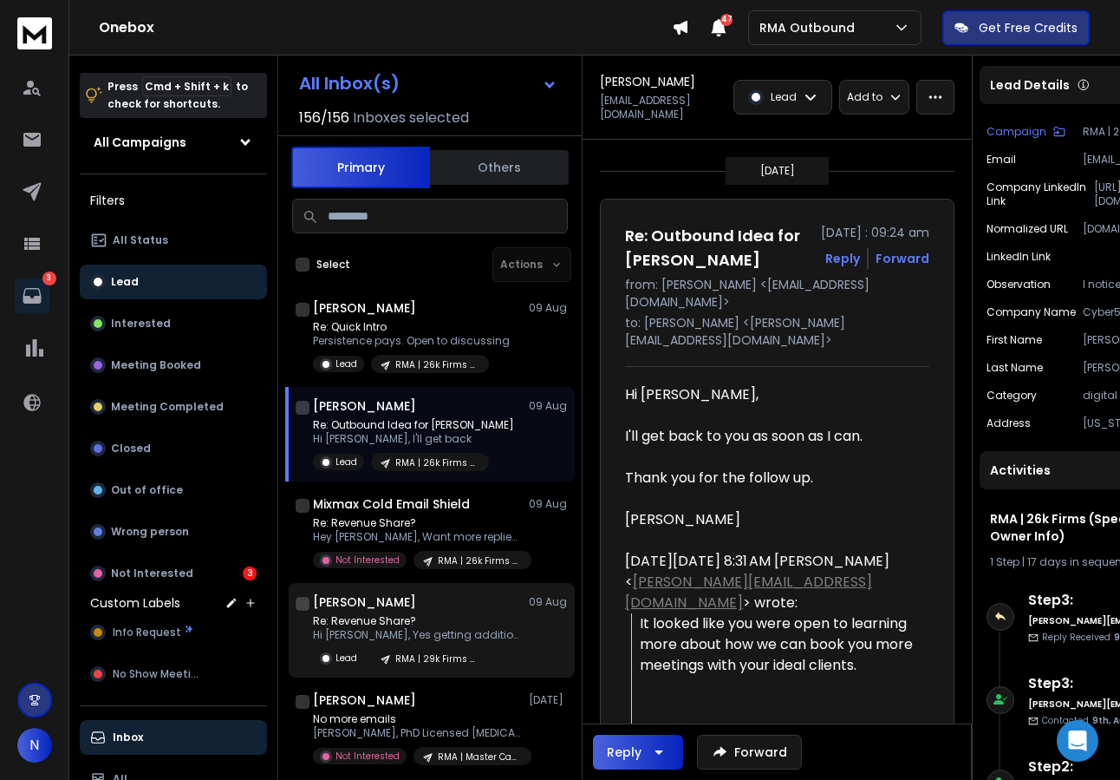
scroll to position [713, 0]
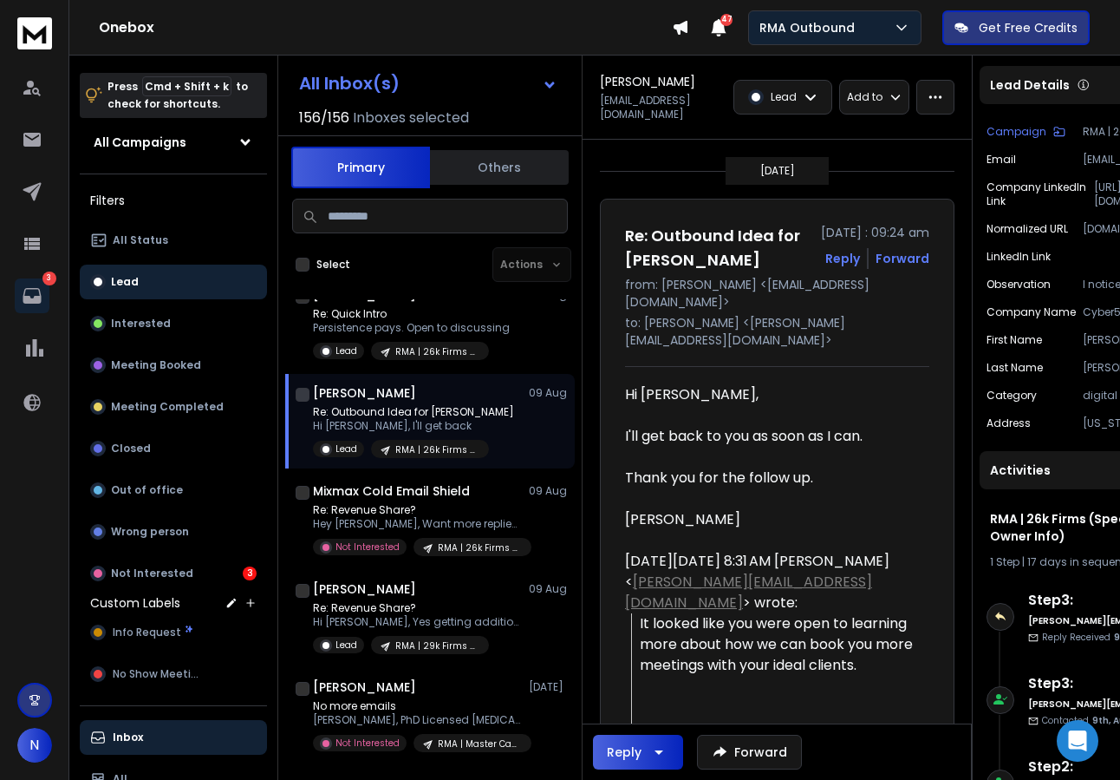
click at [854, 27] on p "RMA Outbound" at bounding box center [811, 27] width 102 height 17
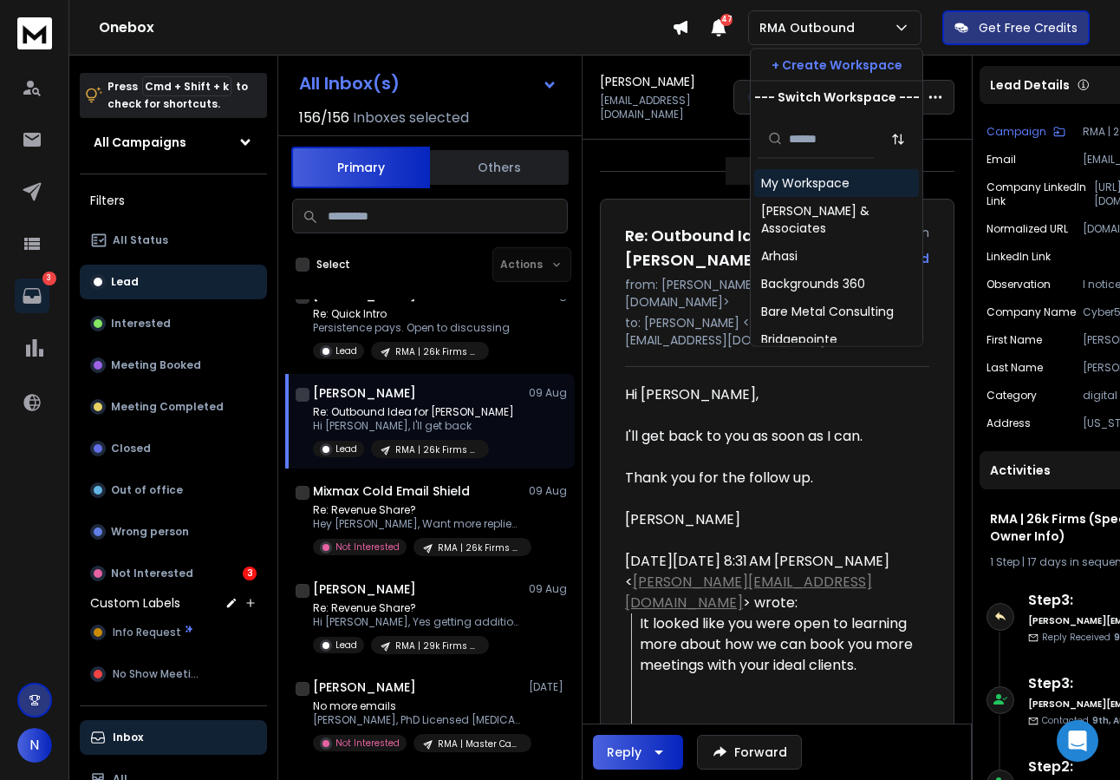
click at [817, 172] on div "My Workspace" at bounding box center [836, 183] width 165 height 28
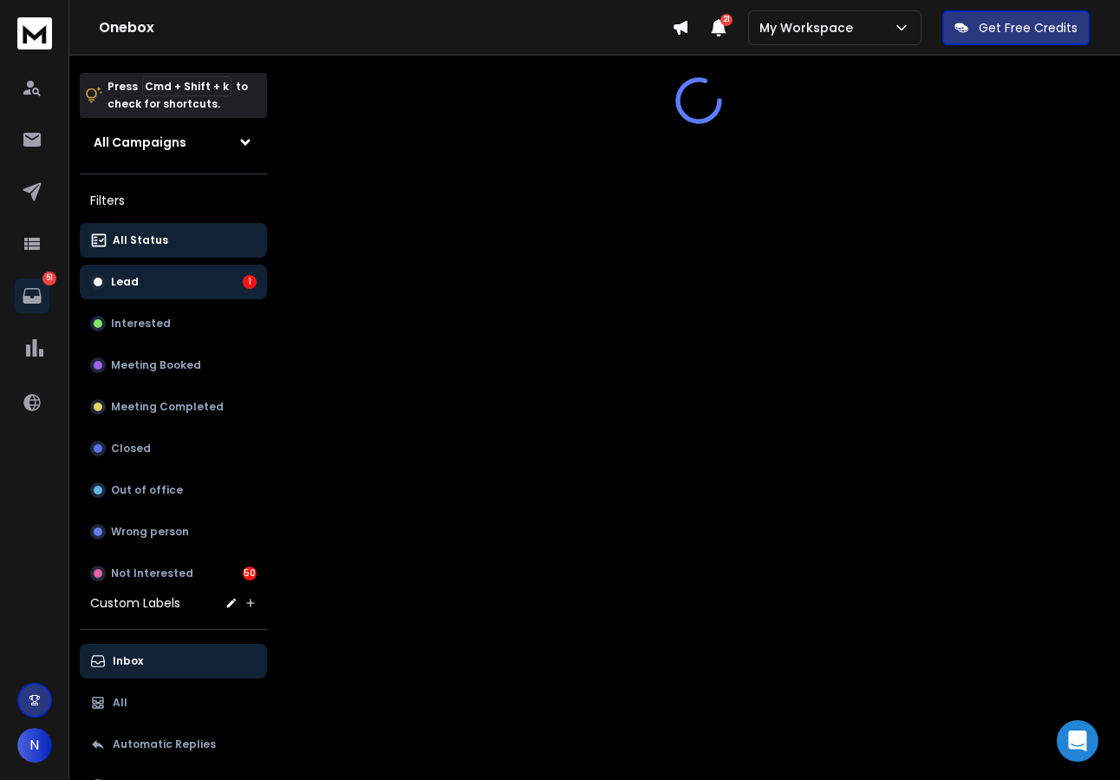
click at [195, 284] on button "Lead 1" at bounding box center [173, 282] width 187 height 35
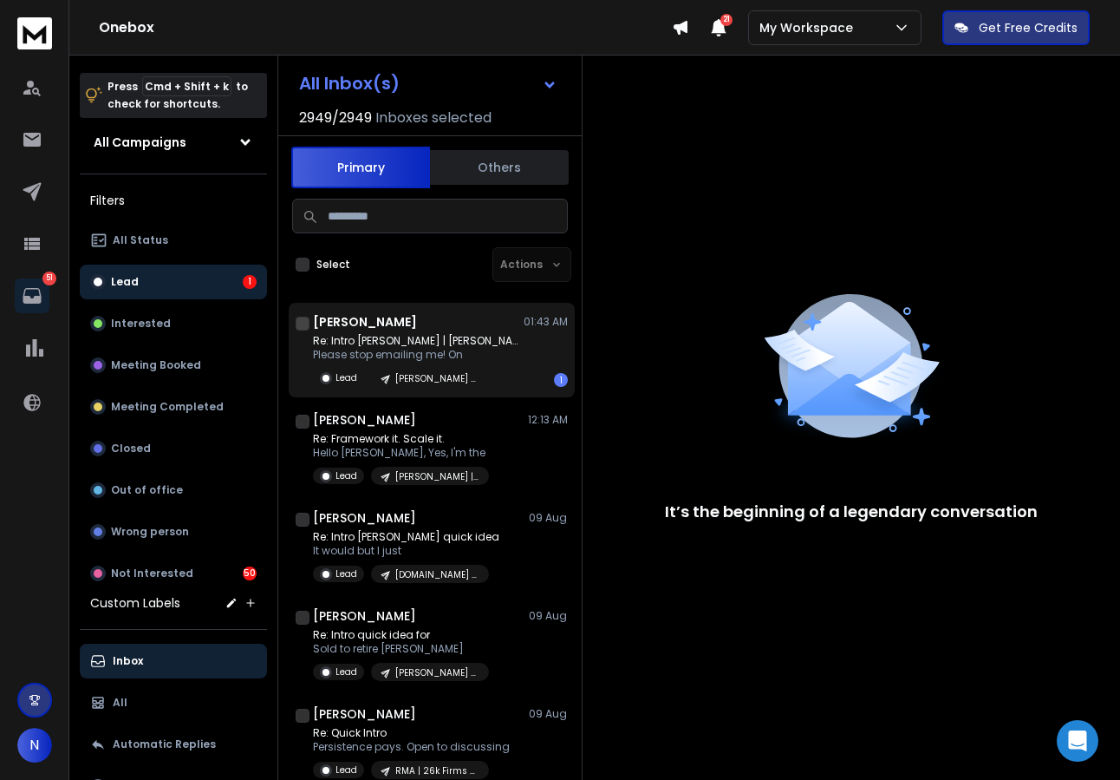
click at [470, 323] on div "Rachel Alen Peterson 01:43 AM" at bounding box center [440, 321] width 255 height 17
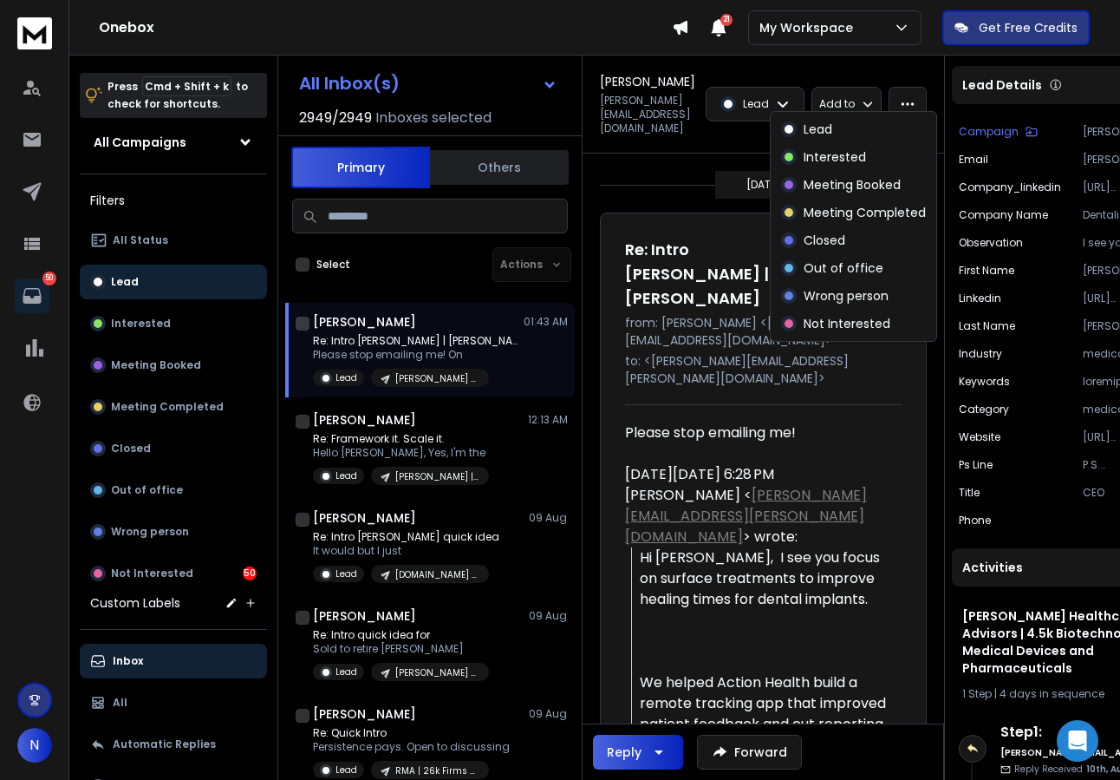
click at [800, 97] on div "Lead" at bounding box center [755, 104] width 97 height 33
click at [809, 318] on p "Not Interested" at bounding box center [847, 323] width 87 height 17
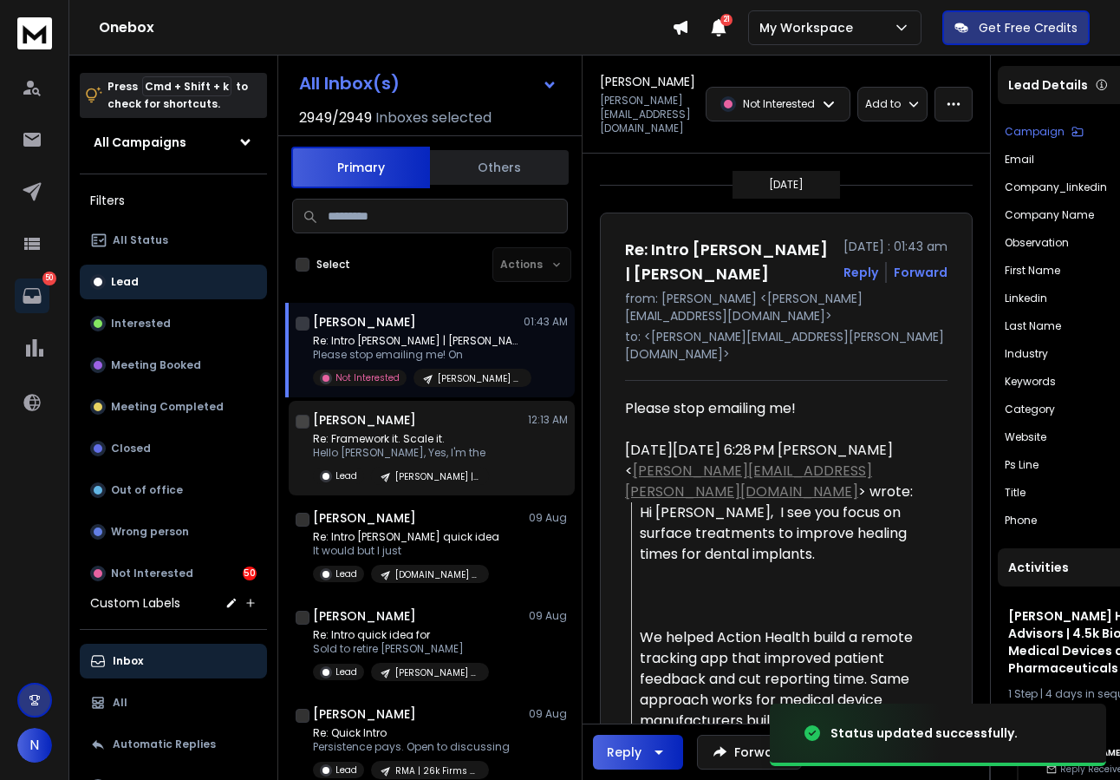
click at [405, 463] on div "Re: Framework it. Scale it. Hello Melanie, Yes, I'm the Lead Melanie Deziel | 4…" at bounding box center [401, 458] width 176 height 53
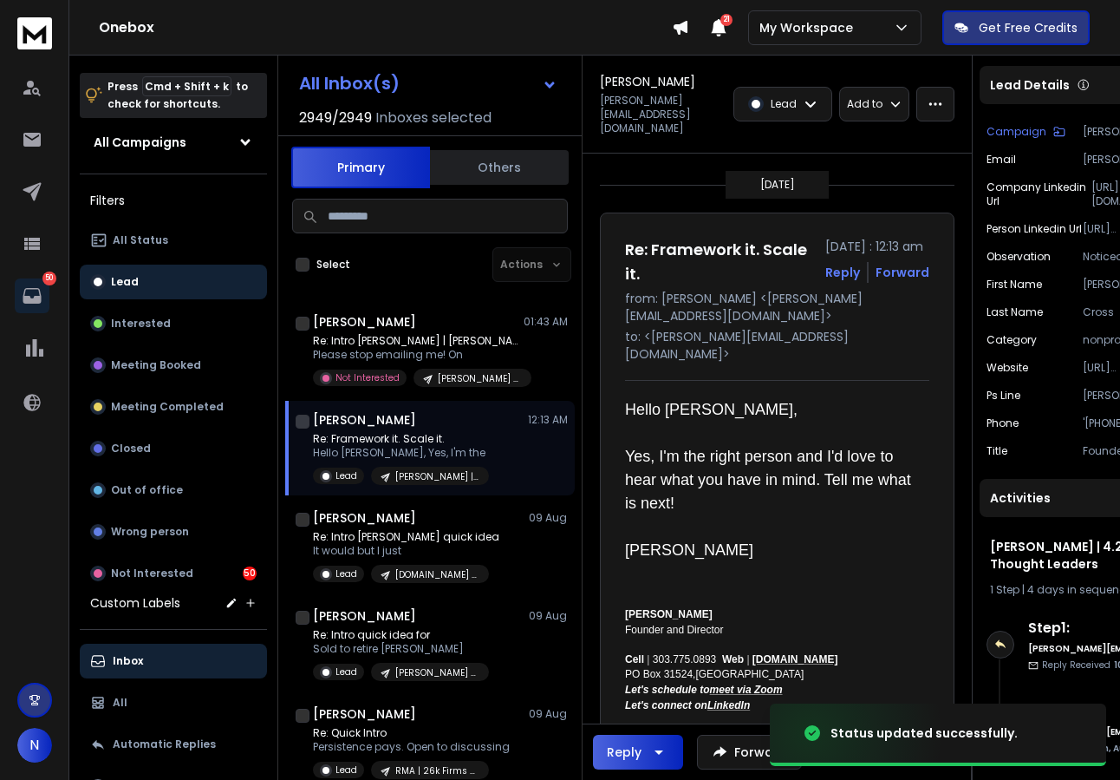
click at [796, 97] on p "Lead" at bounding box center [784, 104] width 26 height 14
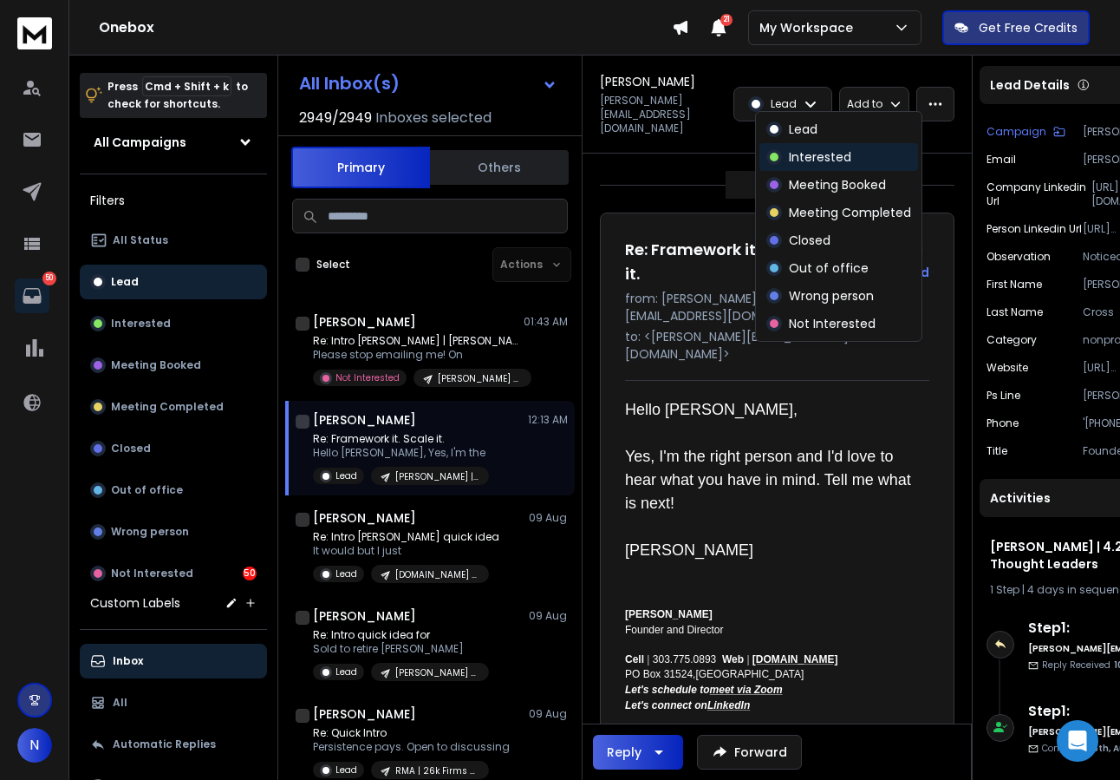
click at [813, 154] on p "Interested" at bounding box center [820, 156] width 62 height 17
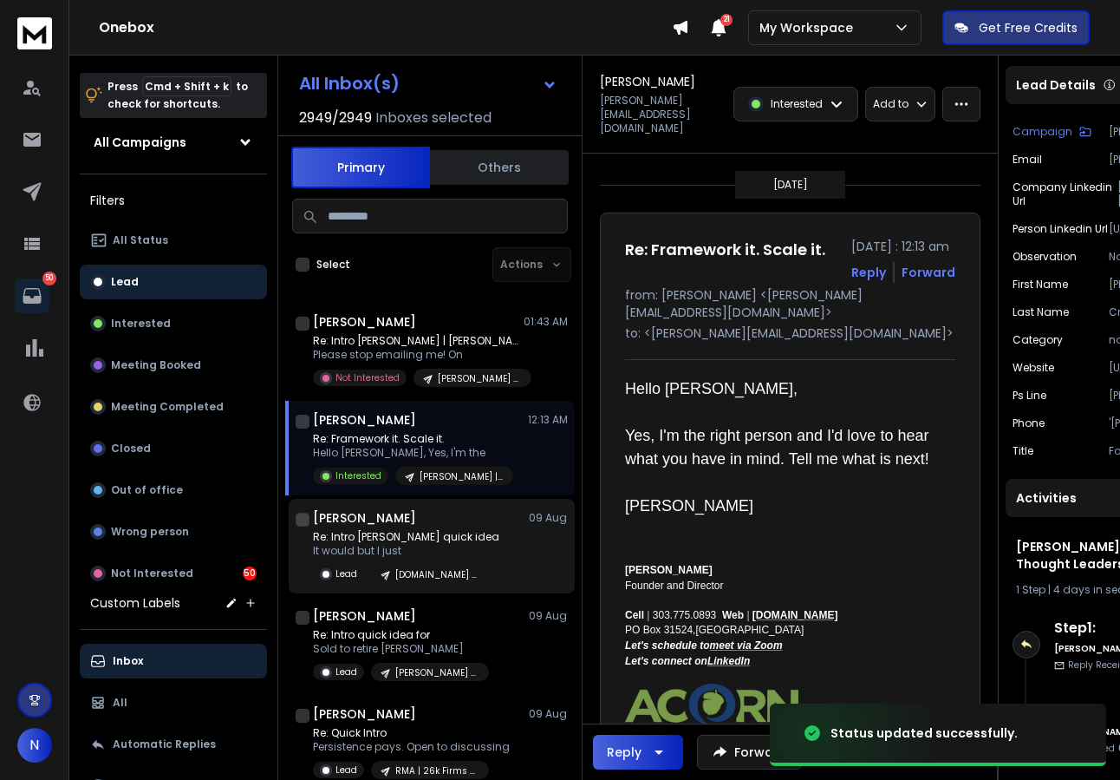
click at [480, 553] on p "It would but I just" at bounding box center [406, 551] width 186 height 14
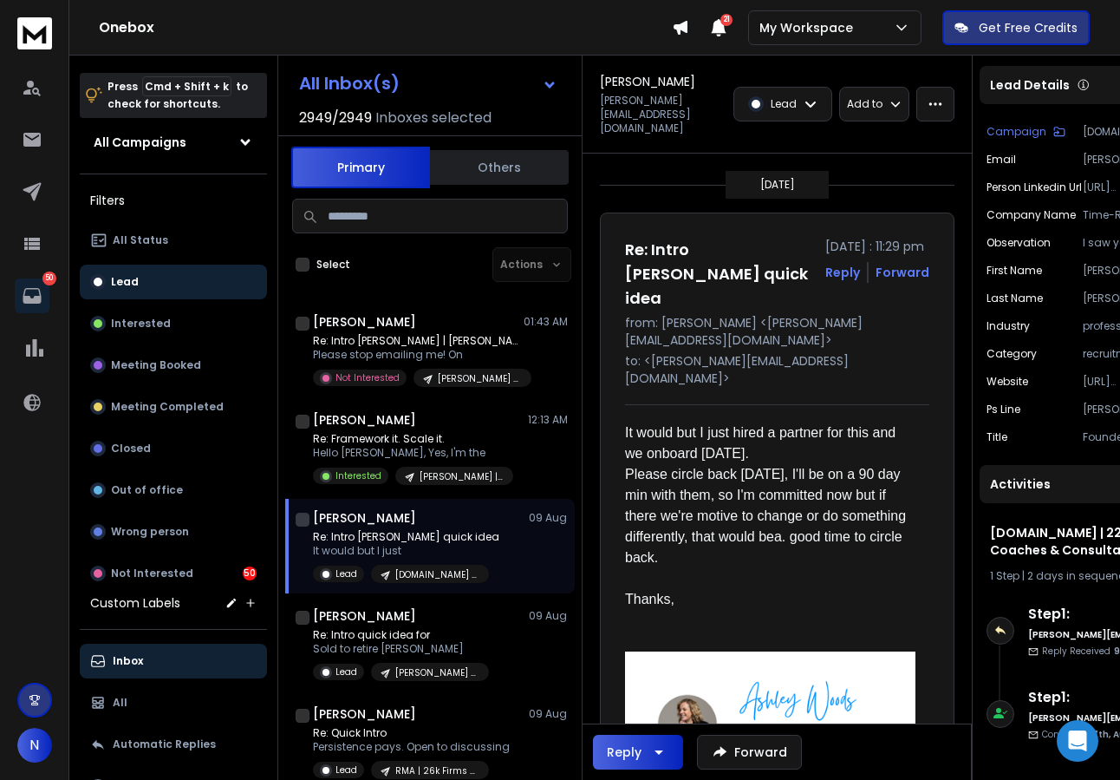
click at [832, 96] on div "Lead" at bounding box center [783, 104] width 97 height 33
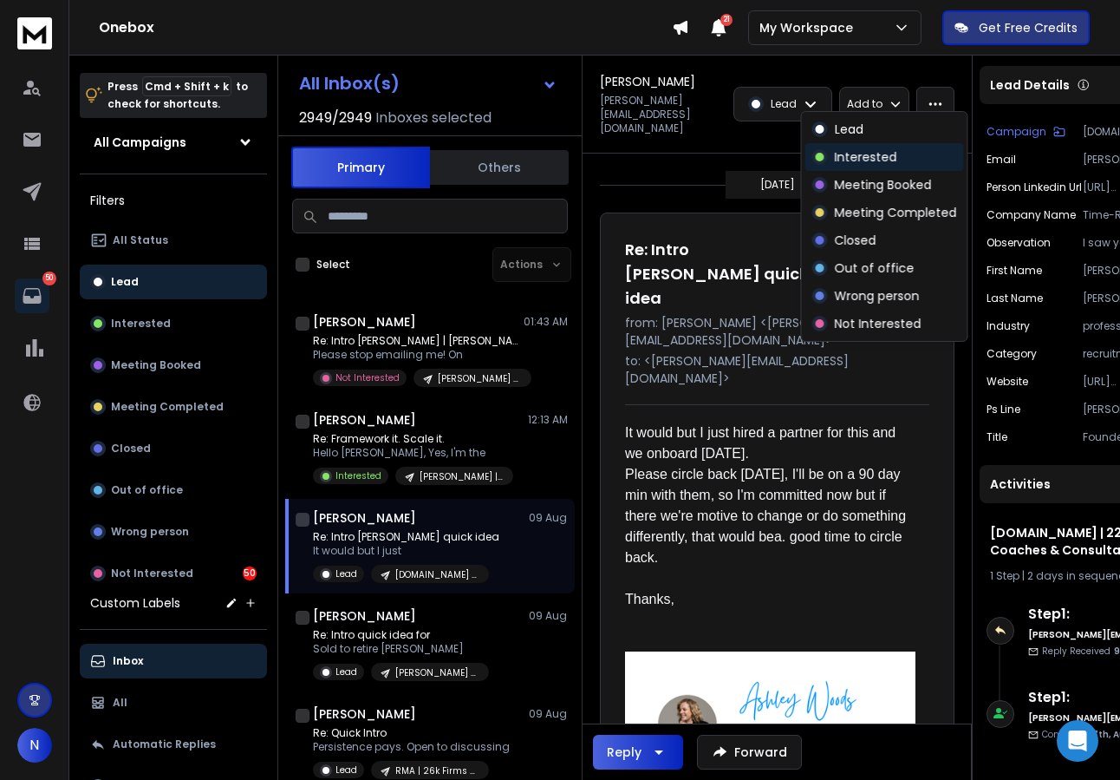
click at [869, 159] on p "Interested" at bounding box center [866, 156] width 62 height 17
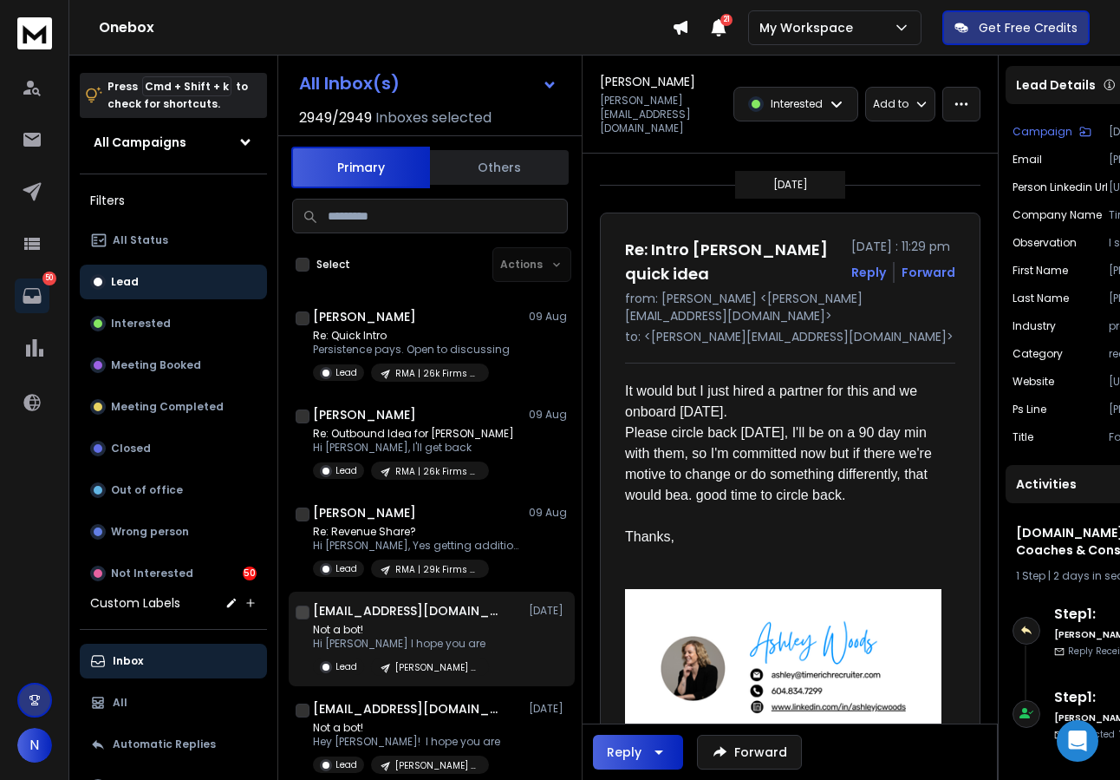
scroll to position [434, 0]
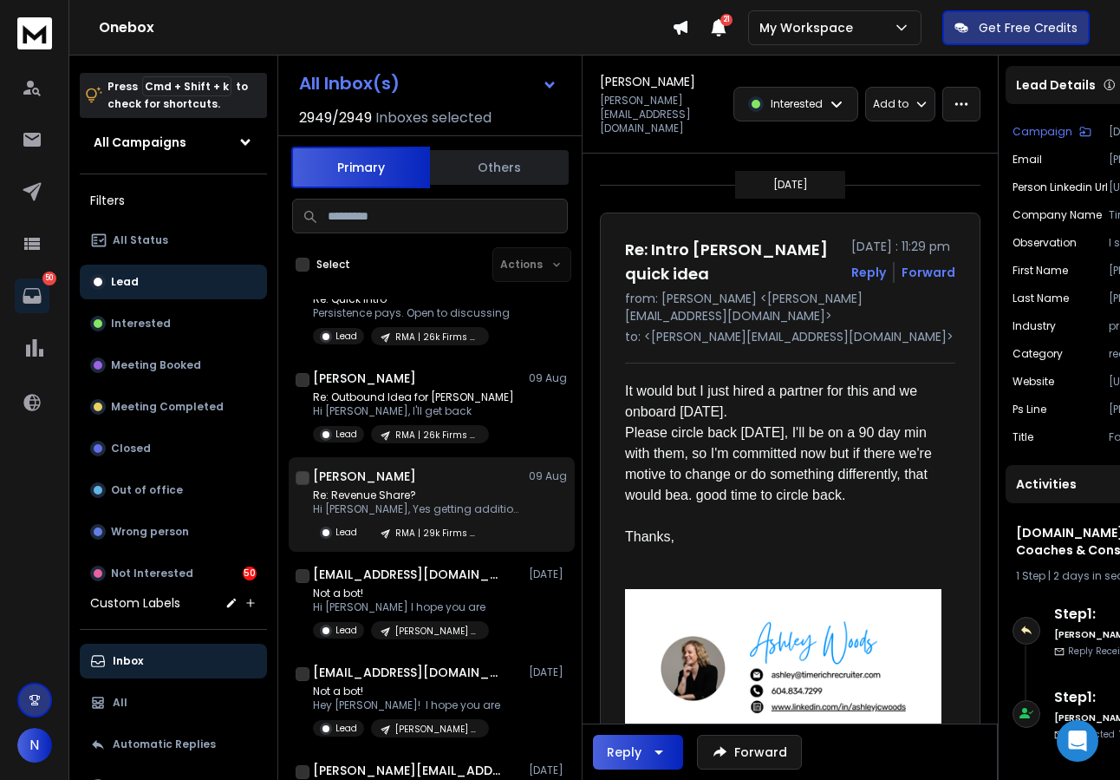
click at [438, 486] on div "Mohamed Riyaz 09 Aug Re: Revenue Share? Hi Nahrahel, Yes getting additional Lea…" at bounding box center [440, 504] width 255 height 74
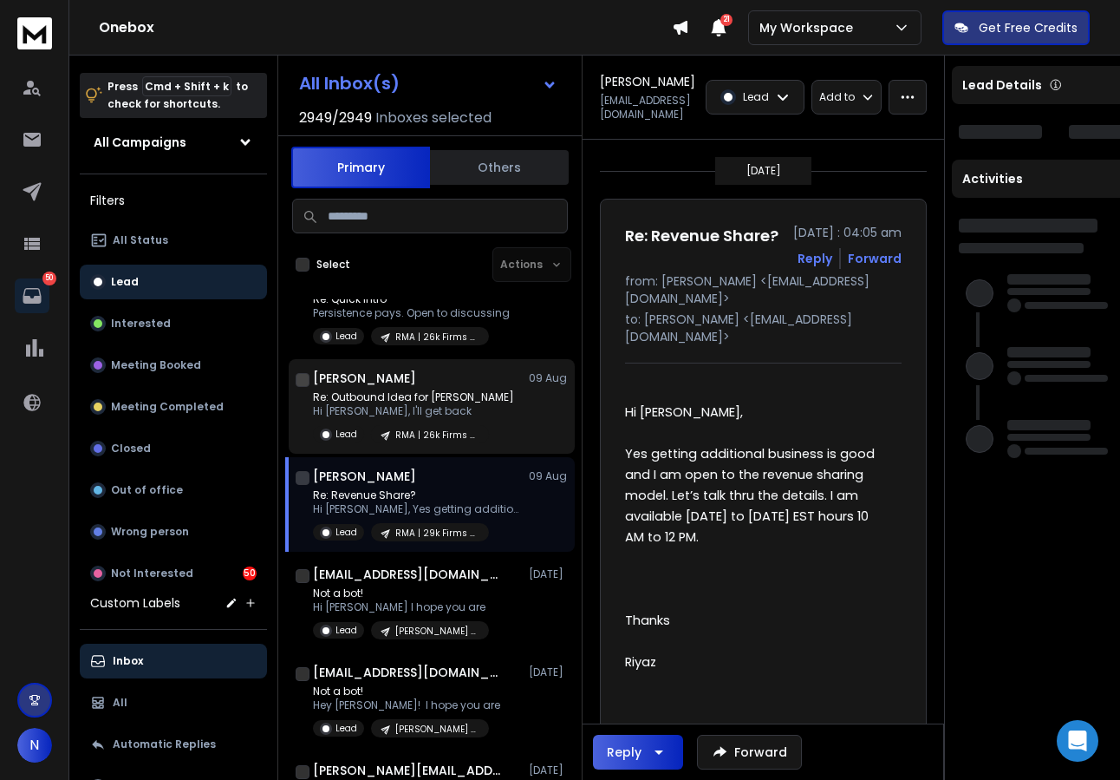
click at [422, 395] on p "Re: Outbound Idea for [PERSON_NAME]" at bounding box center [413, 397] width 201 height 14
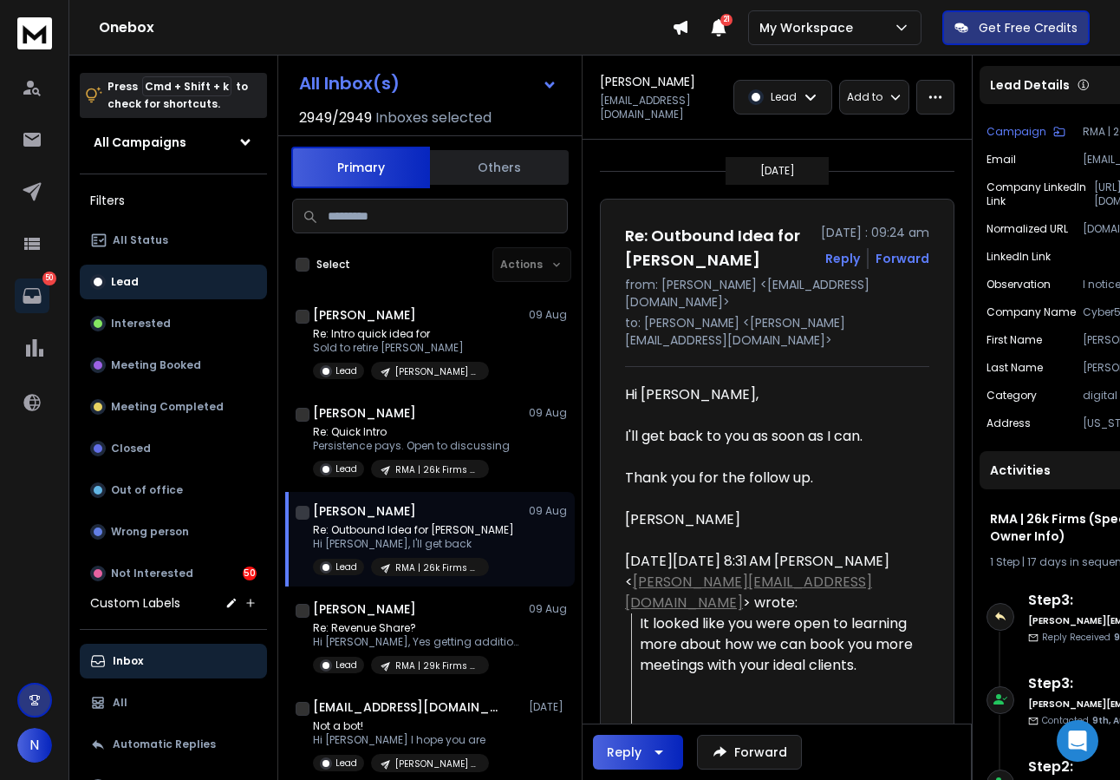
scroll to position [287, 0]
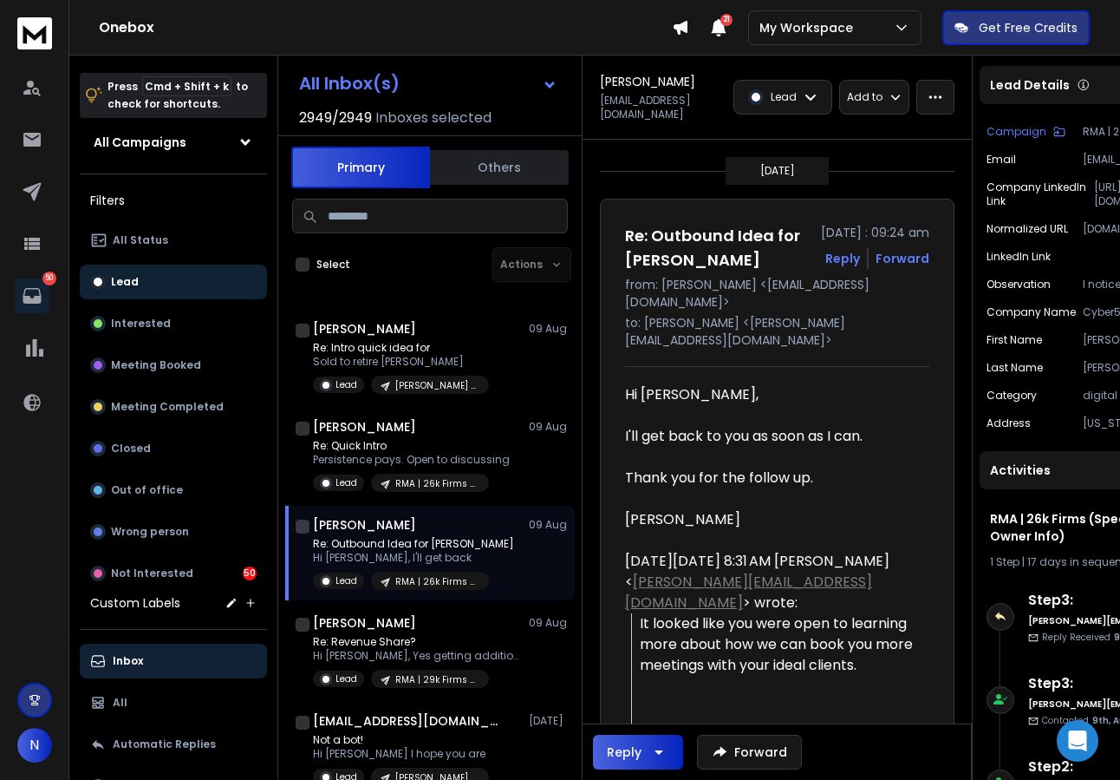
click at [808, 101] on div "Lead" at bounding box center [783, 97] width 97 height 33
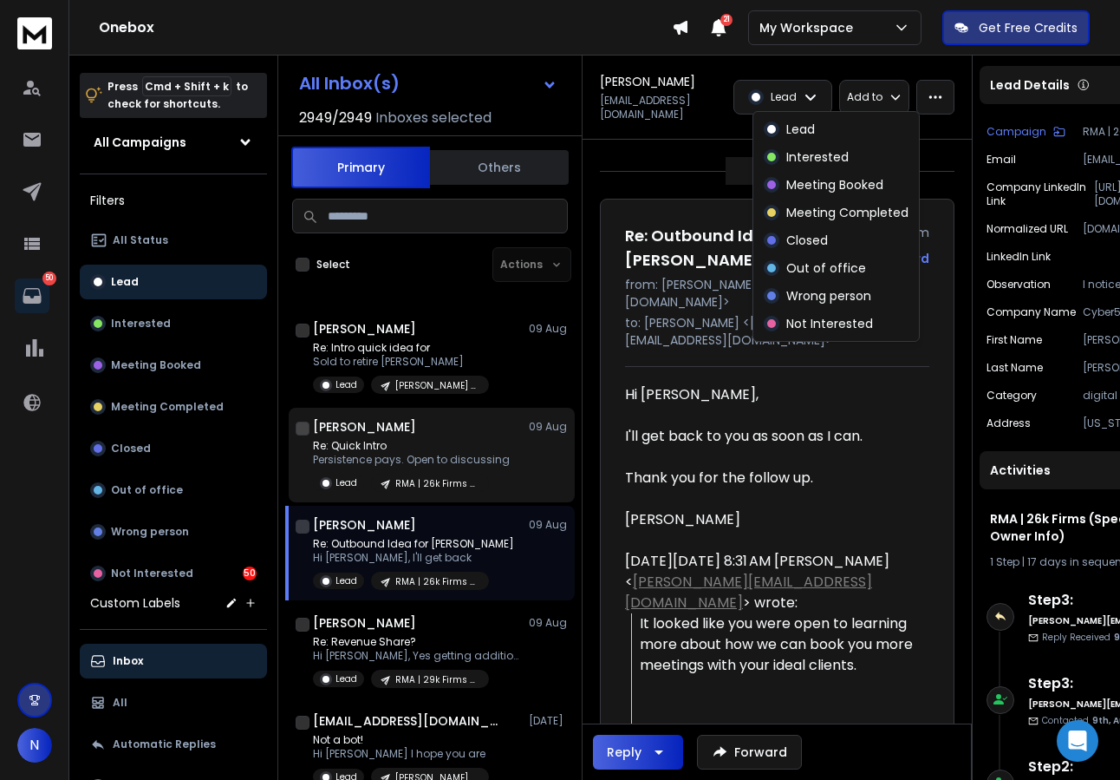
click at [454, 458] on p "Persistence pays. Open to discussing" at bounding box center [411, 460] width 197 height 14
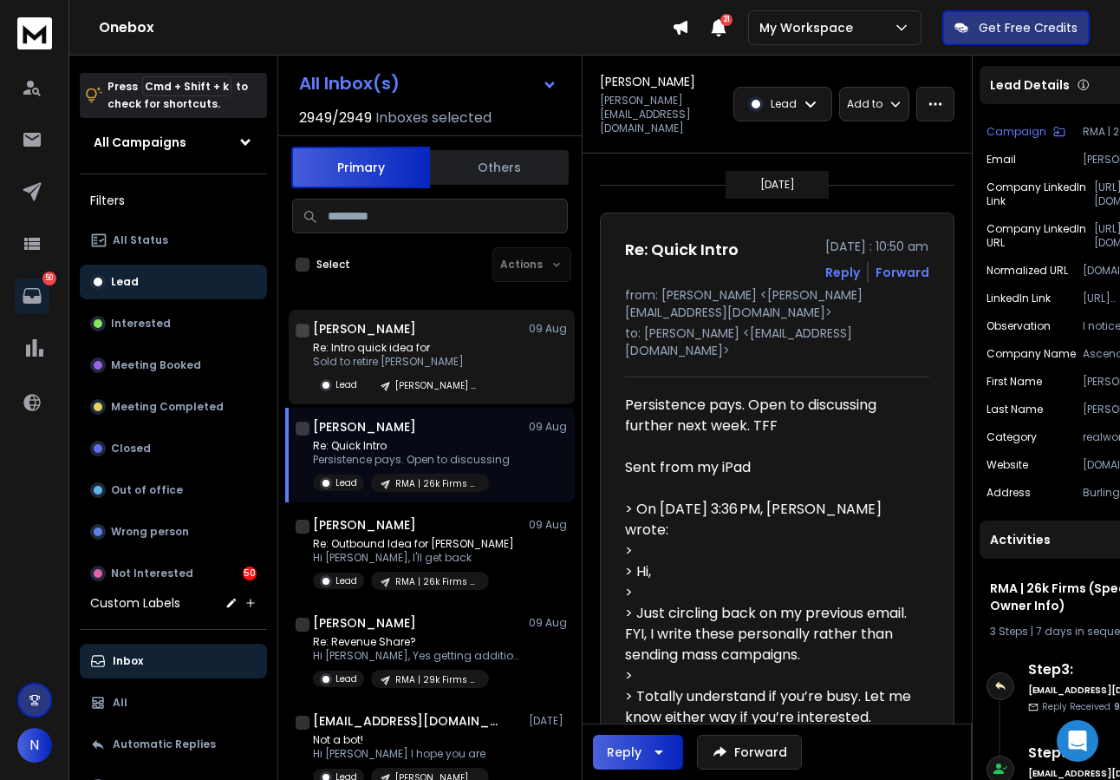
click at [424, 386] on p "Anderson Lane and Associates | 3.9k Enterprise Health Life Sciences Executives" at bounding box center [436, 385] width 83 height 13
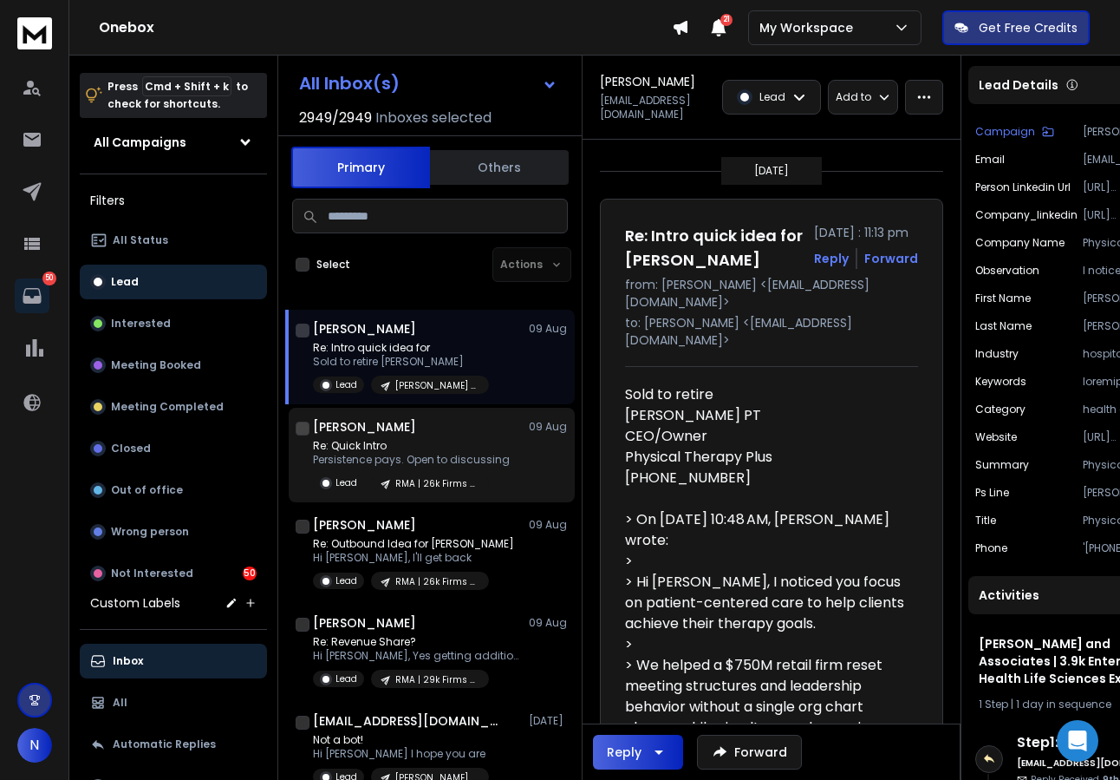
click at [437, 454] on p "Persistence pays. Open to discussing" at bounding box center [411, 460] width 197 height 14
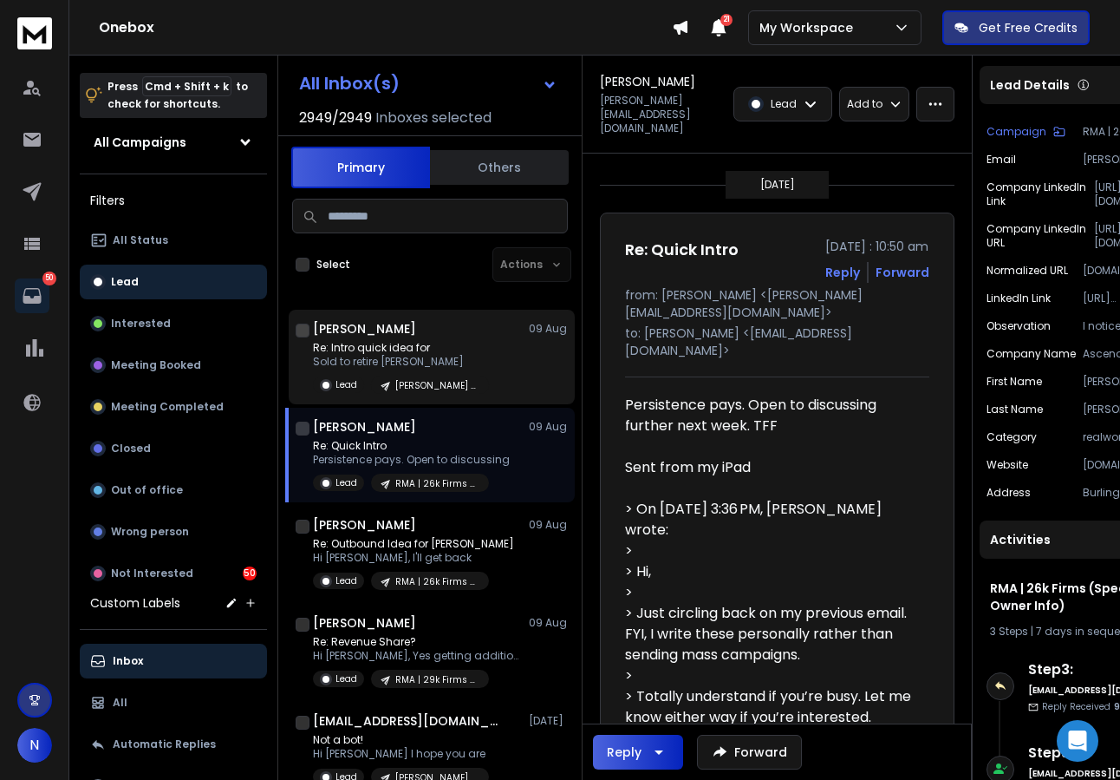
click at [431, 345] on p "Re: Intro quick idea for" at bounding box center [401, 348] width 176 height 14
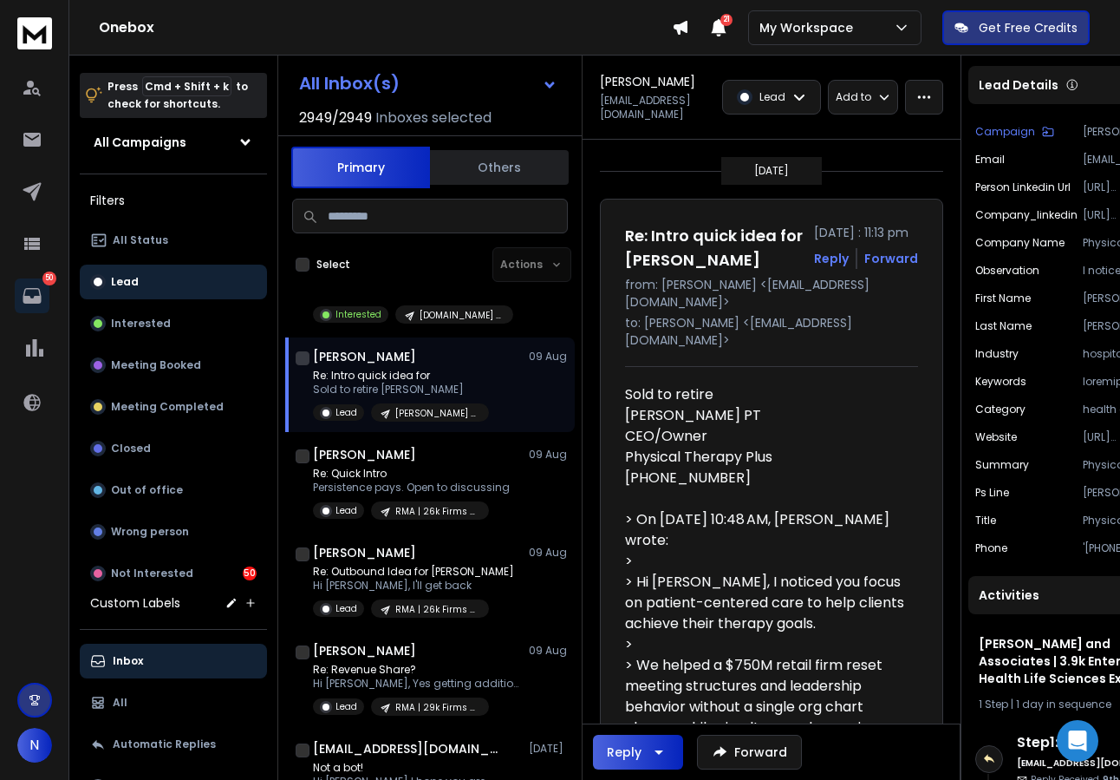
scroll to position [222, 0]
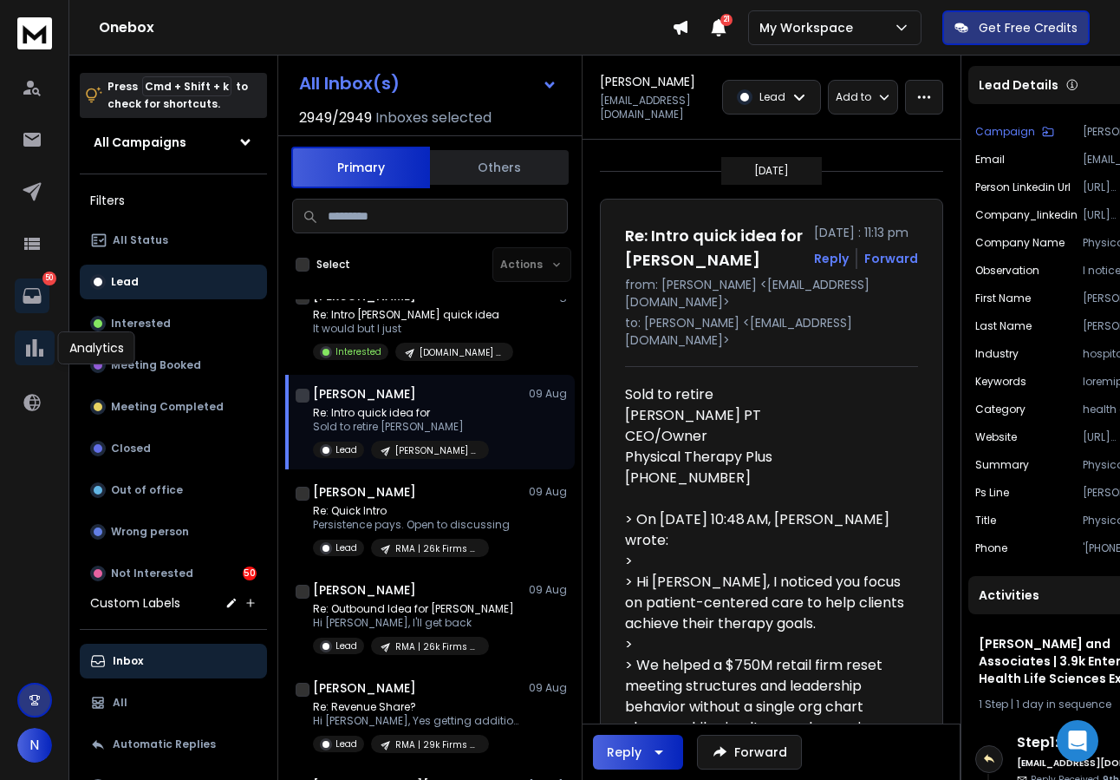
click at [29, 339] on icon at bounding box center [35, 348] width 26 height 26
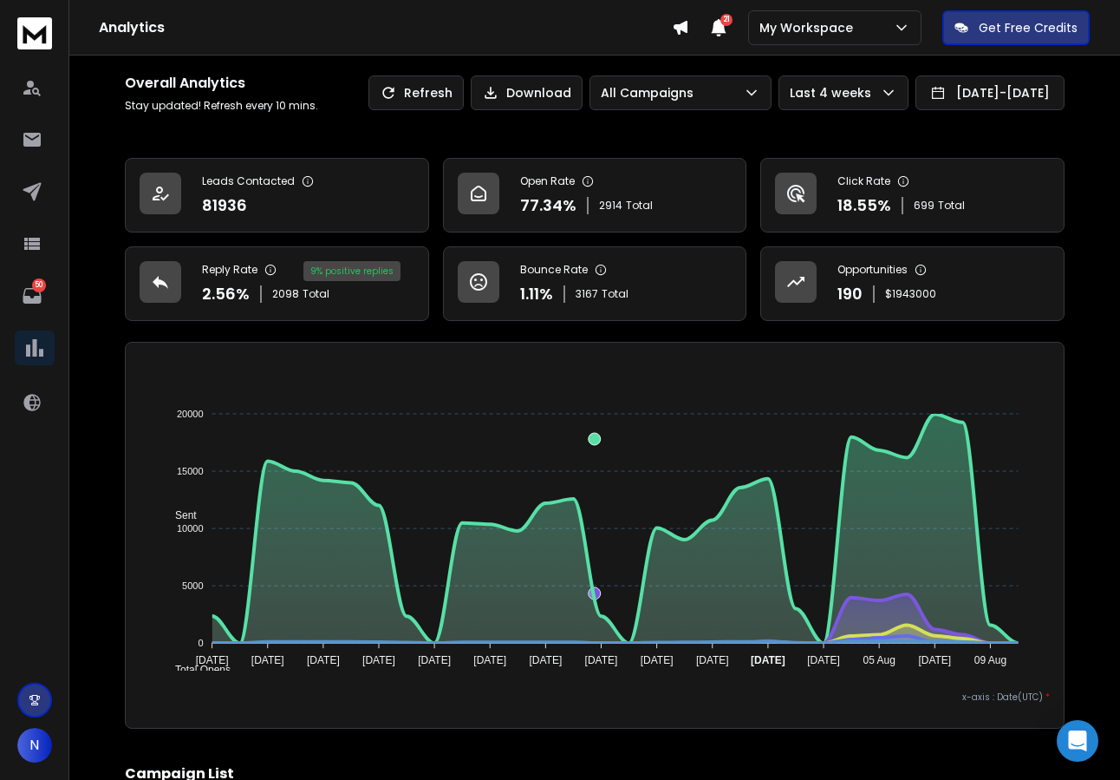
click at [35, 170] on div "50" at bounding box center [35, 248] width 40 height 356
click at [35, 175] on link at bounding box center [32, 191] width 35 height 35
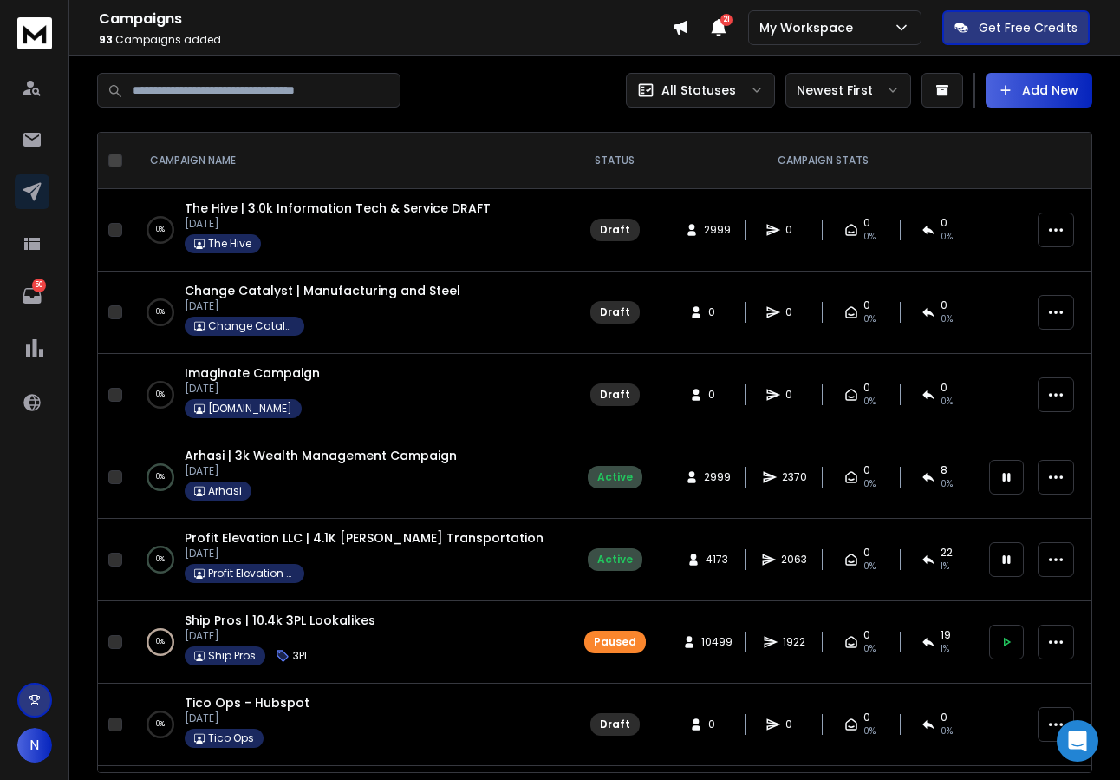
click at [317, 457] on span "Arhasi | 3k Wealth Management Campaign" at bounding box center [321, 455] width 272 height 17
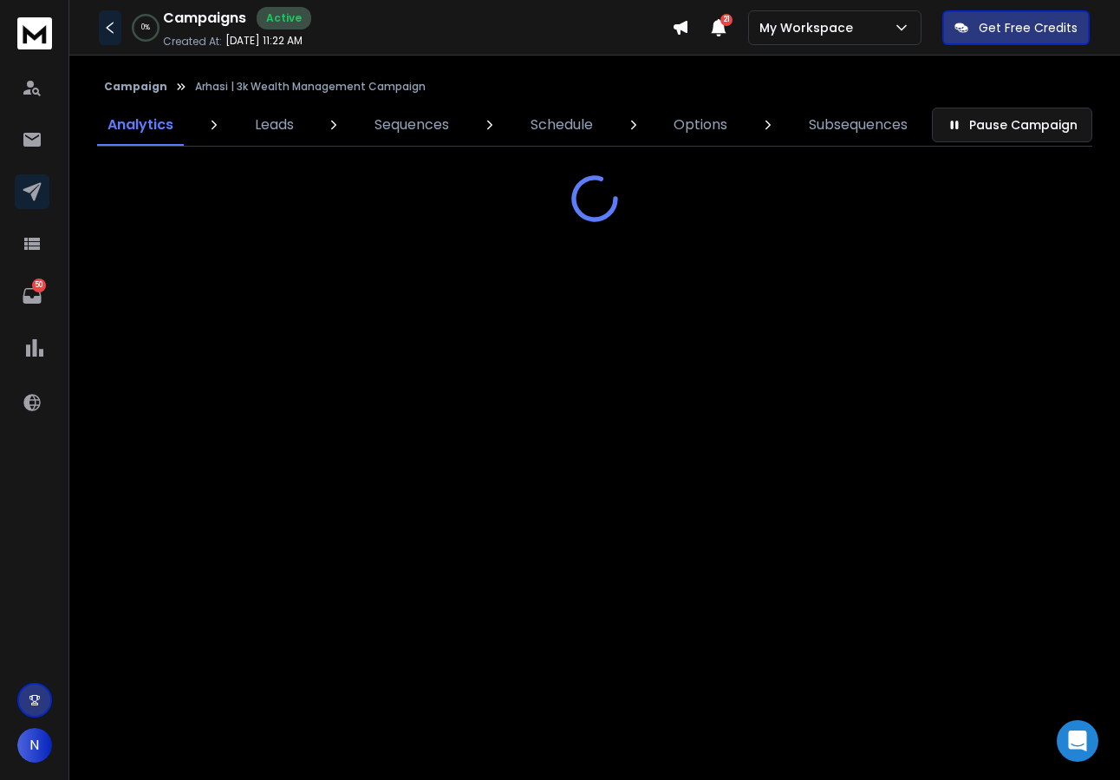
click at [104, 29] on icon at bounding box center [110, 28] width 16 height 16
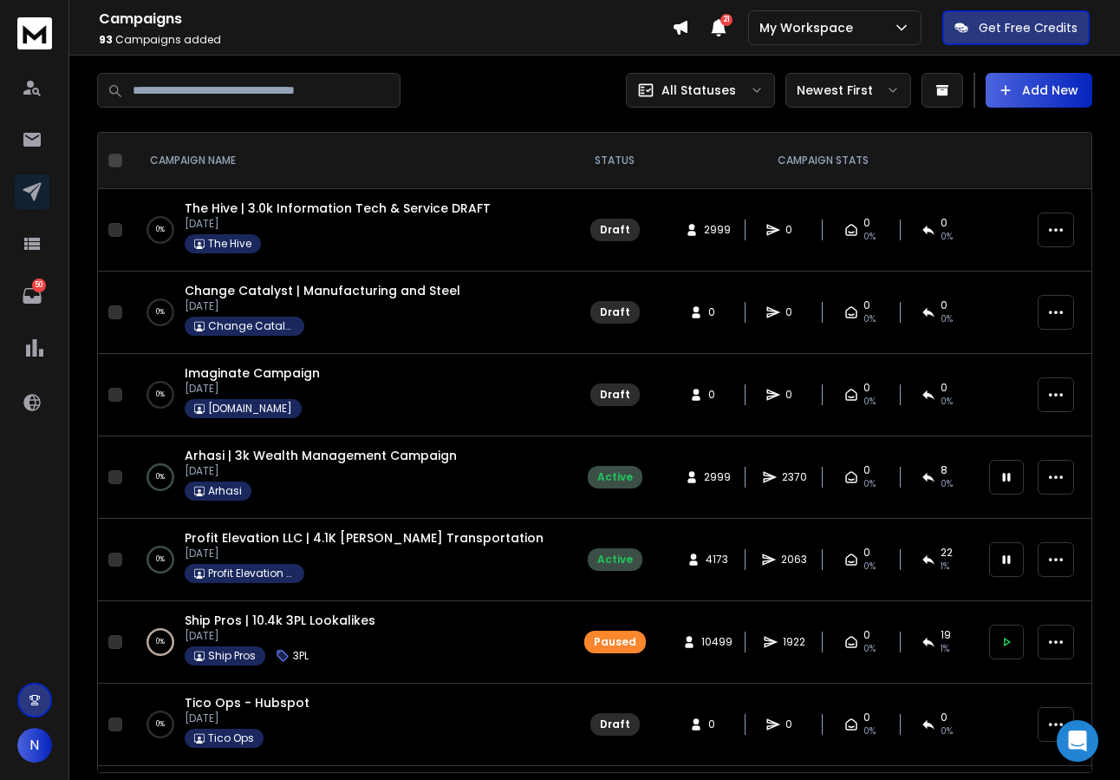
click at [377, 542] on span "Profit Elevation LLC | 4.1K Larry Transportation Industry" at bounding box center [392, 537] width 415 height 17
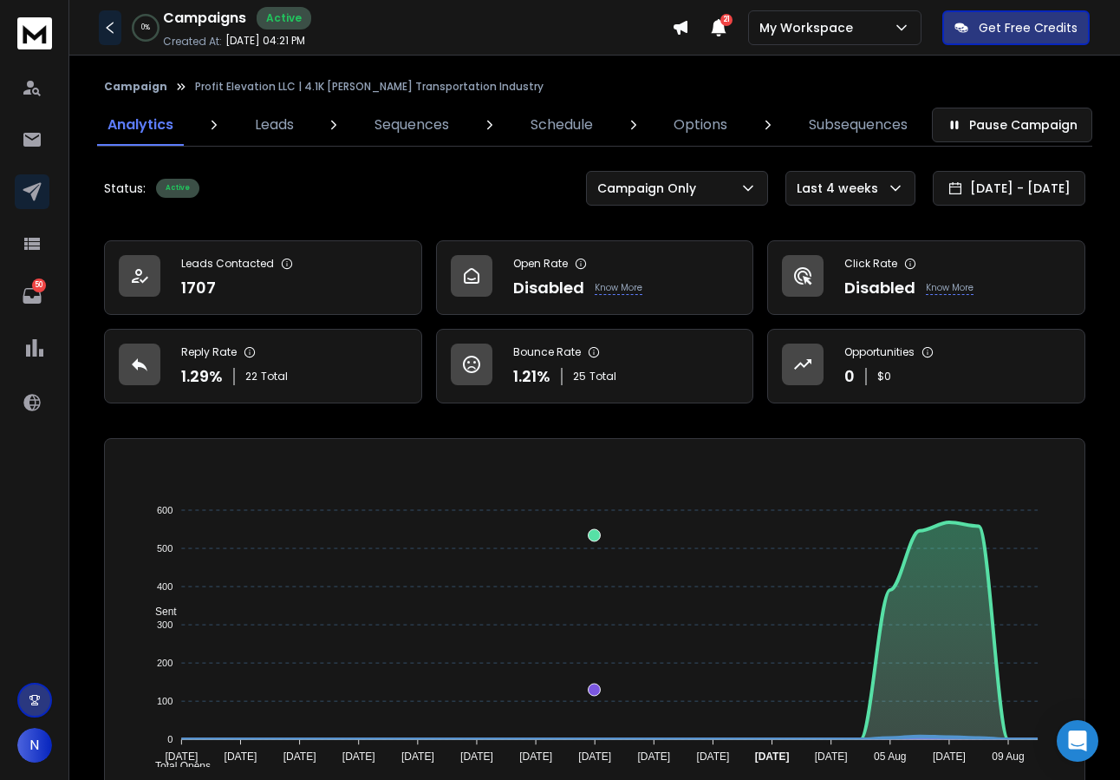
click at [114, 35] on button at bounding box center [110, 27] width 23 height 35
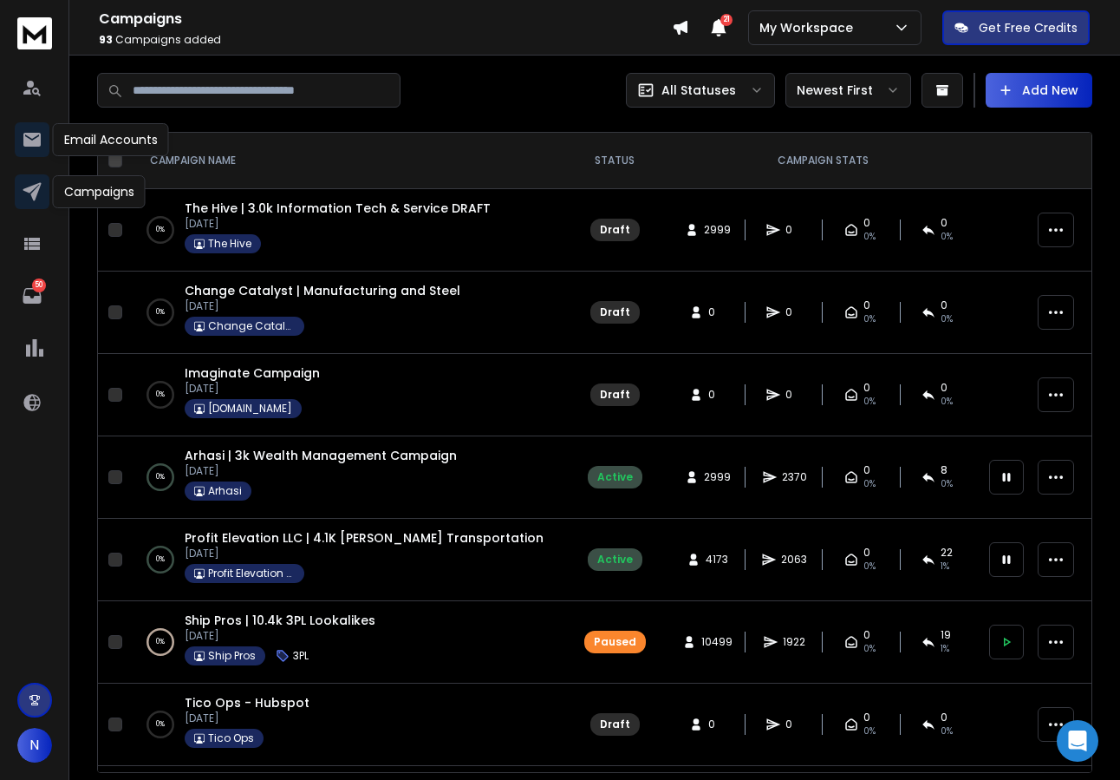
click at [32, 140] on icon at bounding box center [31, 140] width 17 height 14
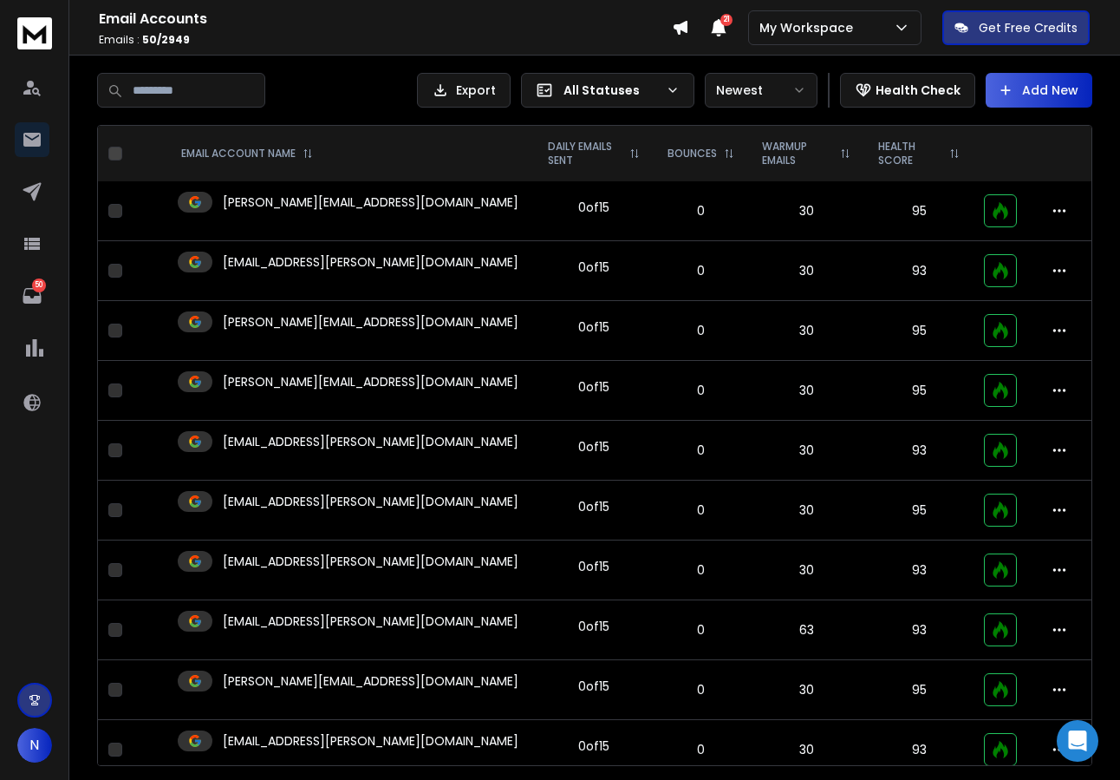
scroll to position [2280, 0]
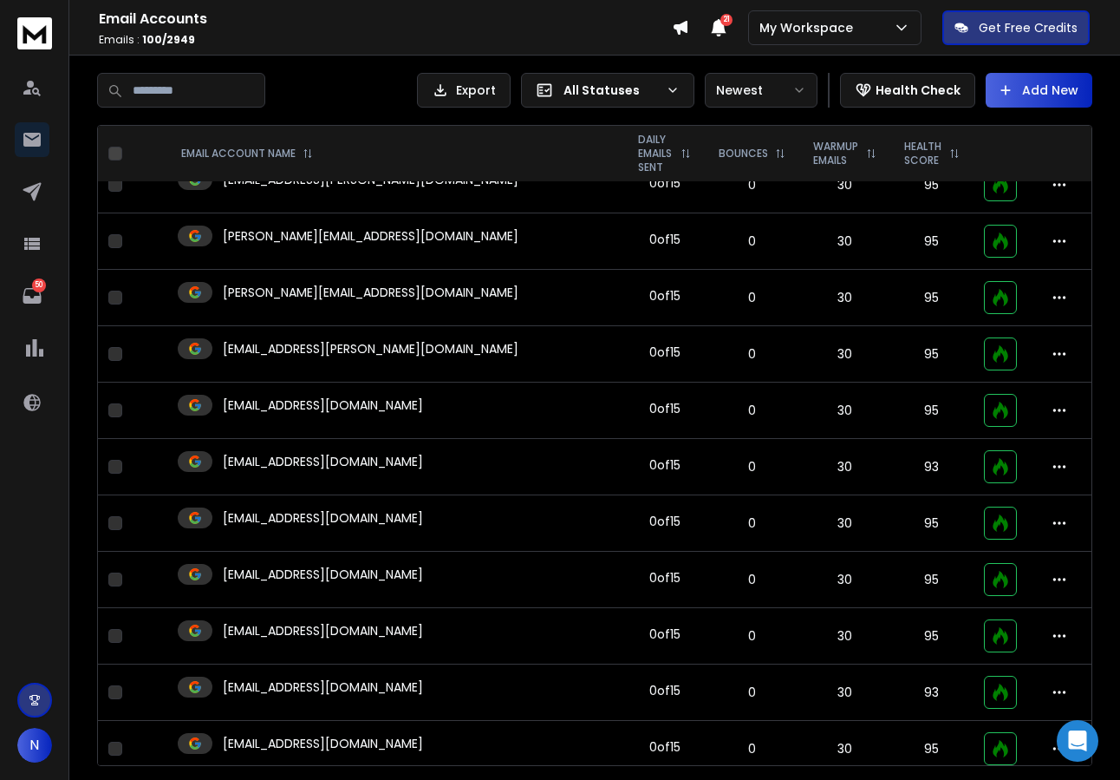
click at [42, 220] on div "50" at bounding box center [35, 248] width 40 height 356
click at [36, 208] on link at bounding box center [32, 191] width 35 height 35
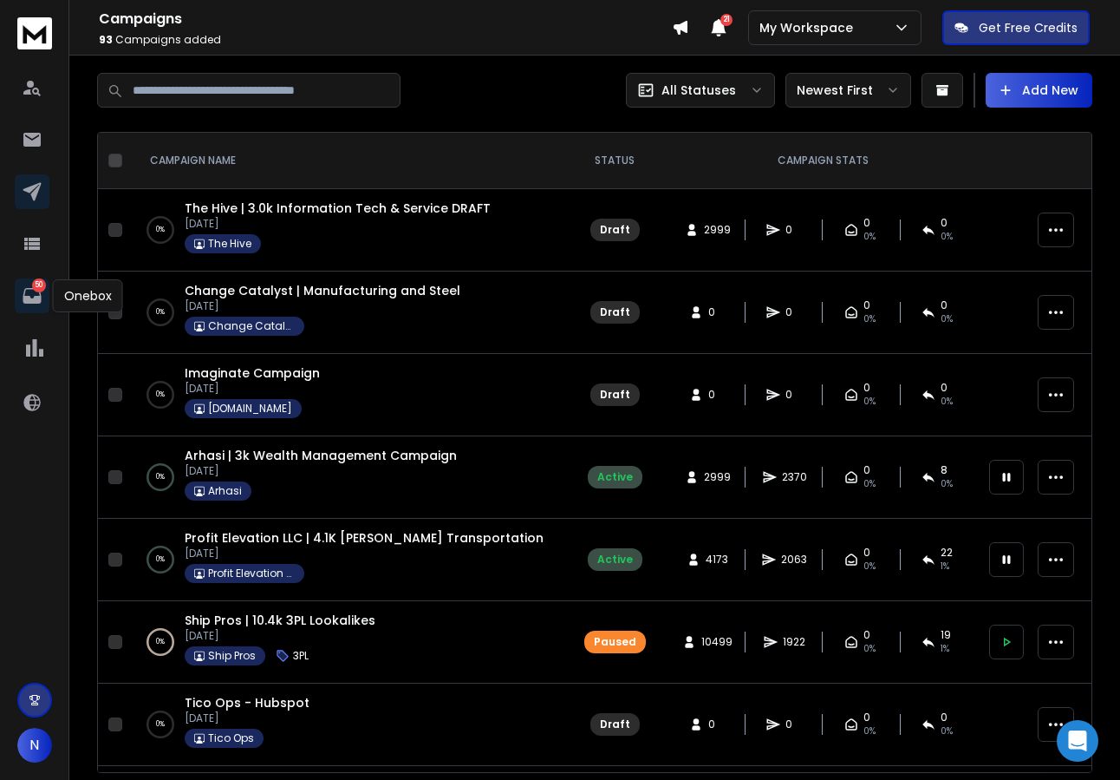
click at [30, 290] on icon at bounding box center [32, 295] width 21 height 21
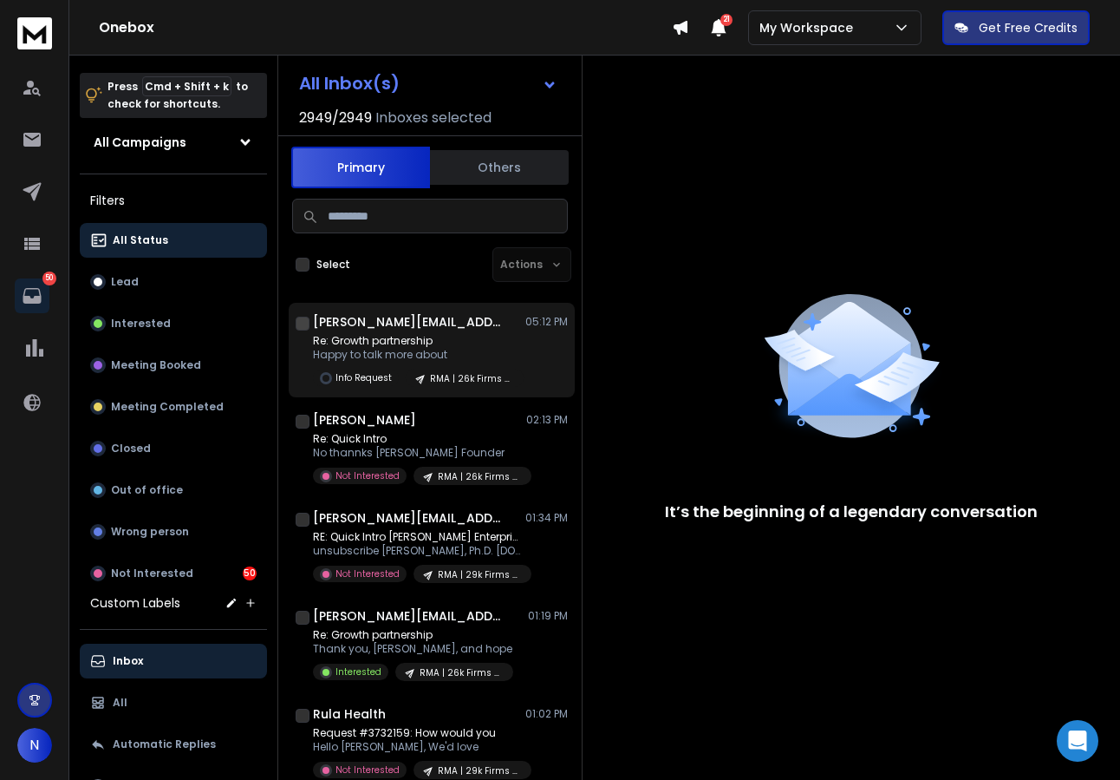
click at [453, 358] on p "Happy to talk more about" at bounding box center [417, 355] width 208 height 14
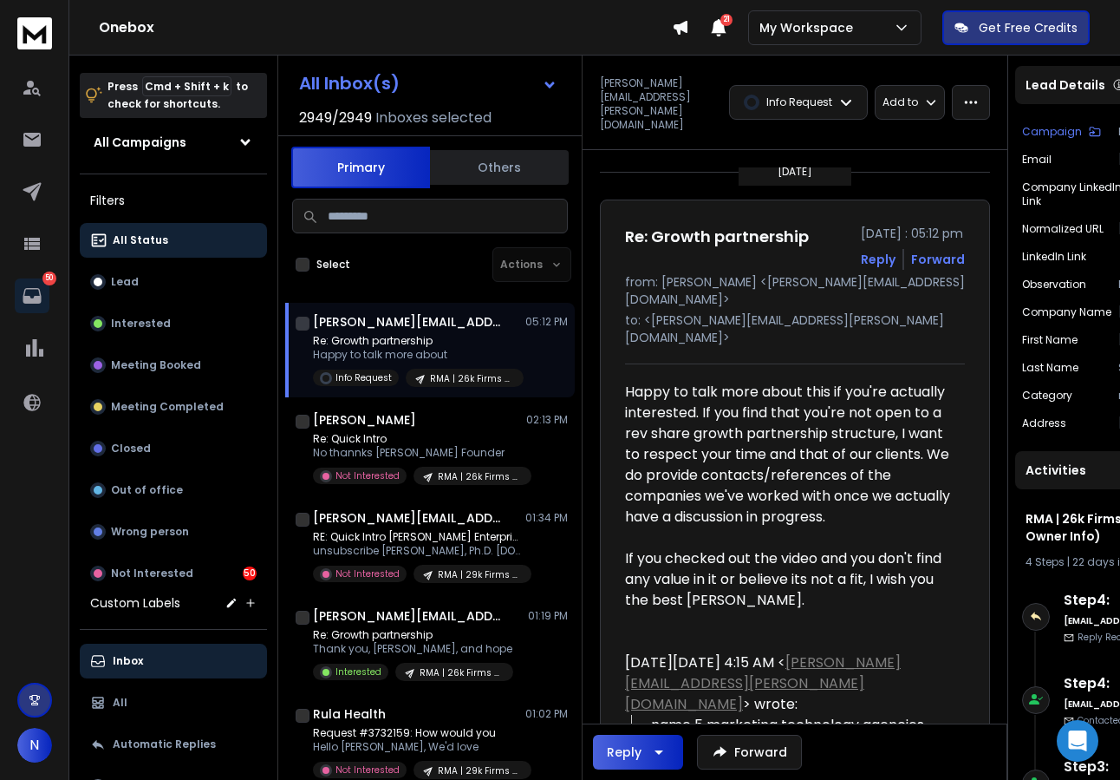
scroll to position [10, 0]
click at [482, 192] on div at bounding box center [430, 213] width 290 height 42
click at [475, 163] on button "Others" at bounding box center [499, 167] width 139 height 38
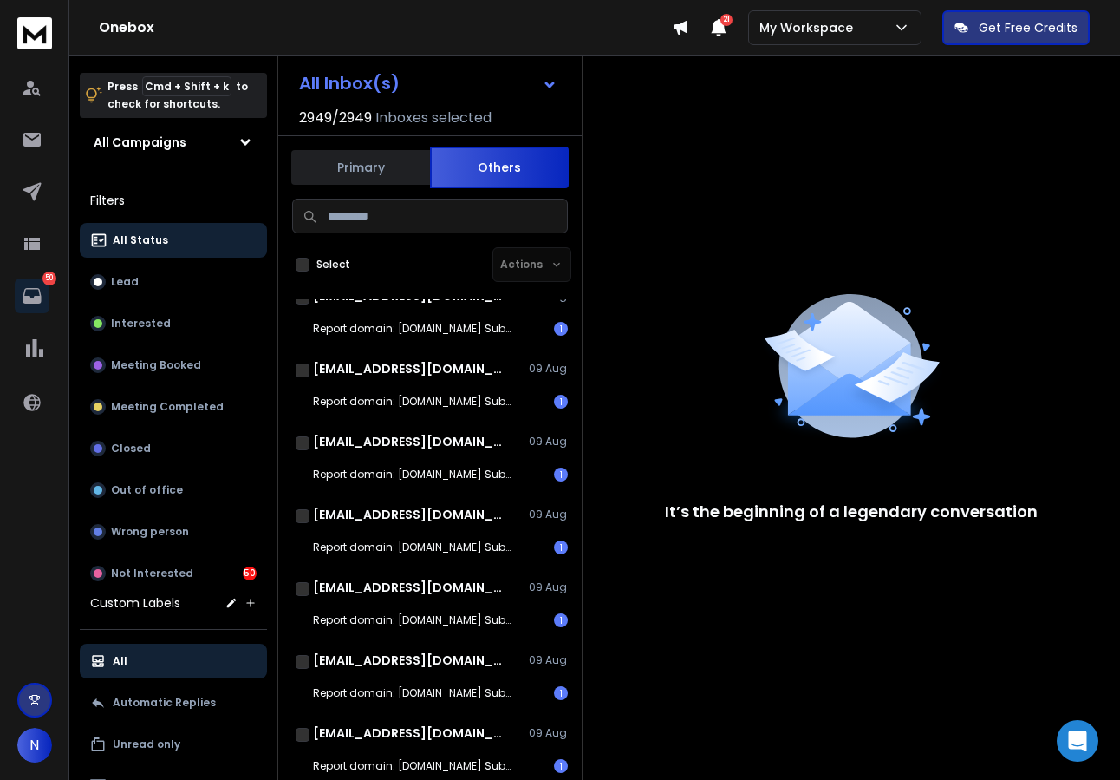
scroll to position [3197, 0]
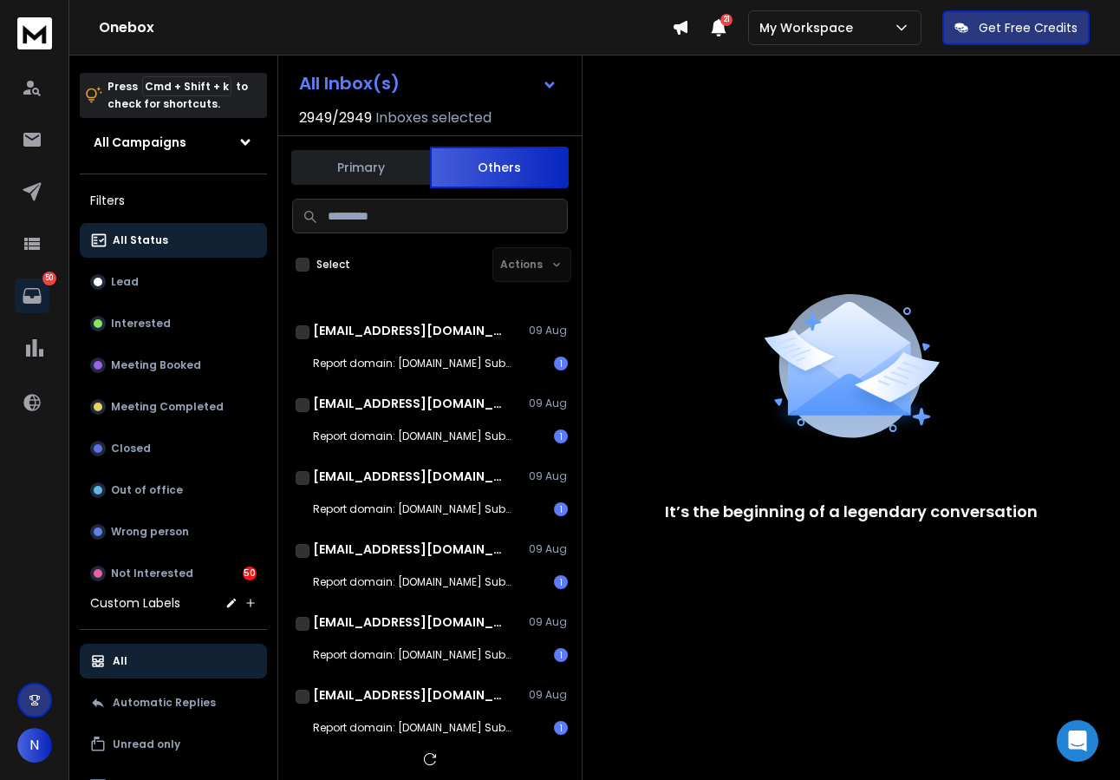
click at [375, 177] on button "Primary" at bounding box center [360, 167] width 139 height 38
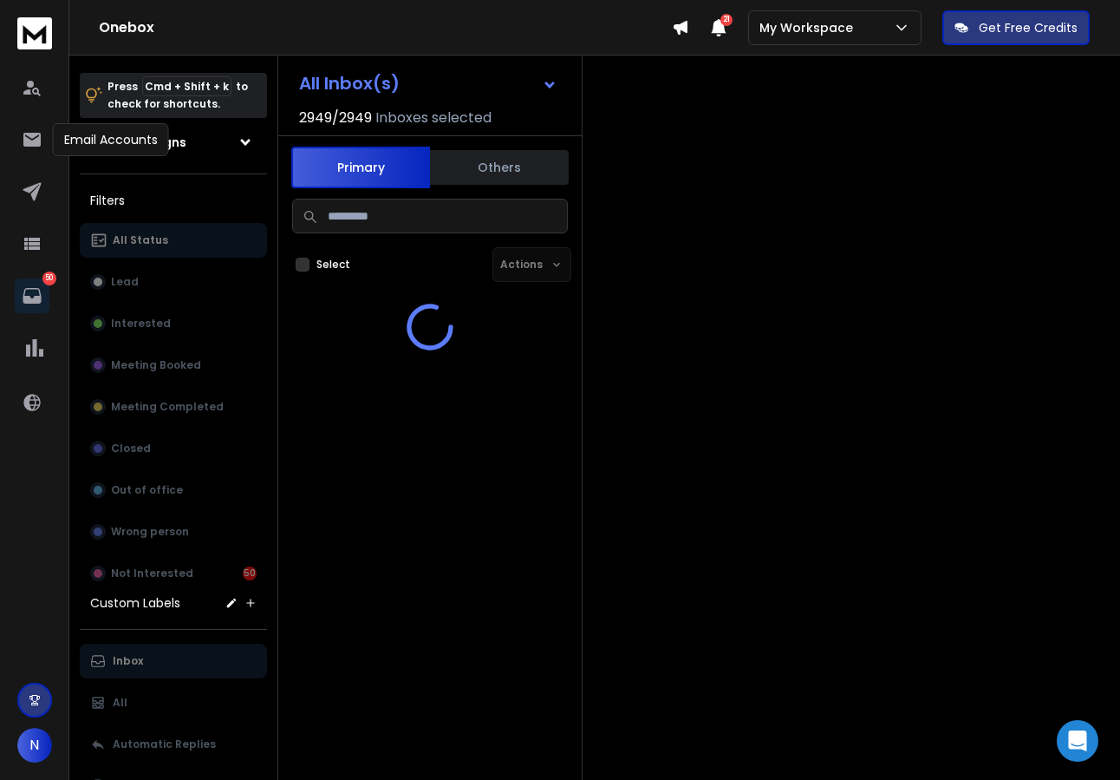
click at [47, 120] on div "50" at bounding box center [35, 248] width 40 height 356
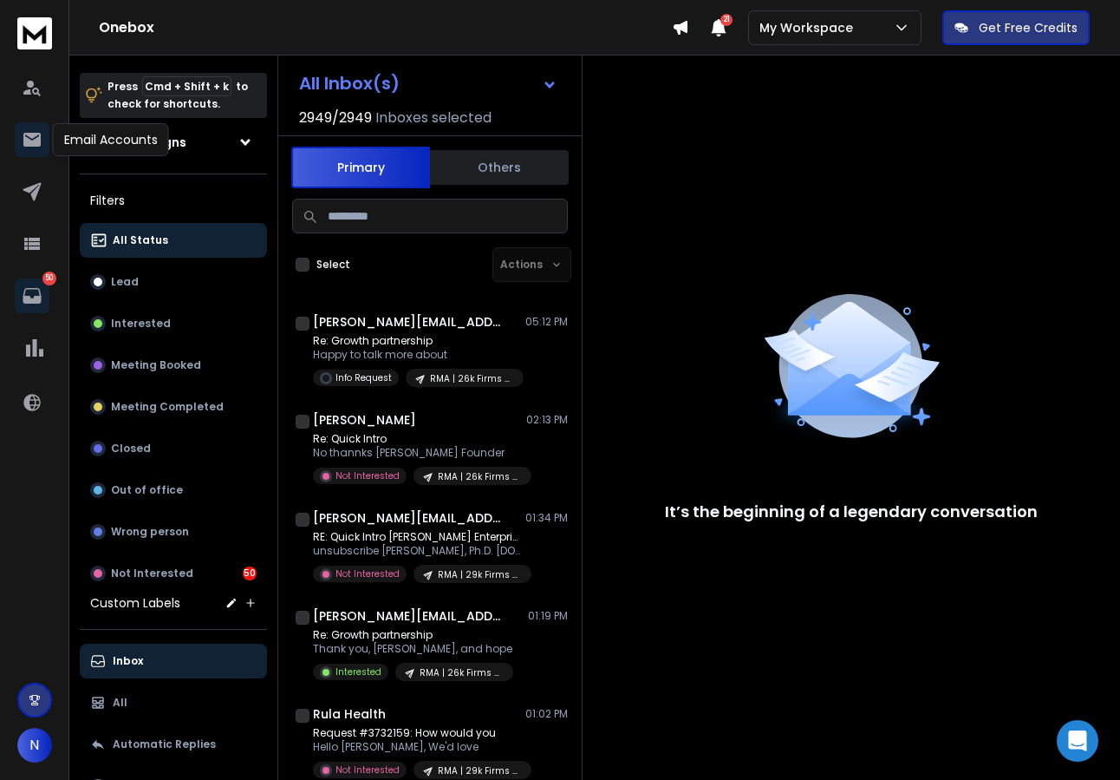
click at [34, 128] on link at bounding box center [32, 139] width 35 height 35
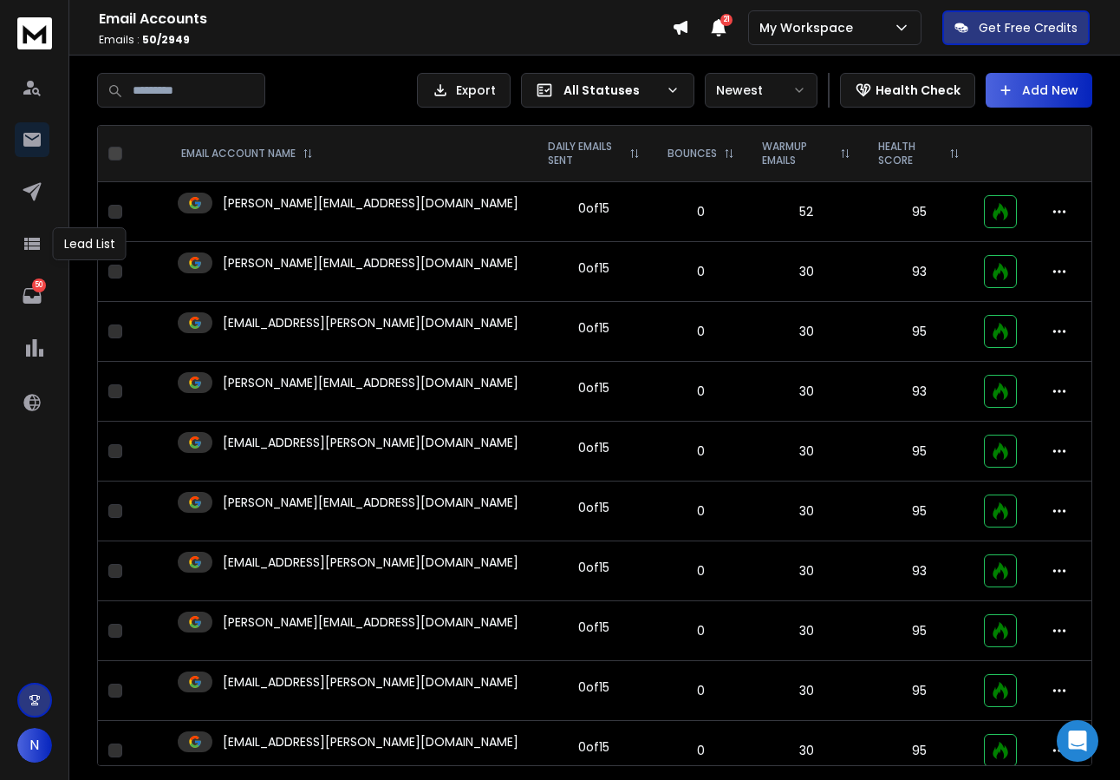
click at [29, 267] on div at bounding box center [35, 247] width 40 height 42
click at [33, 234] on icon at bounding box center [32, 243] width 21 height 21
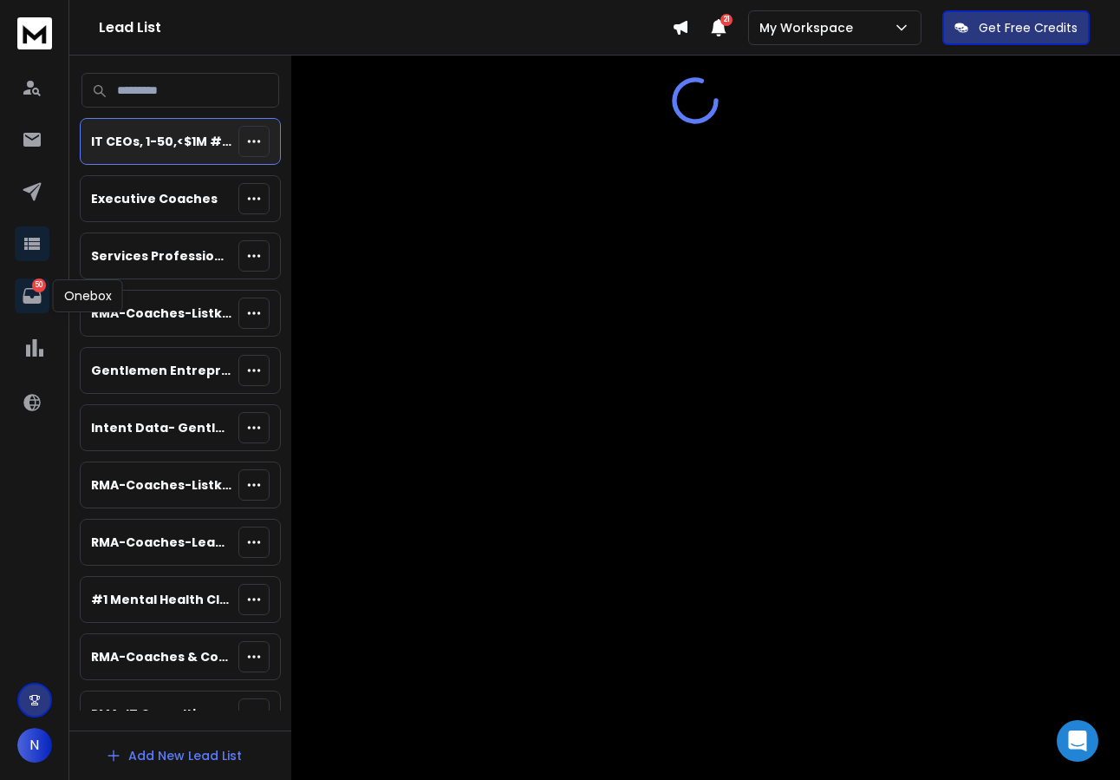
click at [30, 291] on icon at bounding box center [32, 295] width 21 height 21
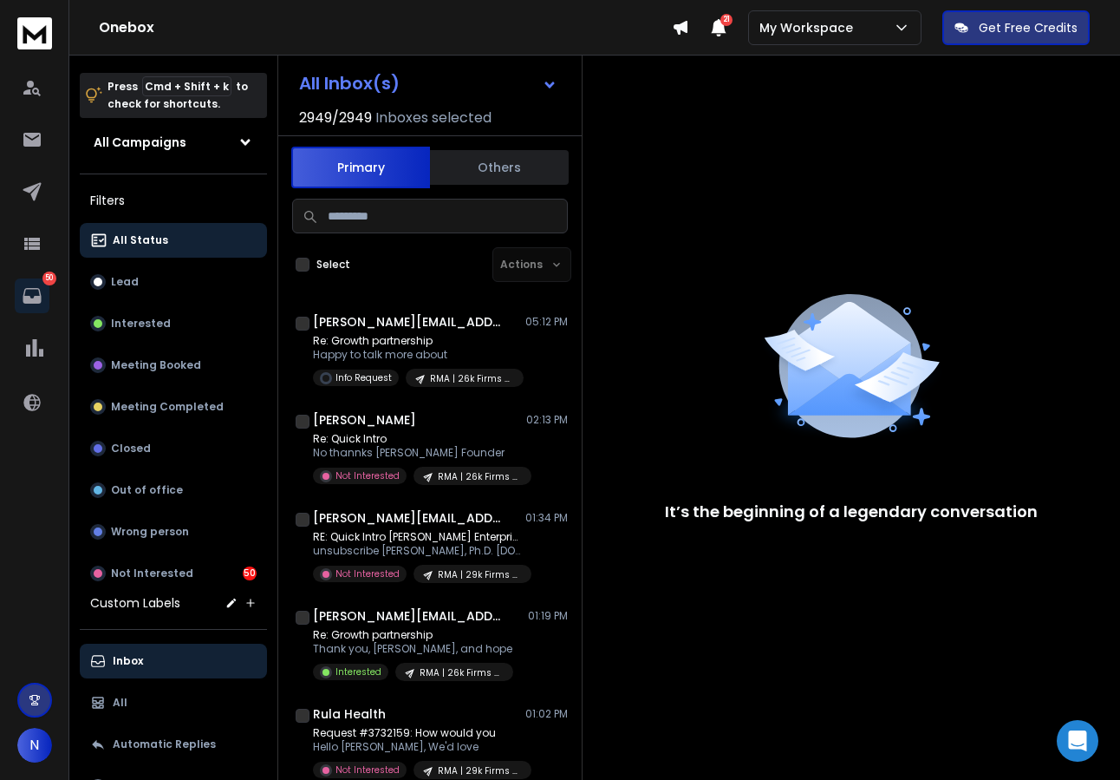
click at [492, 187] on div "Primary Others Select Actions dan@mcgaw.io 05:12 PM Re: Growth partnership Happ…" at bounding box center [430, 513] width 304 height 726
click at [46, 145] on link at bounding box center [32, 139] width 35 height 35
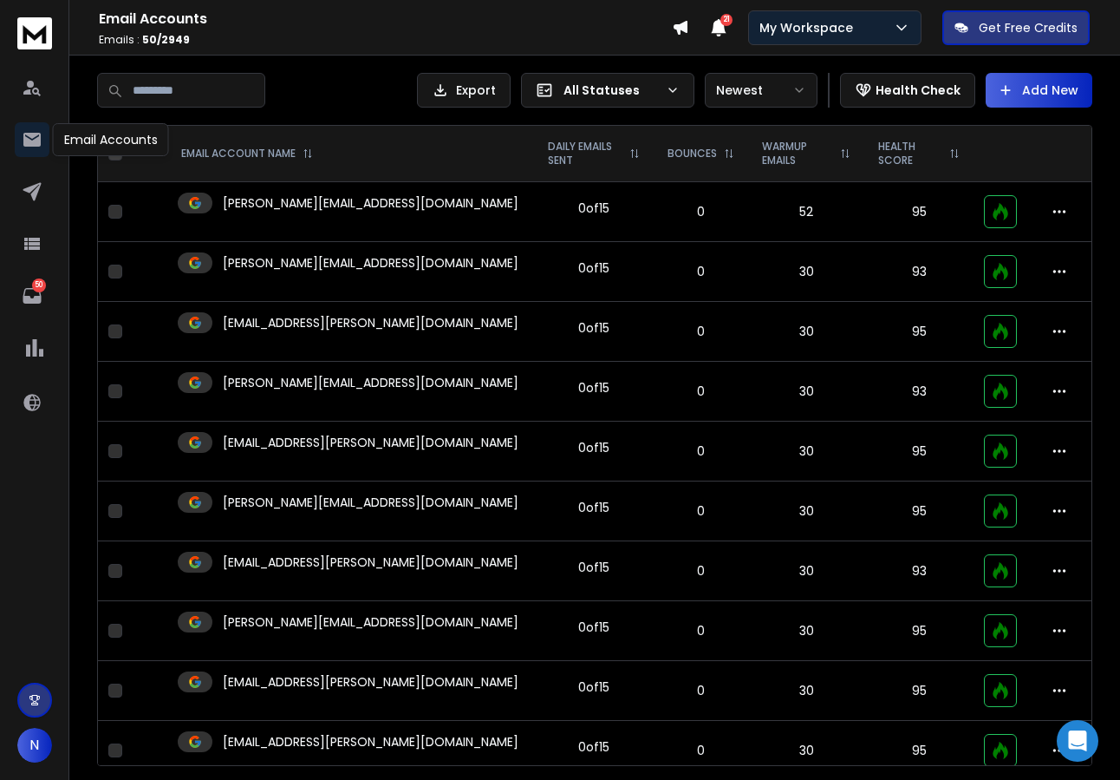
click at [796, 15] on button "My Workspace" at bounding box center [834, 27] width 173 height 35
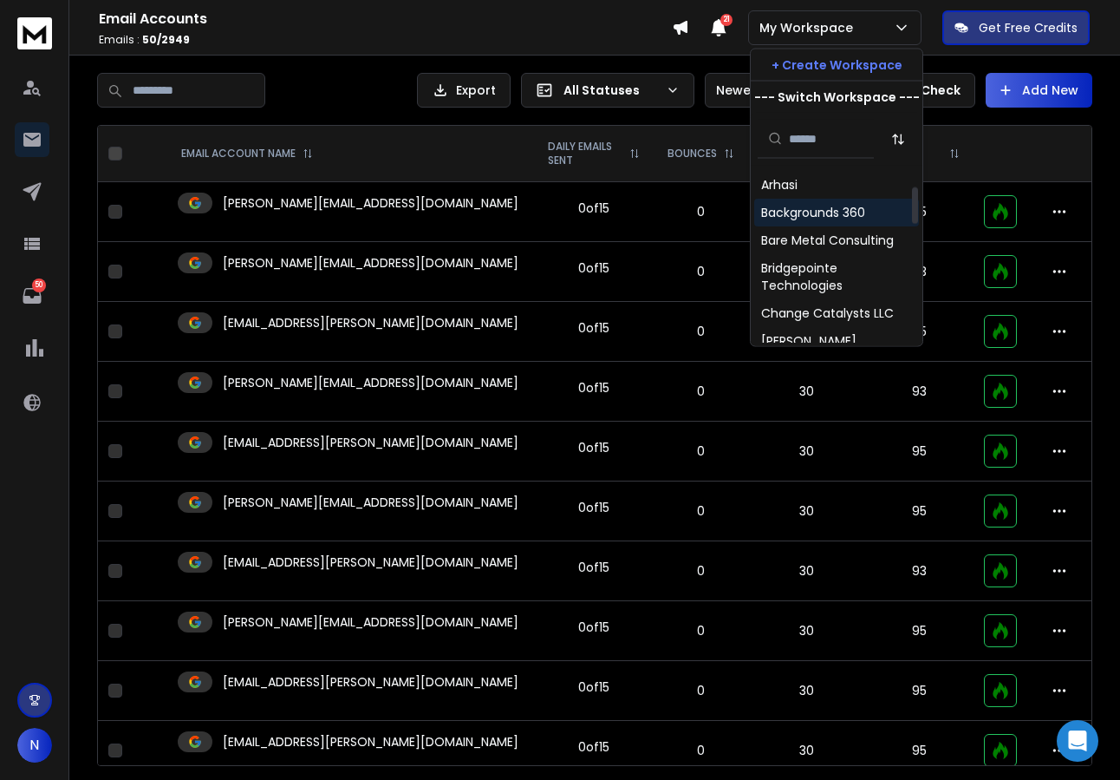
scroll to position [86, 0]
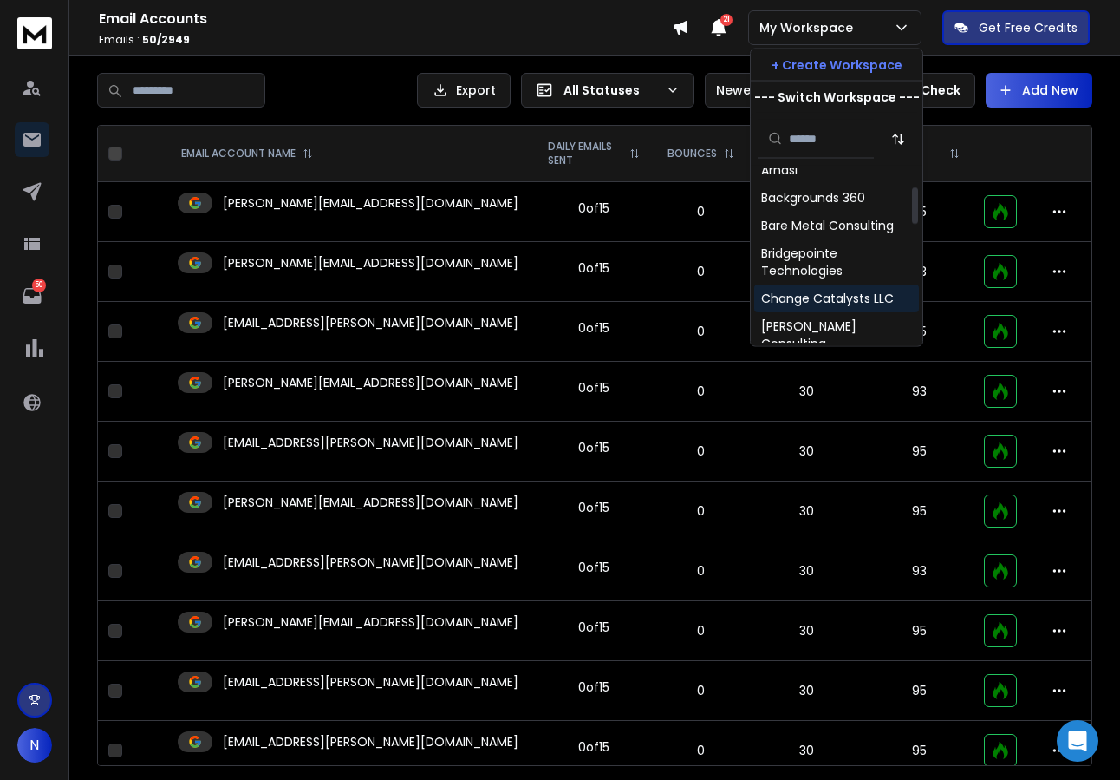
click at [814, 304] on div "Change Catalysts LLC" at bounding box center [827, 298] width 133 height 17
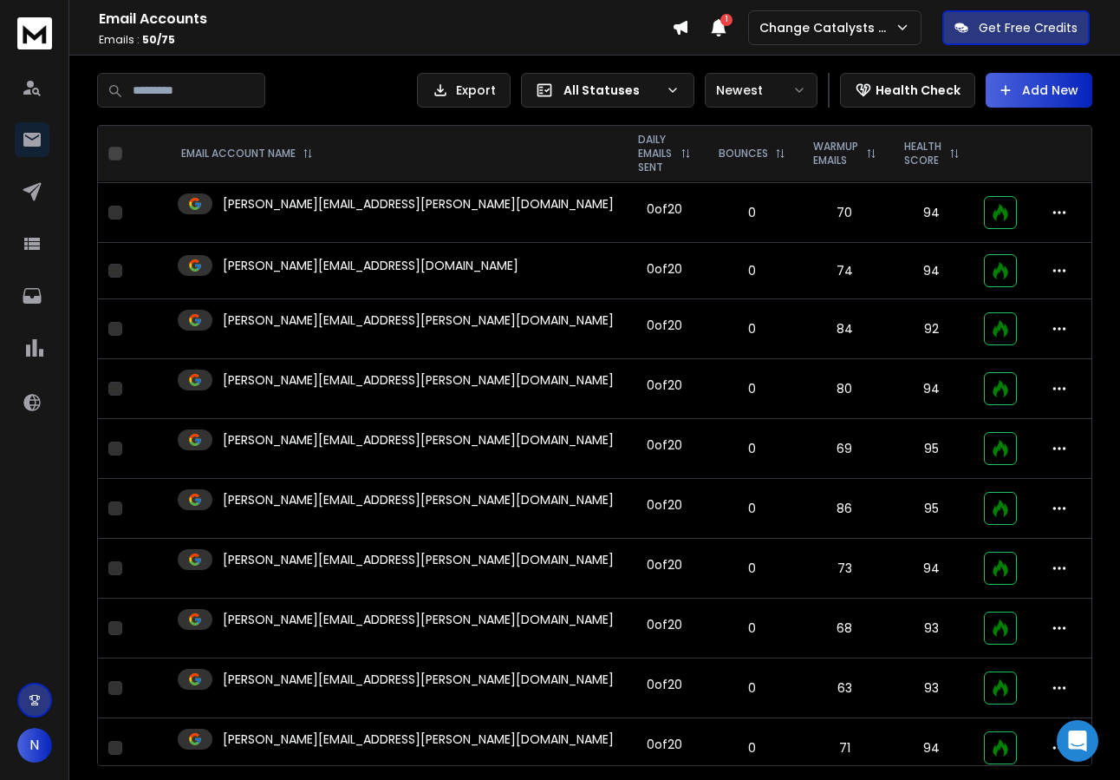
scroll to position [2283, 0]
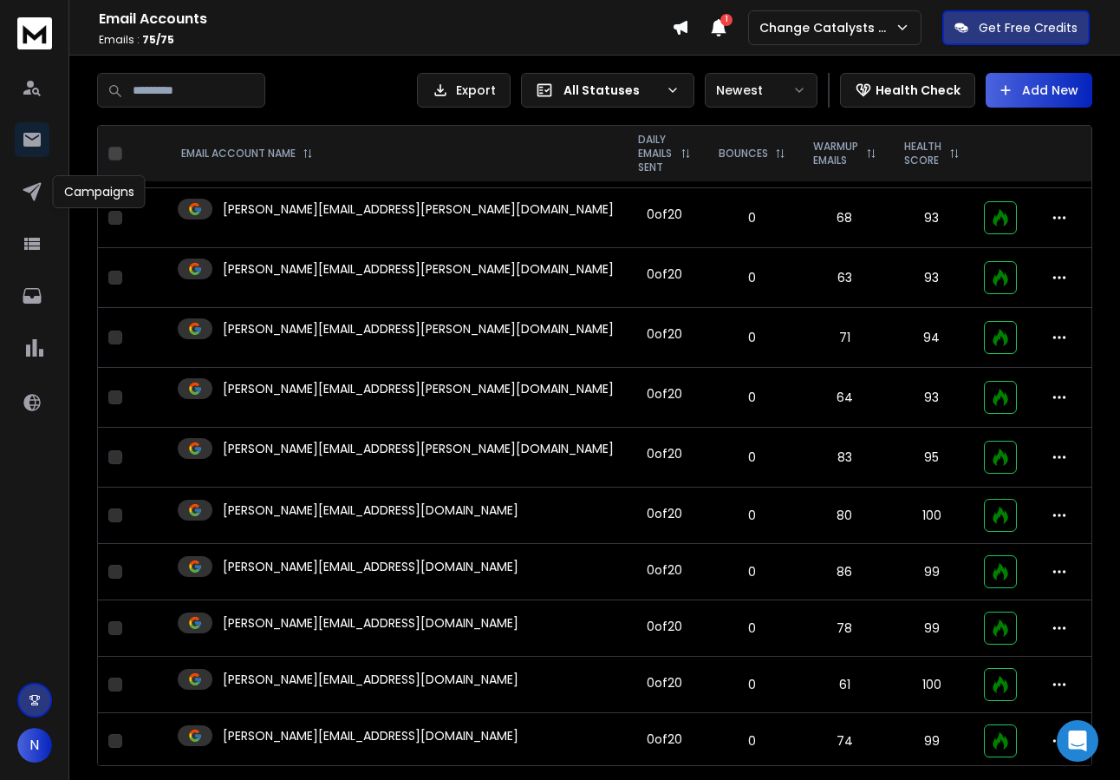
click at [49, 181] on div at bounding box center [35, 195] width 40 height 42
click at [47, 195] on link at bounding box center [32, 191] width 35 height 35
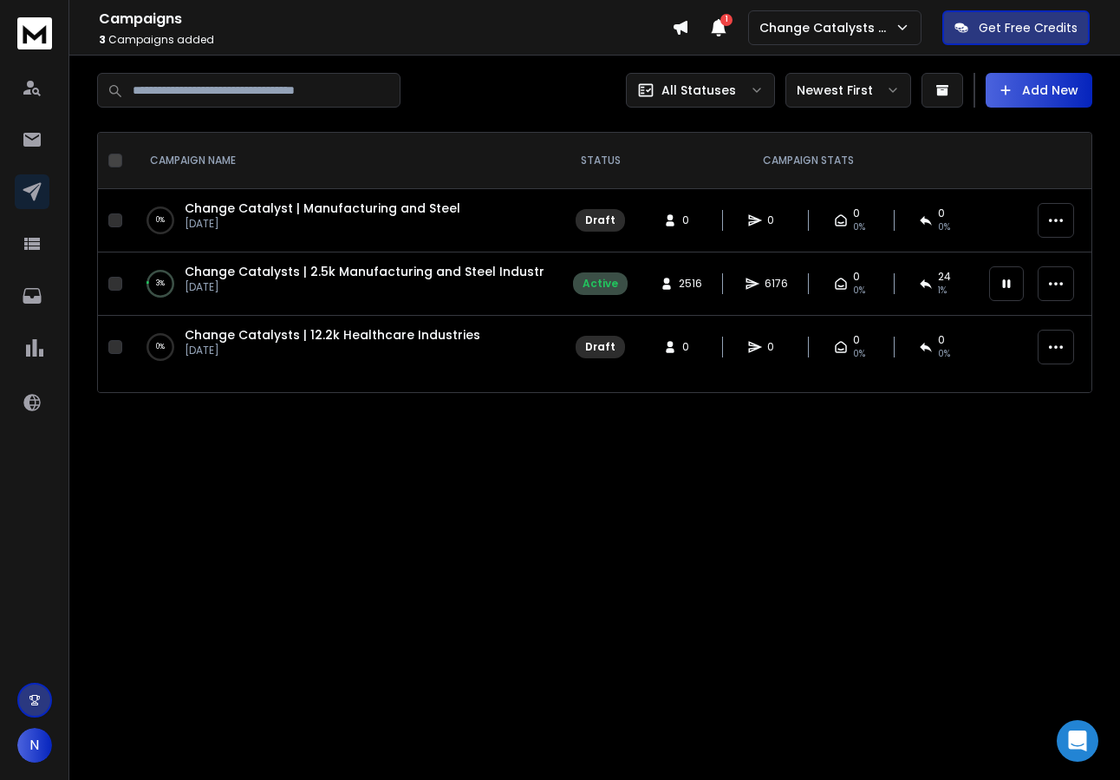
click at [80, 278] on div "Campaigns 3 Campaigns Added All Statuses Newest First Add New CAMPAIGN NAME STA…" at bounding box center [594, 233] width 1051 height 355
click at [94, 295] on div "Campaigns 3 Campaigns Added All Statuses Newest First Add New CAMPAIGN NAME STA…" at bounding box center [594, 233] width 1051 height 355
click at [38, 246] on icon at bounding box center [32, 244] width 16 height 12
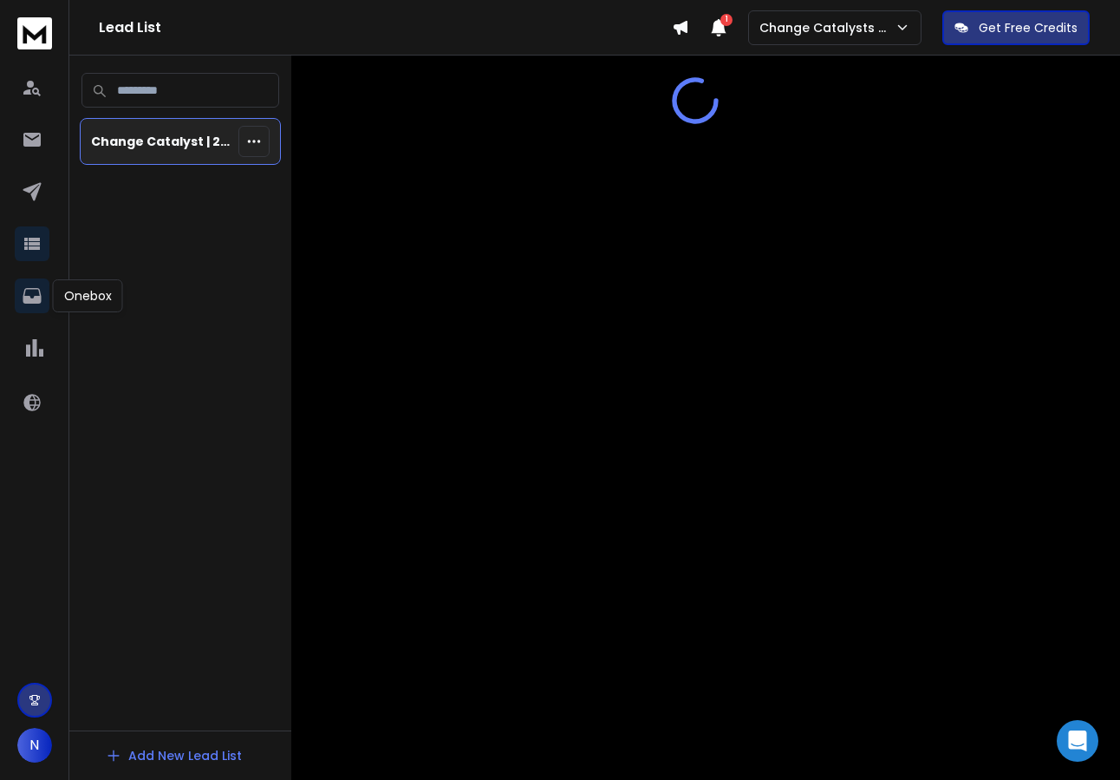
click at [21, 312] on link at bounding box center [32, 295] width 35 height 35
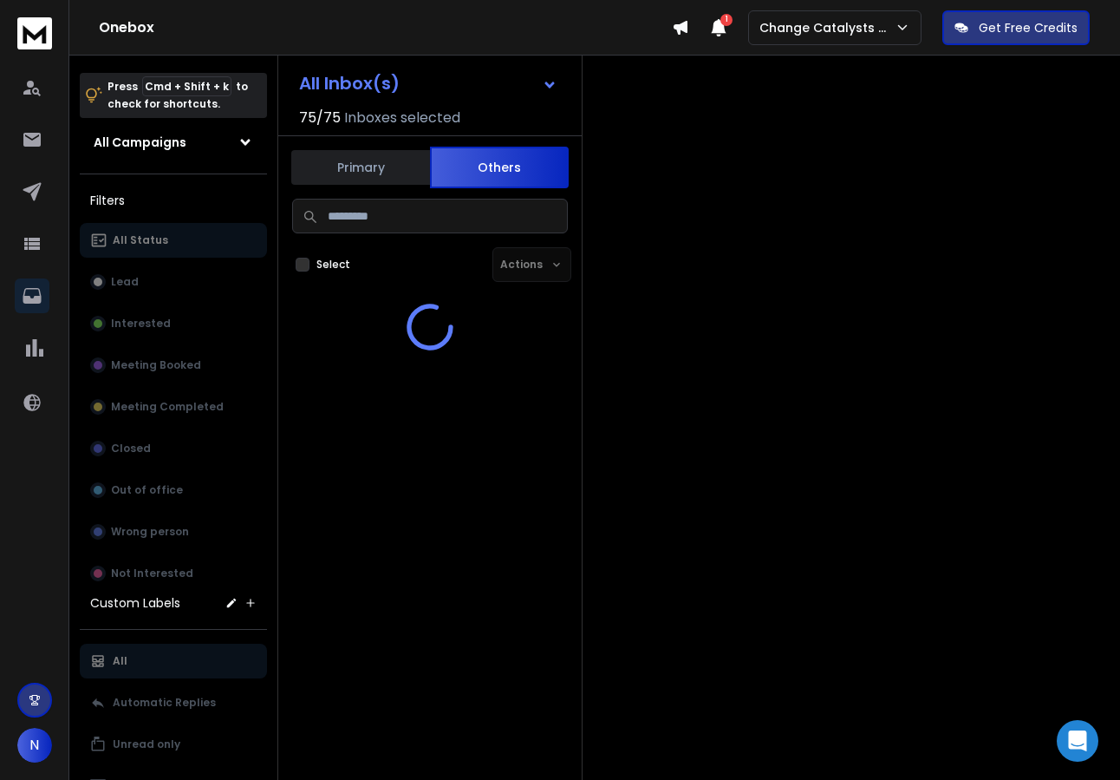
click at [469, 161] on button "Others" at bounding box center [499, 168] width 139 height 42
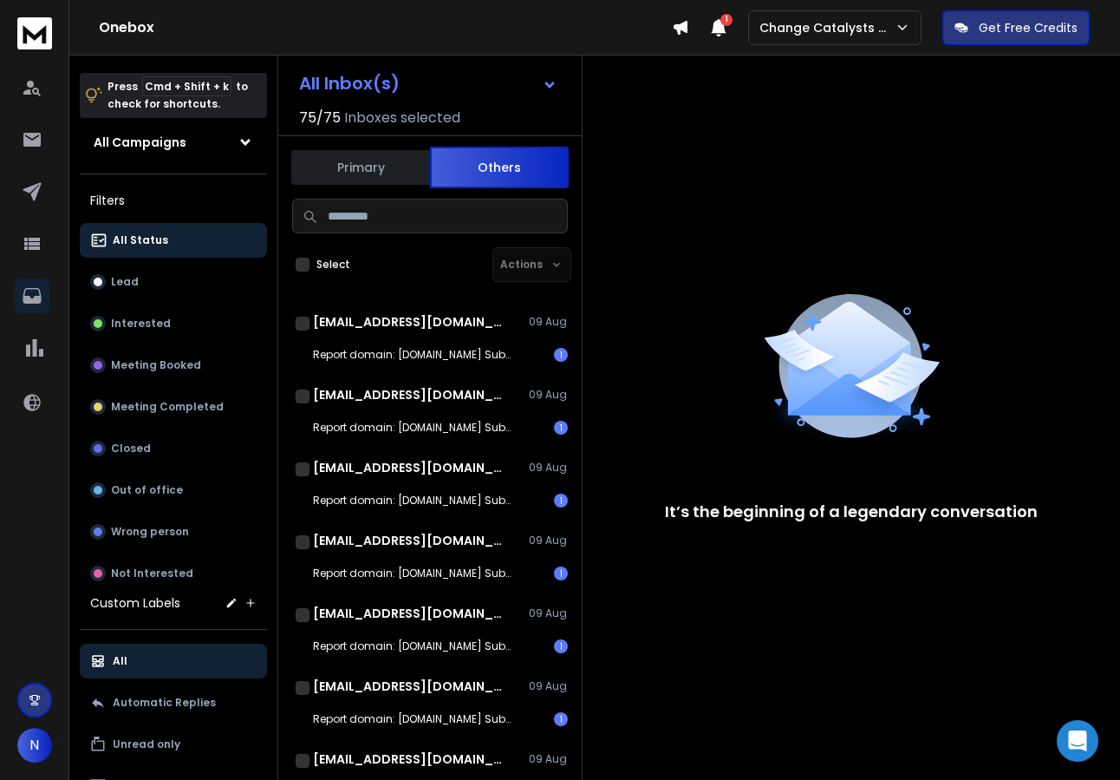
click at [387, 177] on button "Primary" at bounding box center [360, 167] width 139 height 38
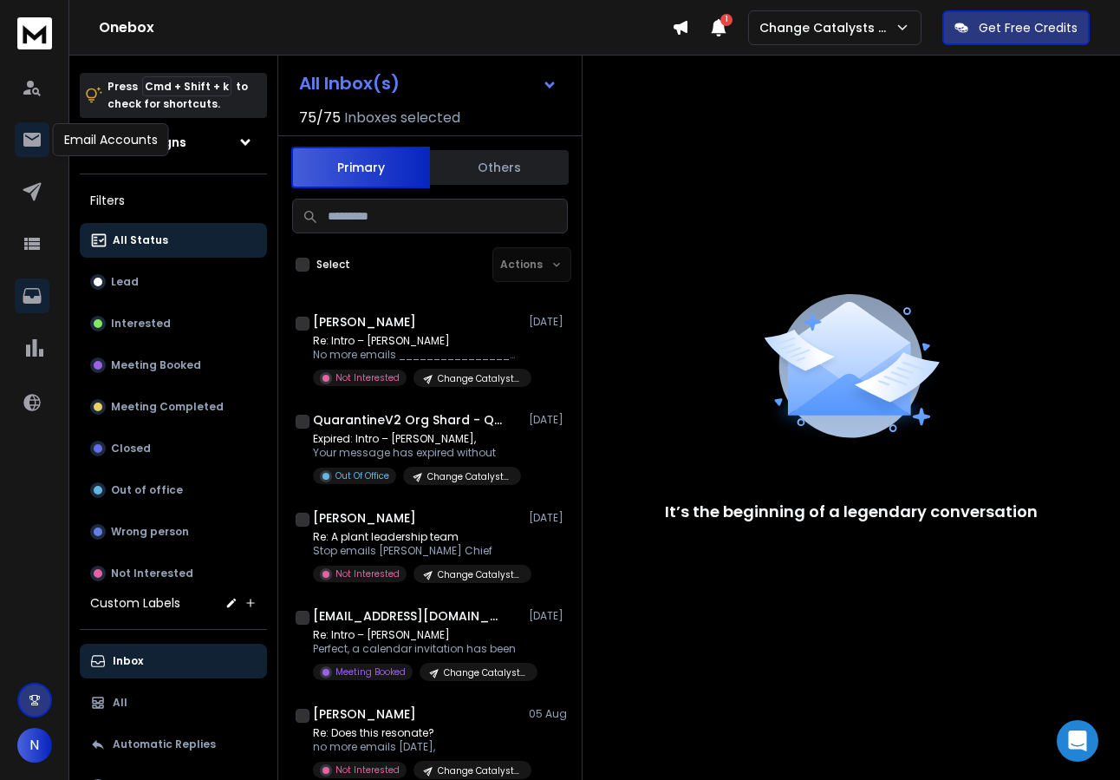
click at [36, 134] on icon at bounding box center [31, 140] width 17 height 14
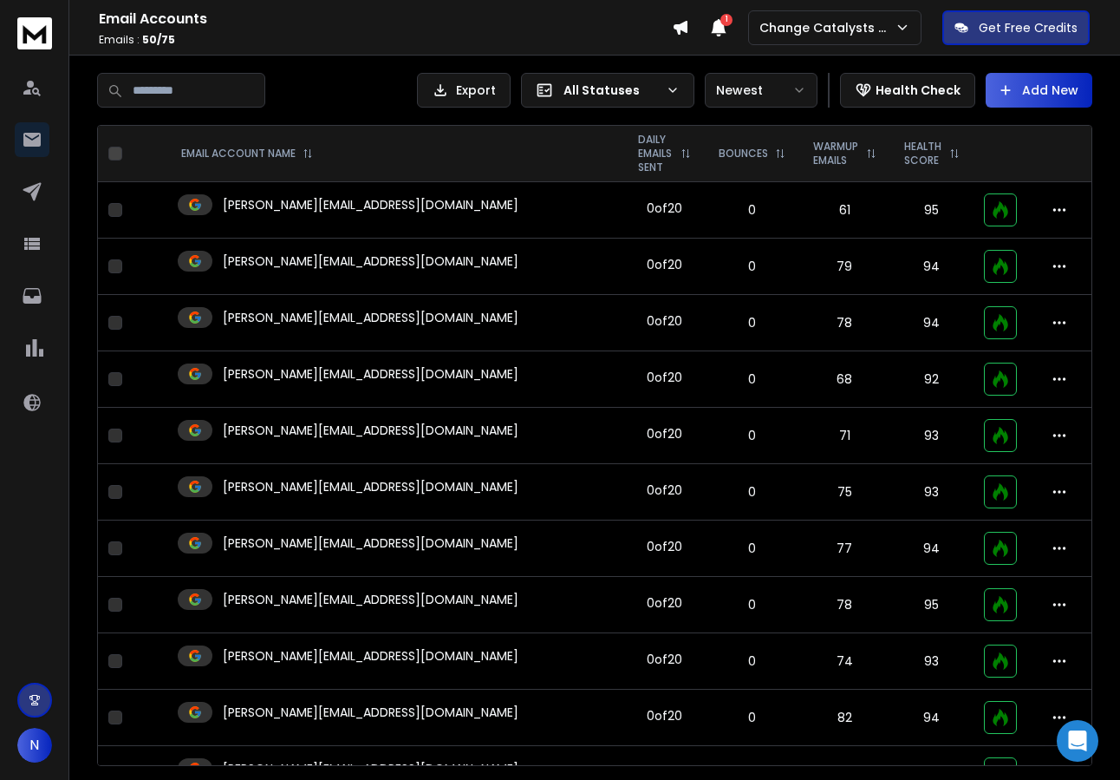
click at [53, 301] on div at bounding box center [35, 299] width 40 height 42
click at [40, 301] on icon at bounding box center [32, 296] width 18 height 16
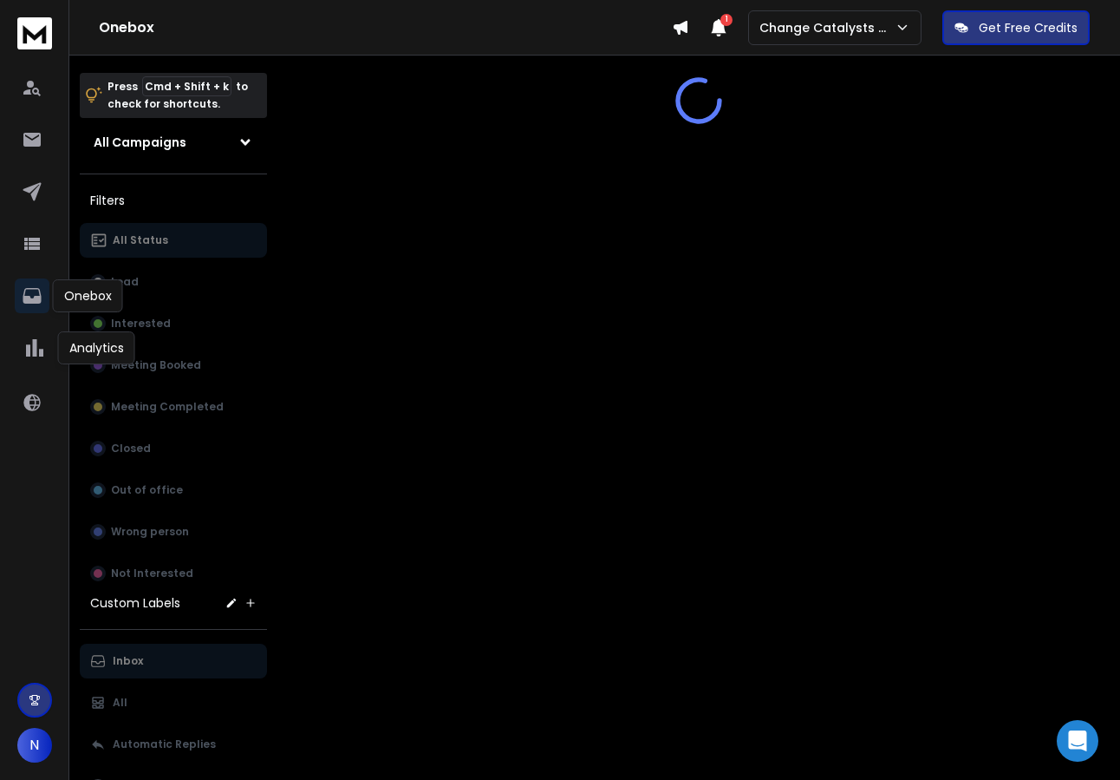
click at [22, 368] on div at bounding box center [35, 352] width 40 height 44
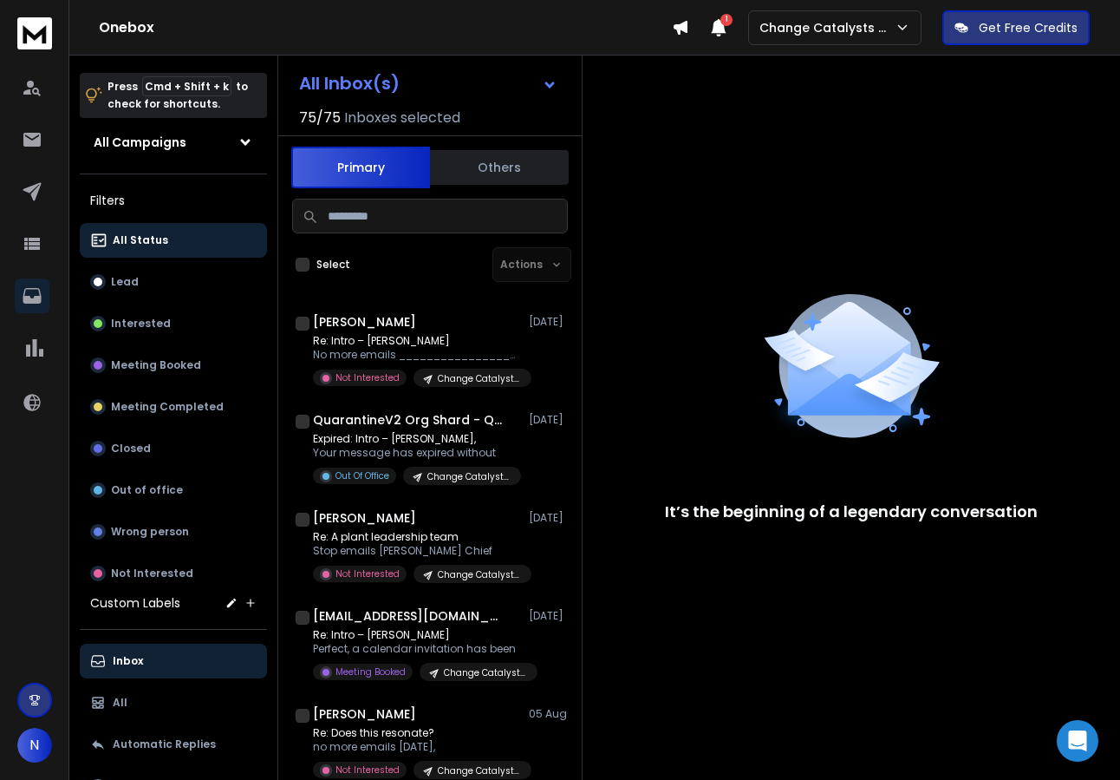
click at [34, 368] on div at bounding box center [35, 352] width 40 height 44
click at [34, 356] on icon at bounding box center [34, 347] width 17 height 17
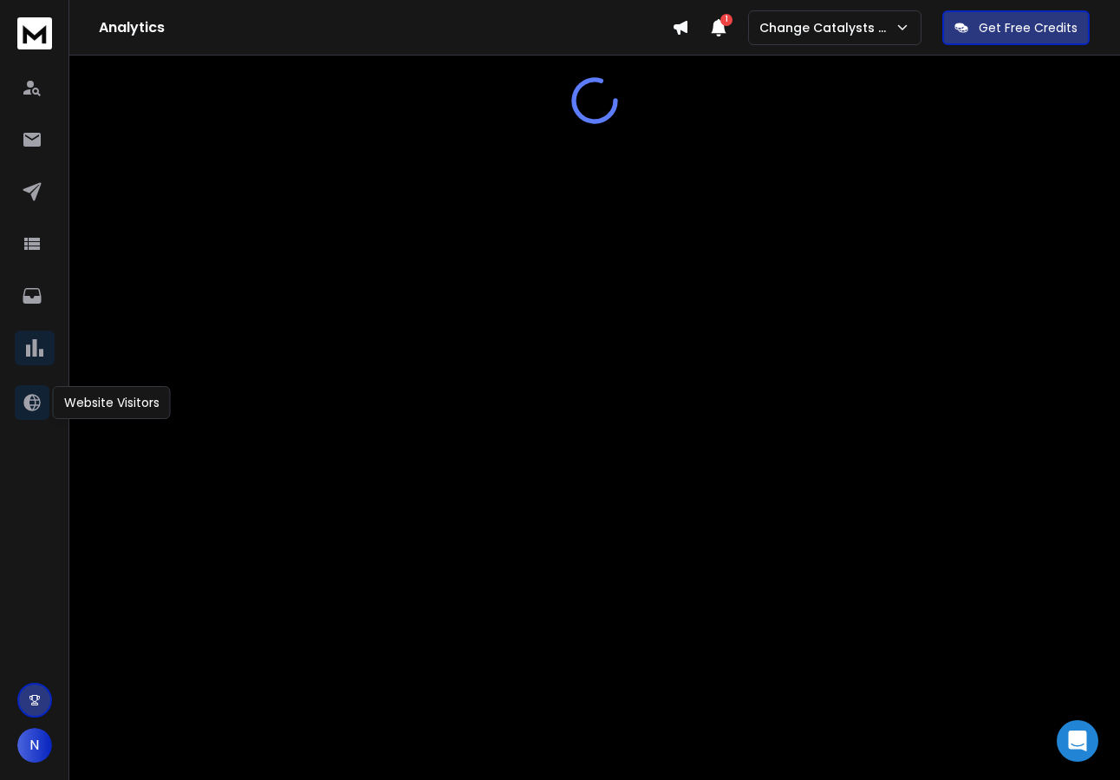
click at [33, 396] on icon at bounding box center [31, 402] width 17 height 17
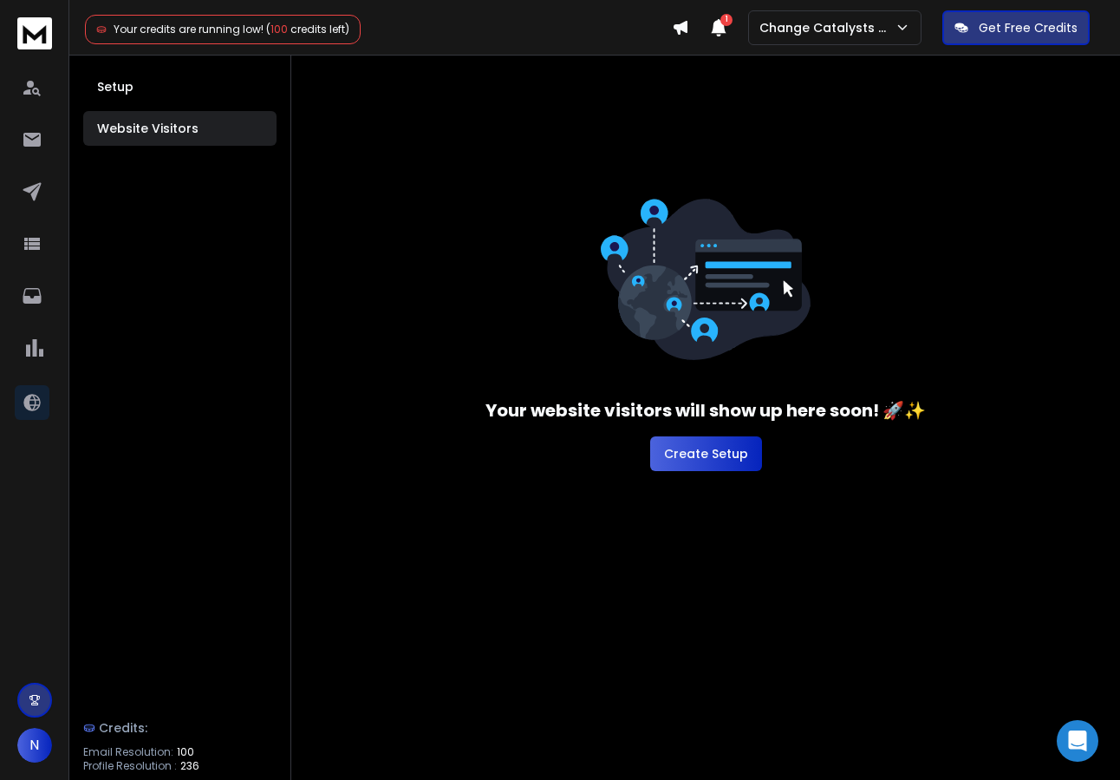
click at [33, 167] on div at bounding box center [35, 248] width 40 height 356
click at [33, 198] on icon at bounding box center [32, 191] width 18 height 18
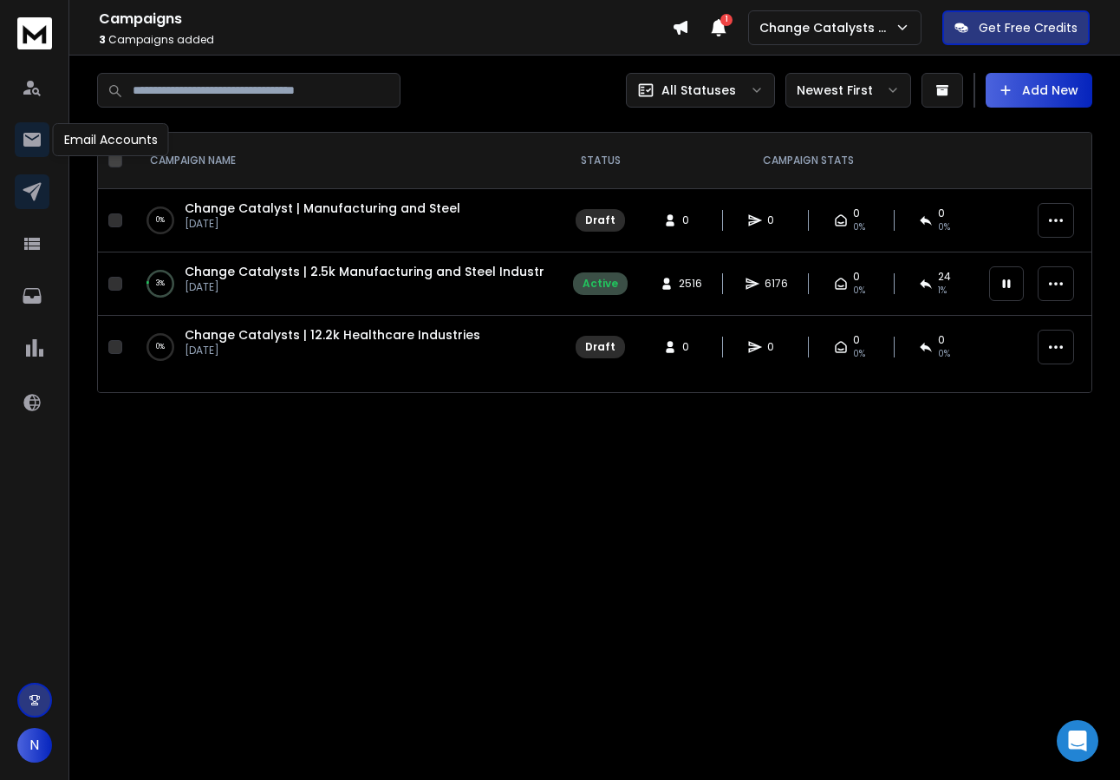
click at [35, 152] on link at bounding box center [32, 139] width 35 height 35
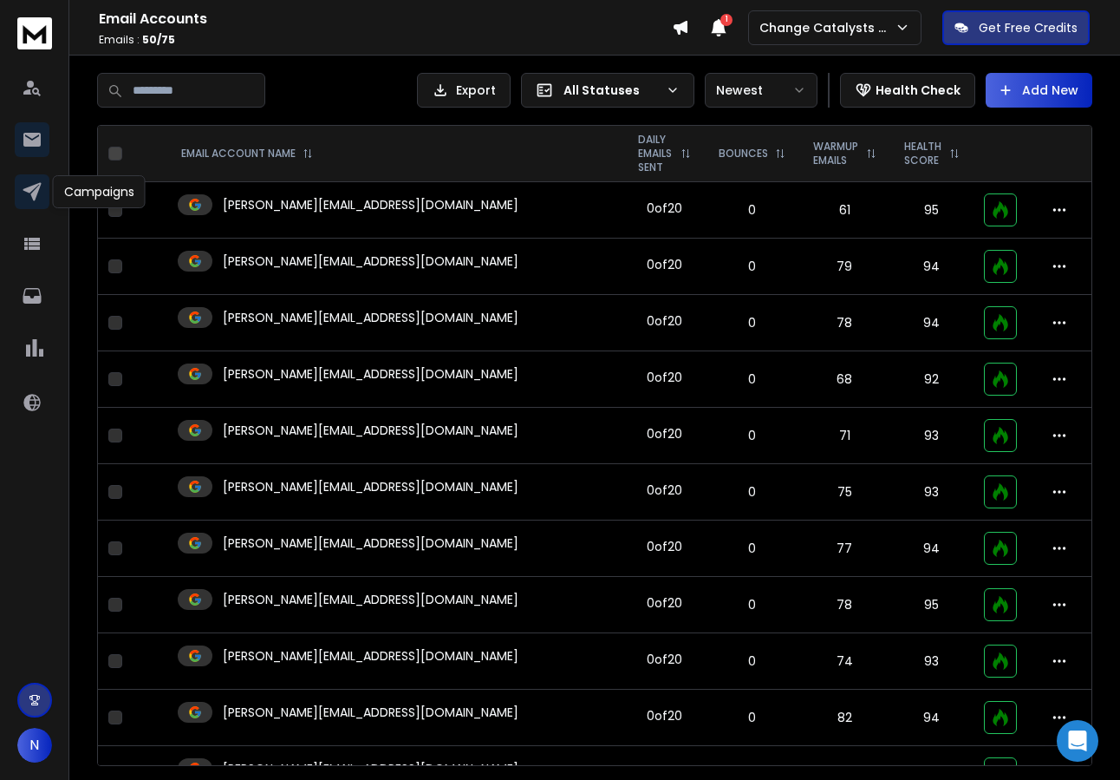
click at [35, 178] on link at bounding box center [32, 191] width 35 height 35
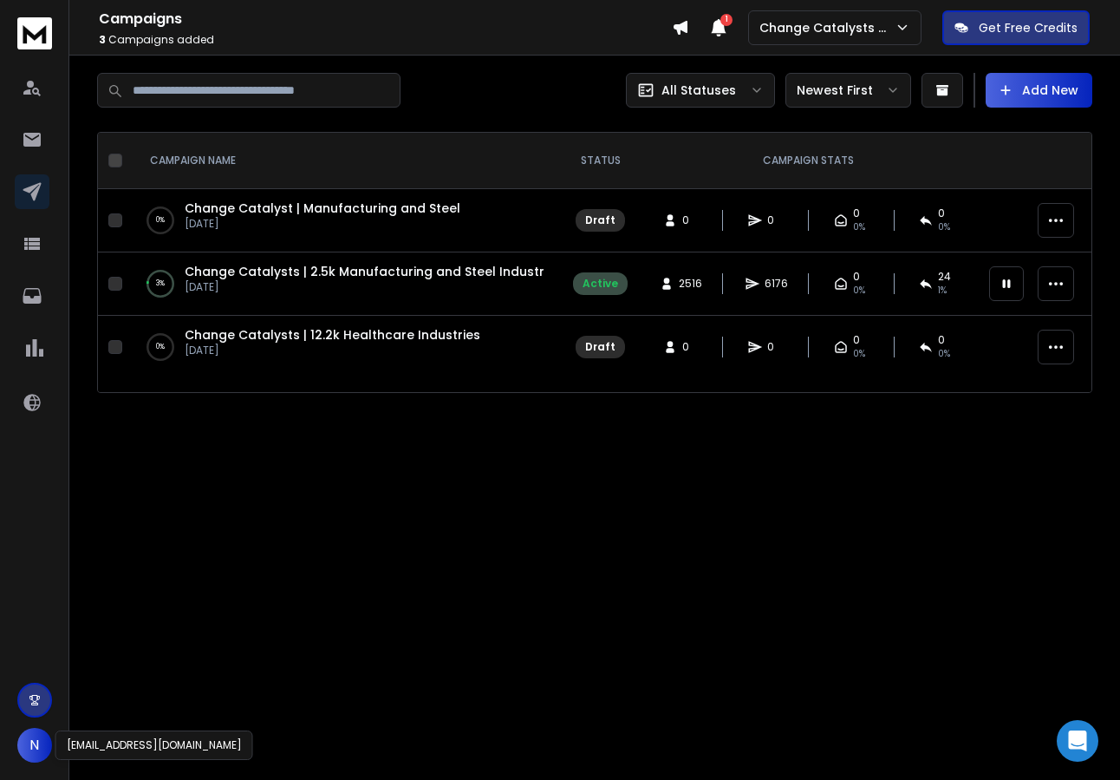
click at [38, 742] on span "N" at bounding box center [34, 745] width 35 height 35
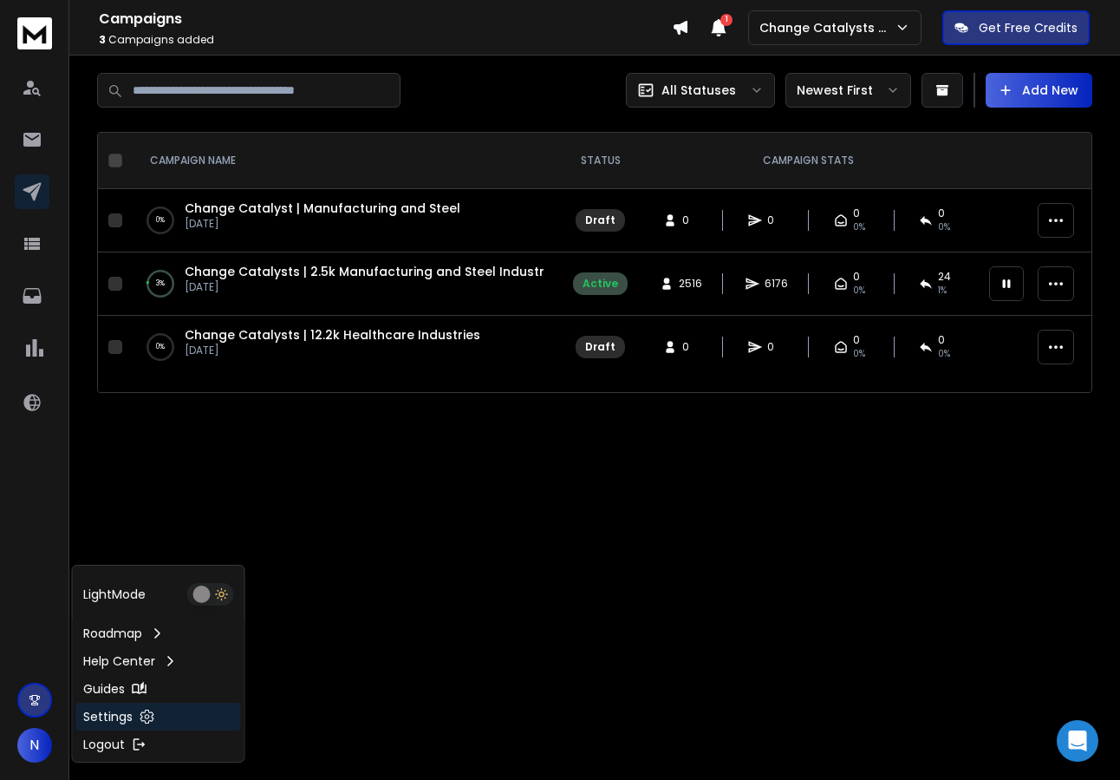
click at [138, 728] on div "Settings" at bounding box center [158, 716] width 165 height 28
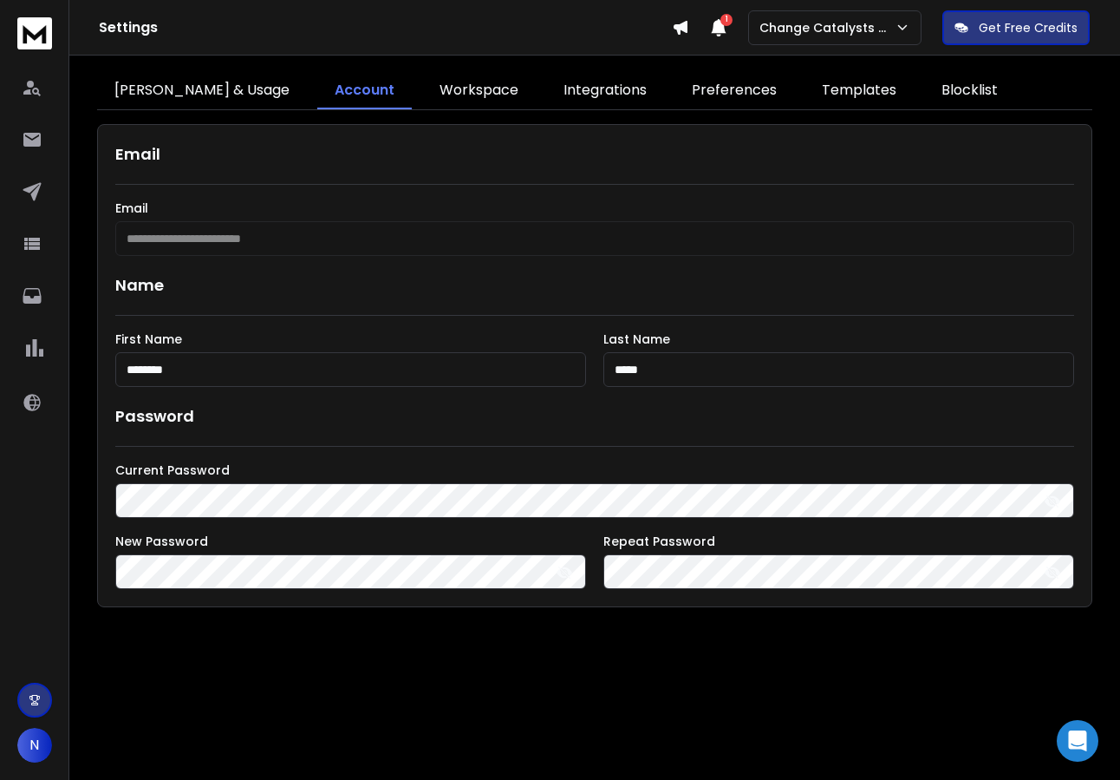
click at [805, 100] on link "Templates" at bounding box center [859, 91] width 109 height 36
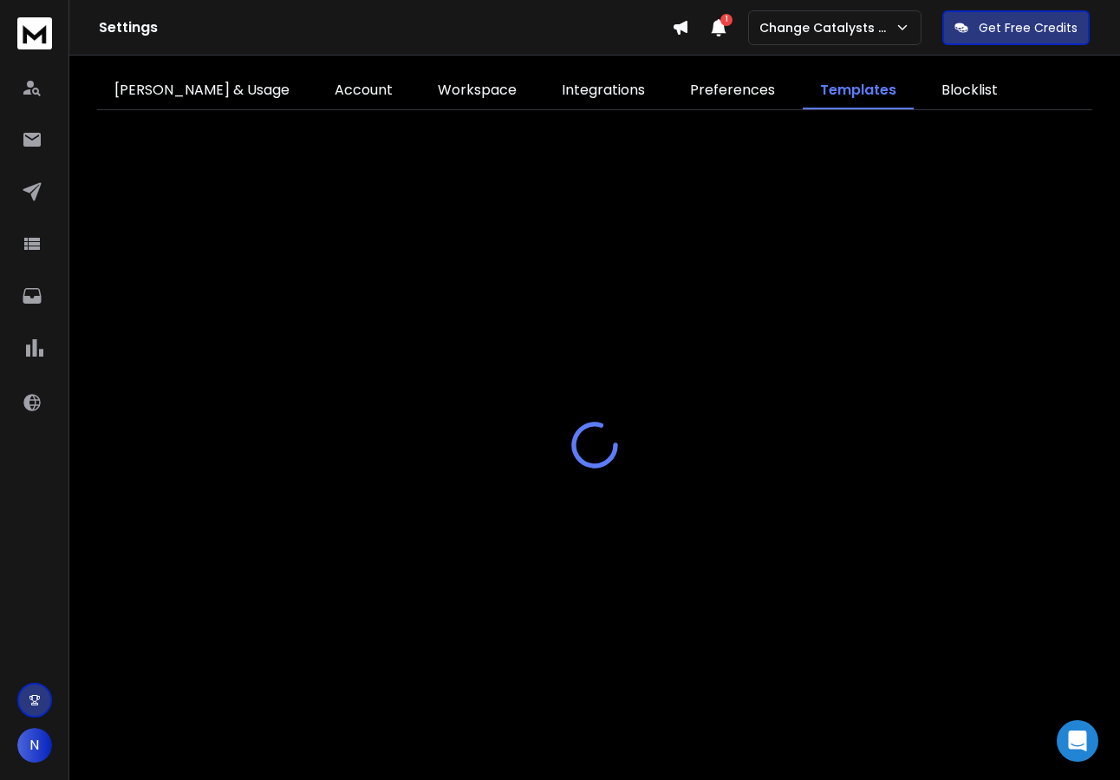
click at [924, 82] on link "Blocklist" at bounding box center [969, 91] width 91 height 36
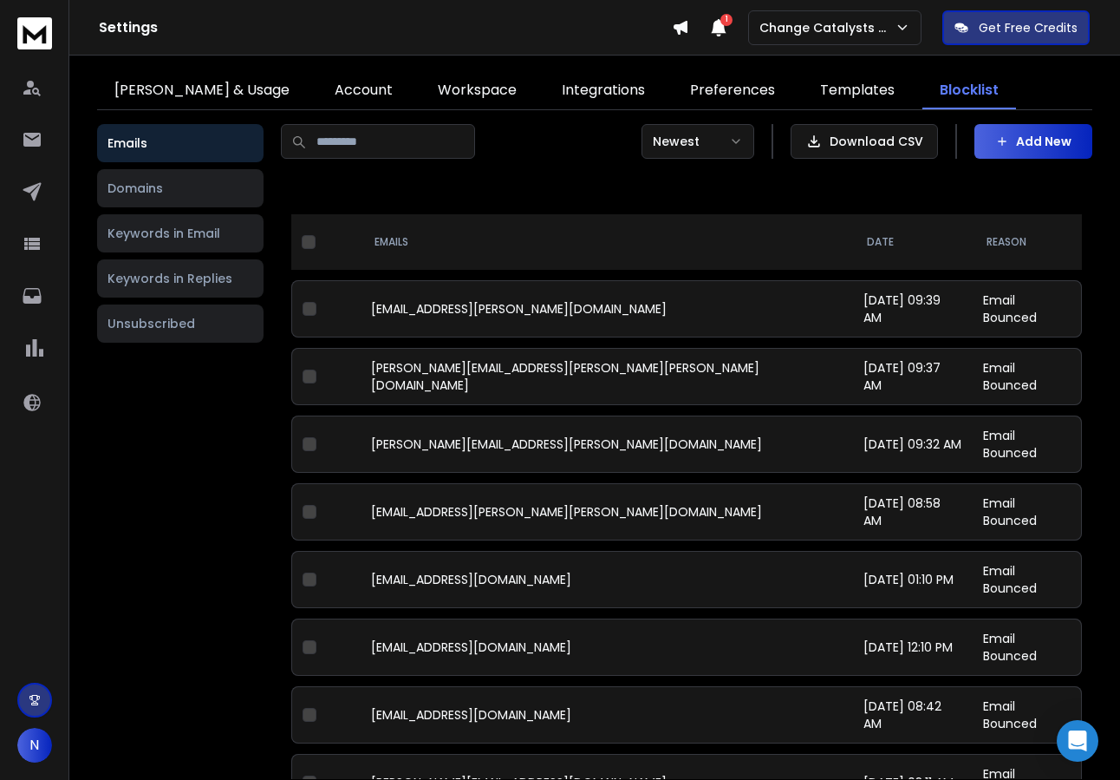
click at [1033, 139] on p "Add New" at bounding box center [1044, 141] width 56 height 17
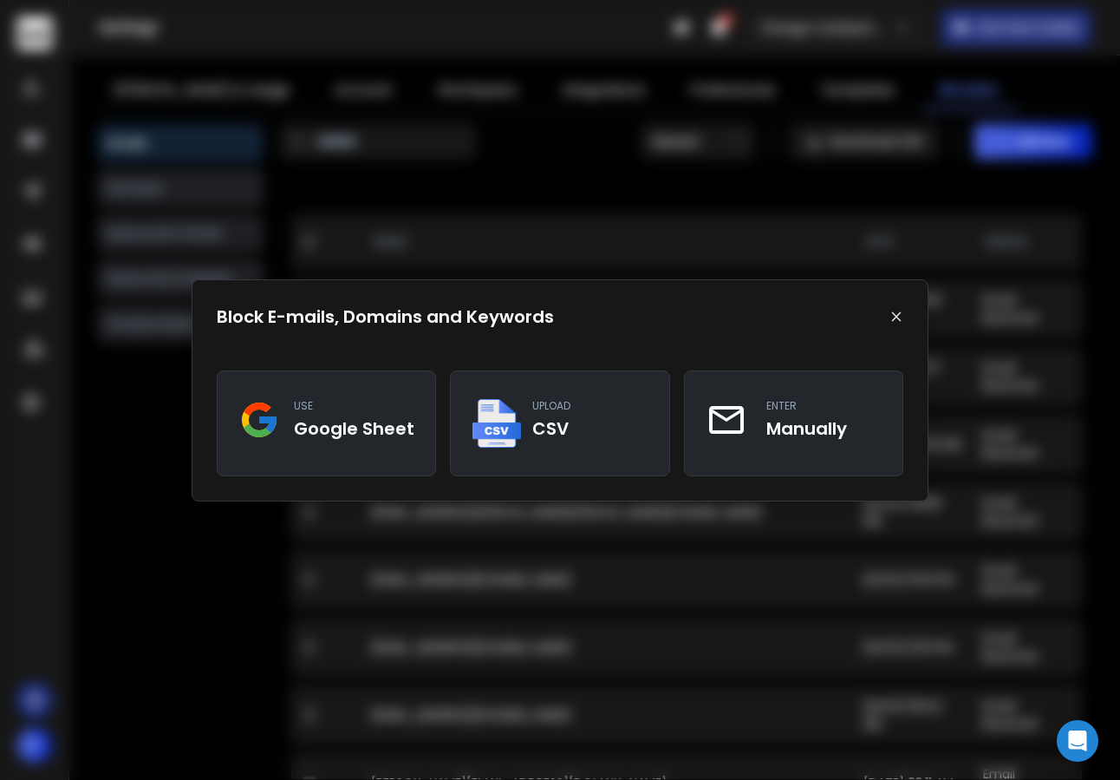
click at [610, 428] on div "upload CSV" at bounding box center [559, 423] width 219 height 106
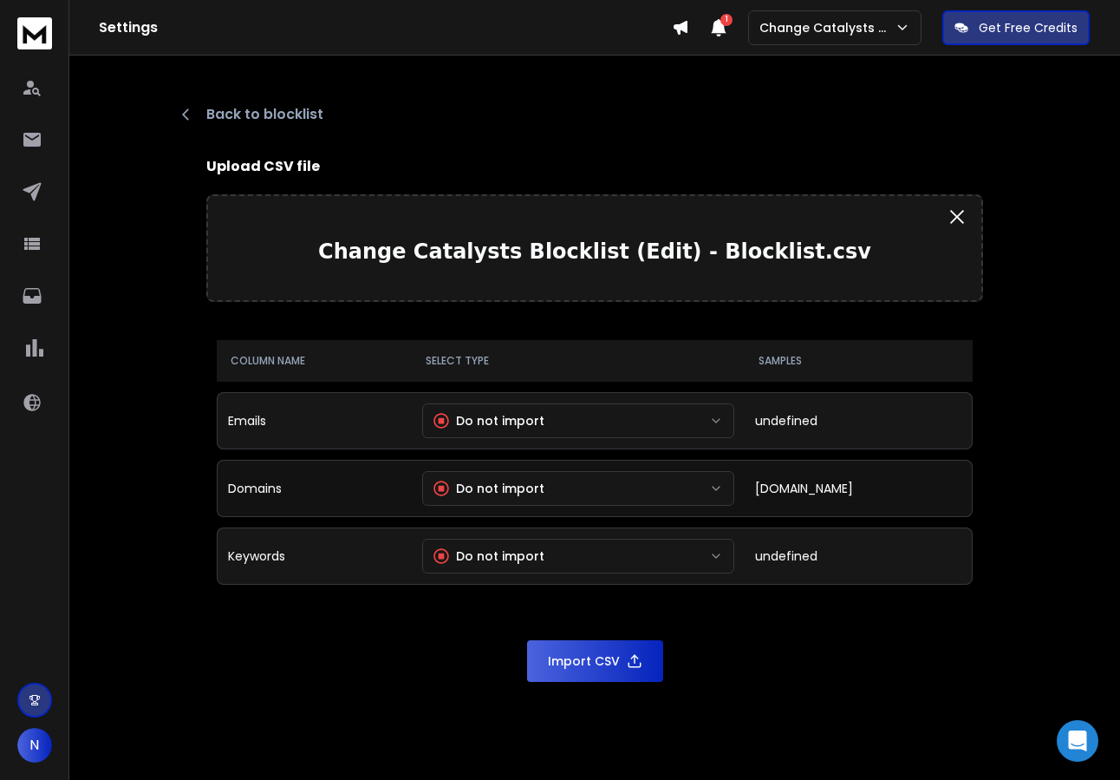
click at [545, 490] on div "Do not import" at bounding box center [489, 488] width 111 height 17
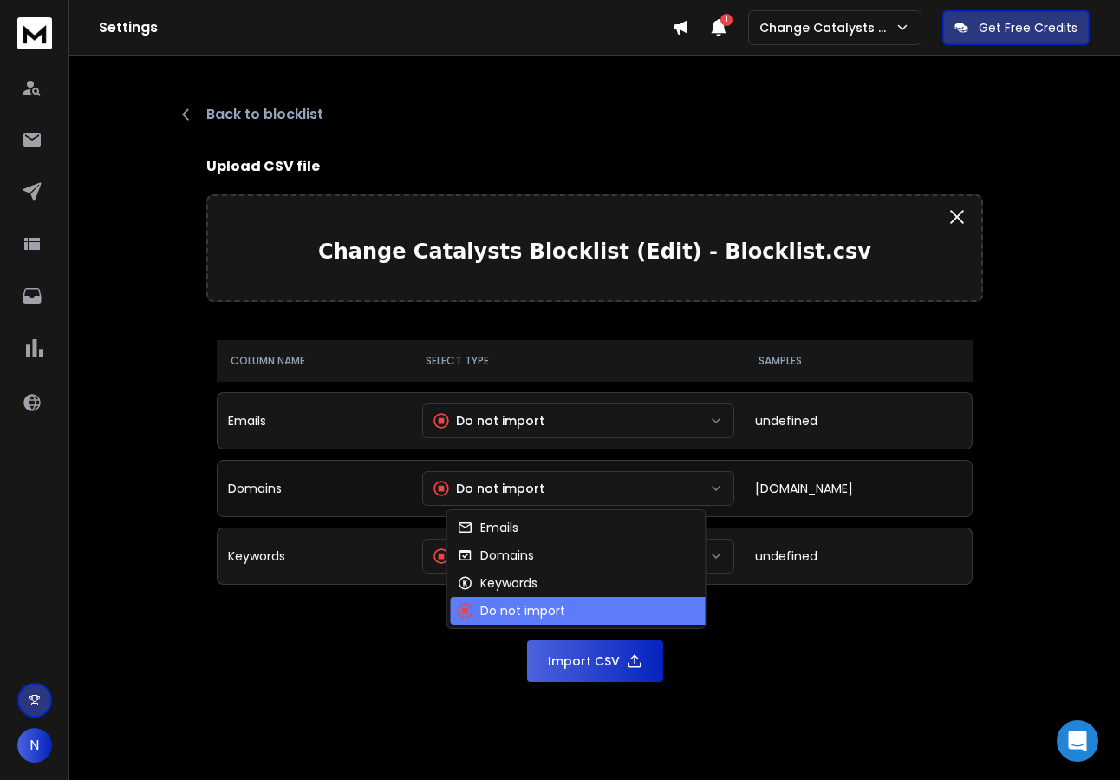
scroll to position [0, 3]
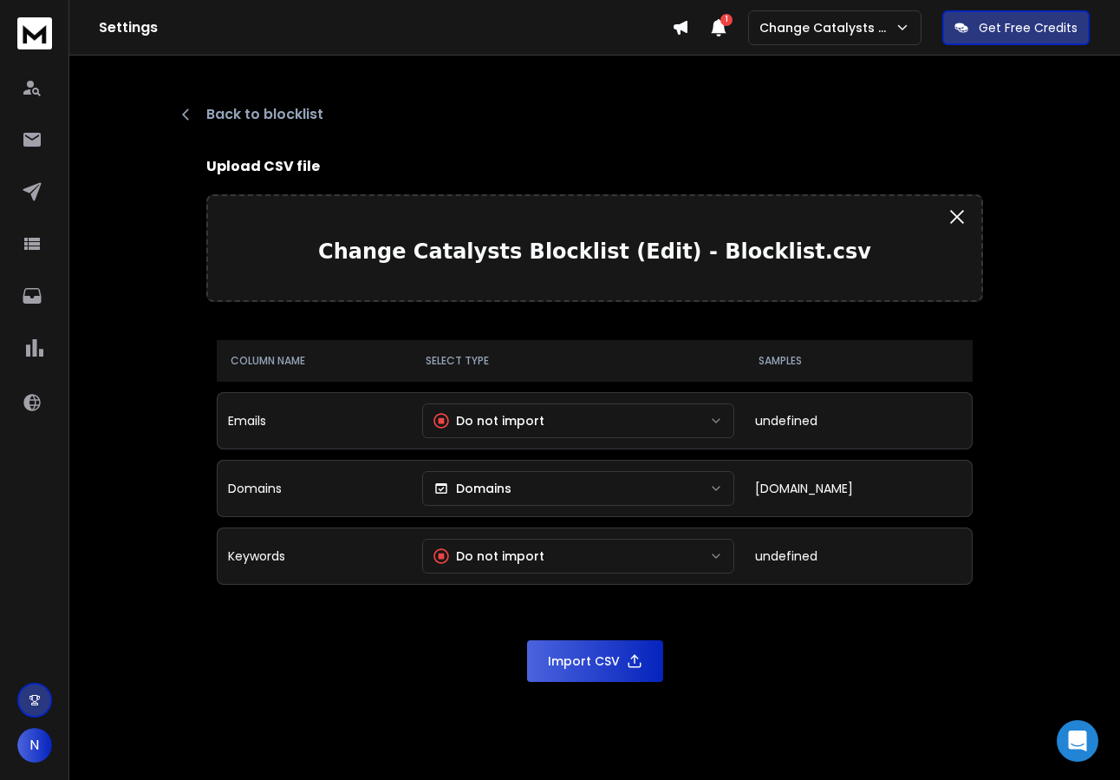
click at [608, 669] on button "Import CSV" at bounding box center [595, 661] width 136 height 42
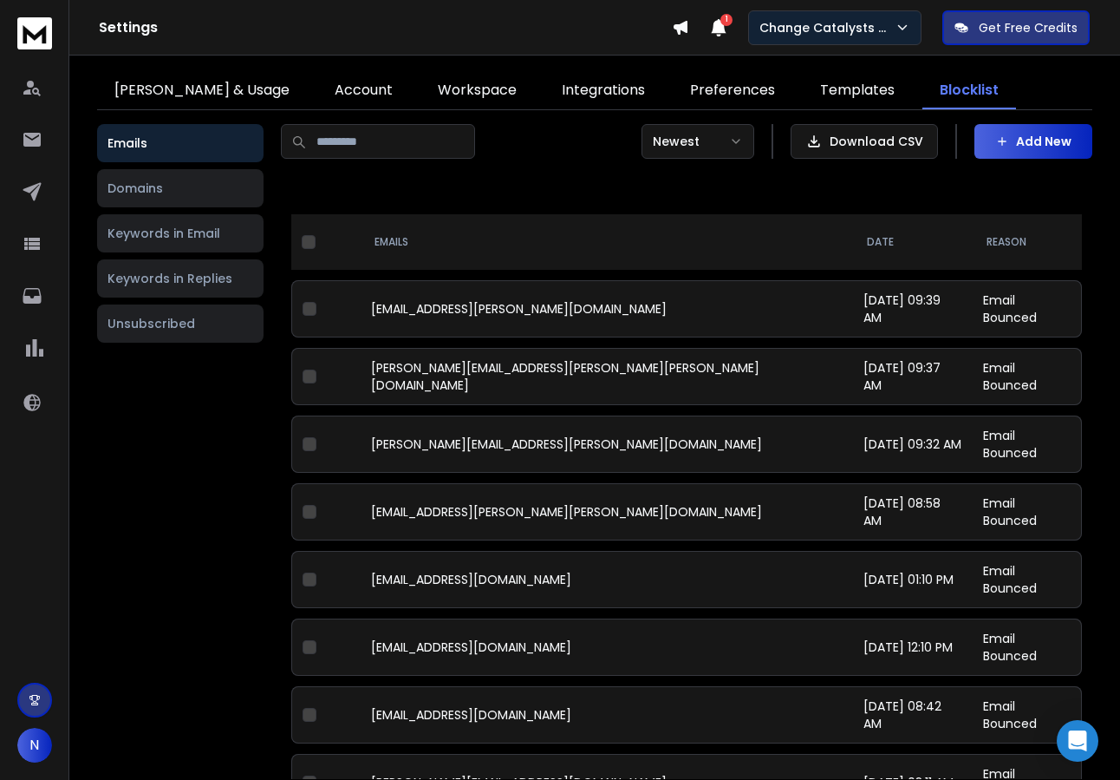
click at [891, 16] on button "Change Catalysts LLC" at bounding box center [834, 27] width 173 height 35
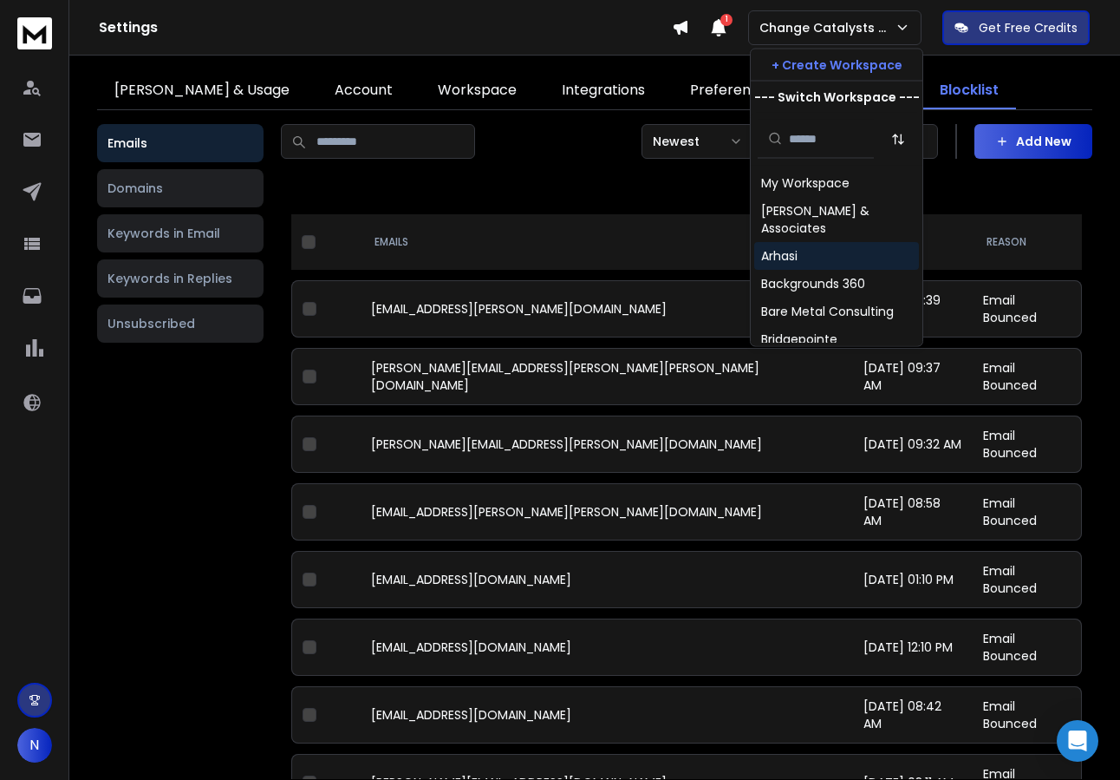
click at [581, 151] on div "Newest Download CSV Add New" at bounding box center [687, 141] width 812 height 35
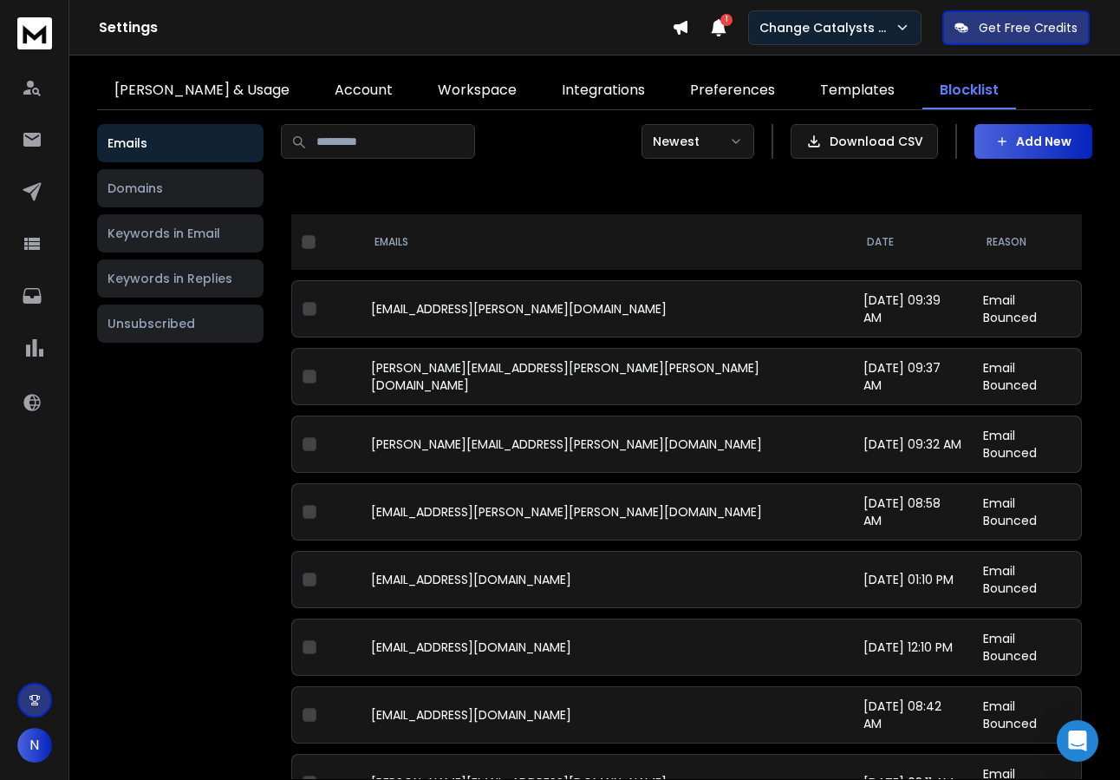
click at [815, 27] on p "Change Catalysts LLC" at bounding box center [827, 27] width 135 height 17
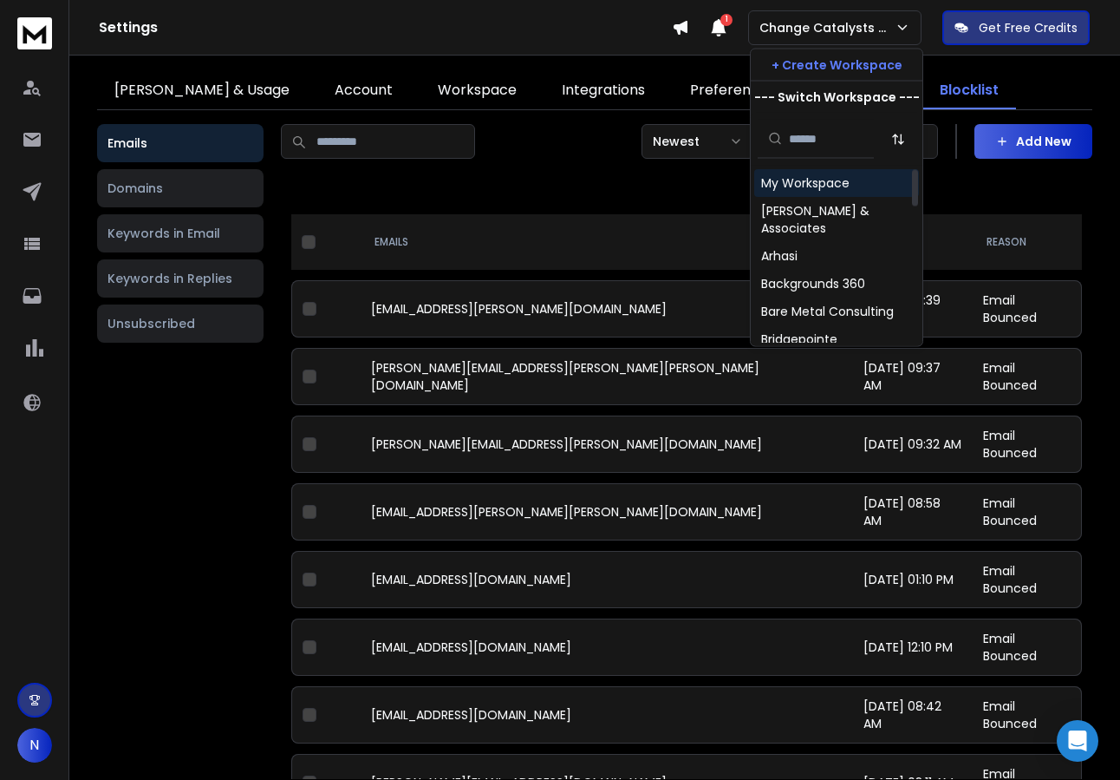
click at [819, 183] on div "My Workspace" at bounding box center [805, 182] width 88 height 17
